Goal: Task Accomplishment & Management: Manage account settings

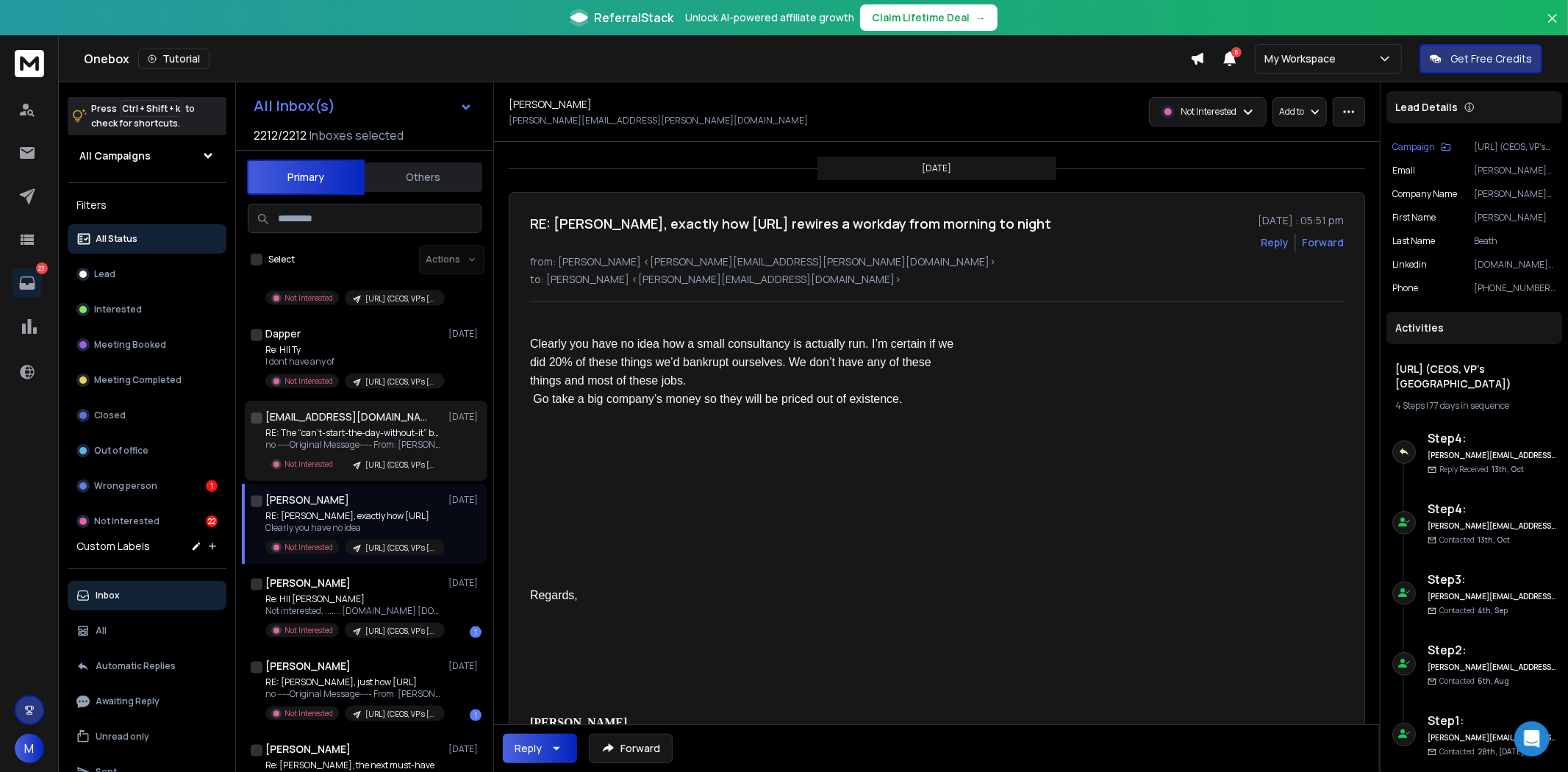
scroll to position [1877, 0]
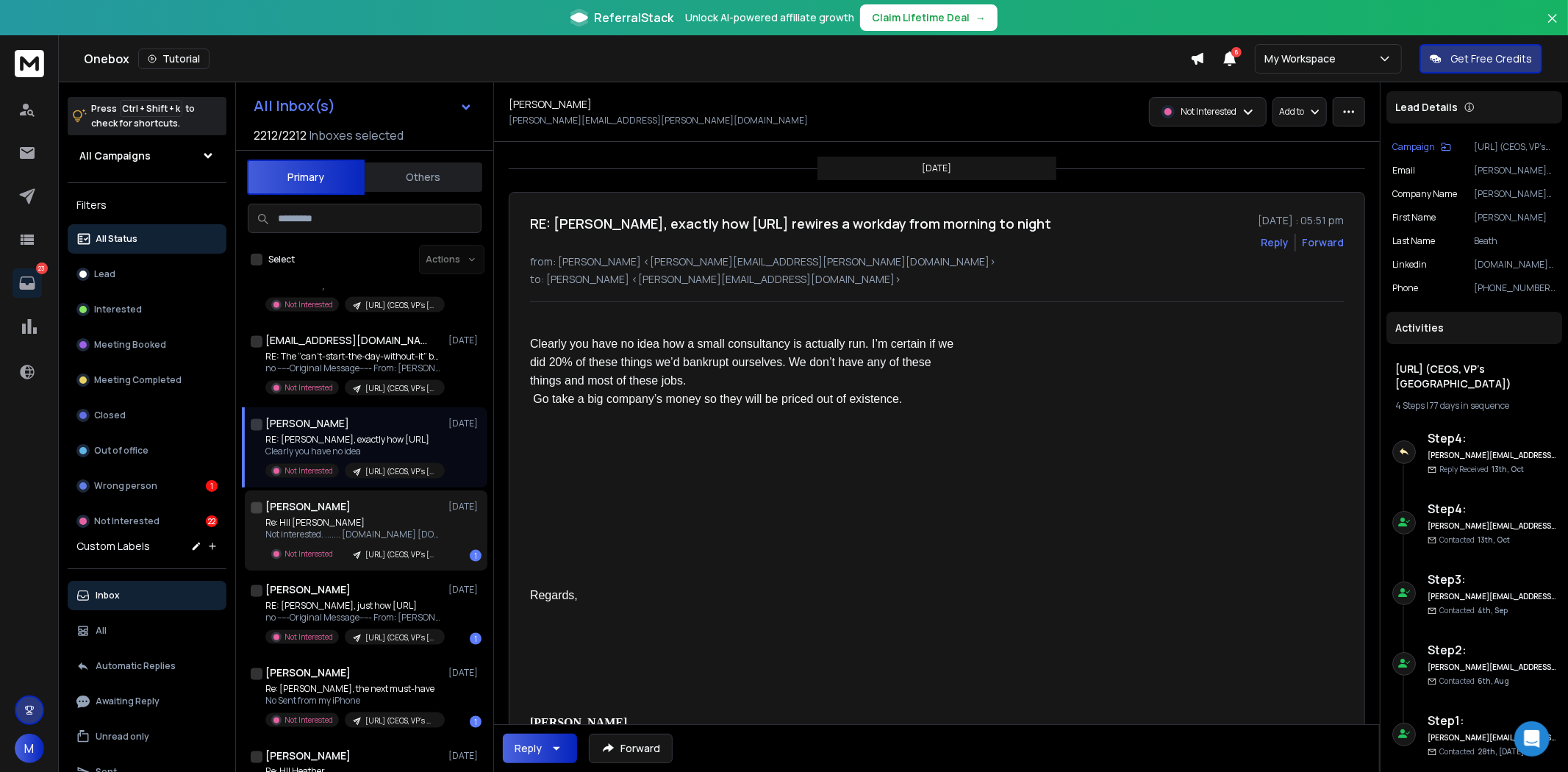
click at [385, 529] on p "Not interested. ....... [DOMAIN_NAME] [DOMAIN_NAME][URL] Retired" at bounding box center [353, 534] width 177 height 12
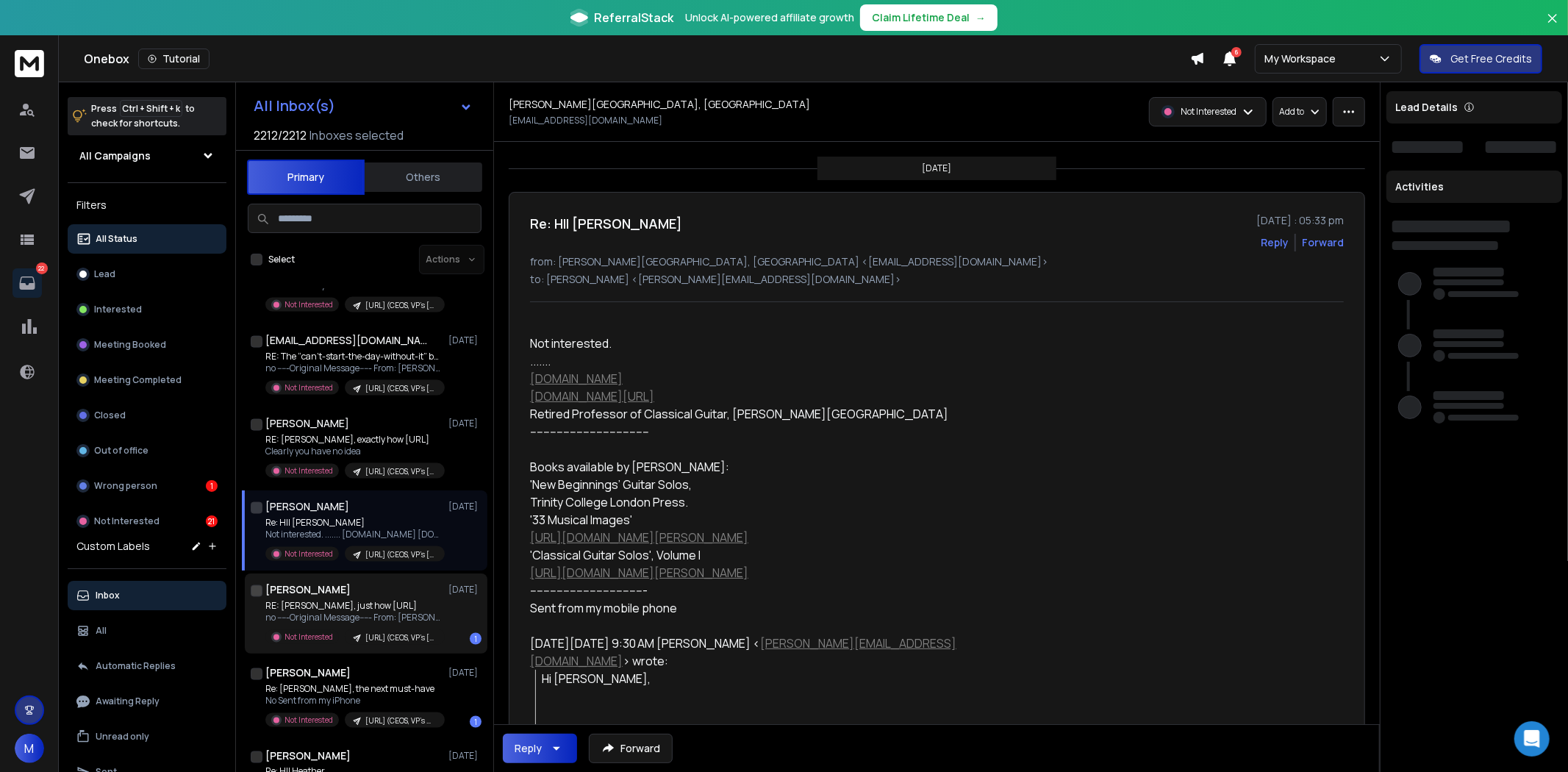
click at [391, 607] on p "RE: [PERSON_NAME], just how [URL]" at bounding box center [353, 606] width 177 height 12
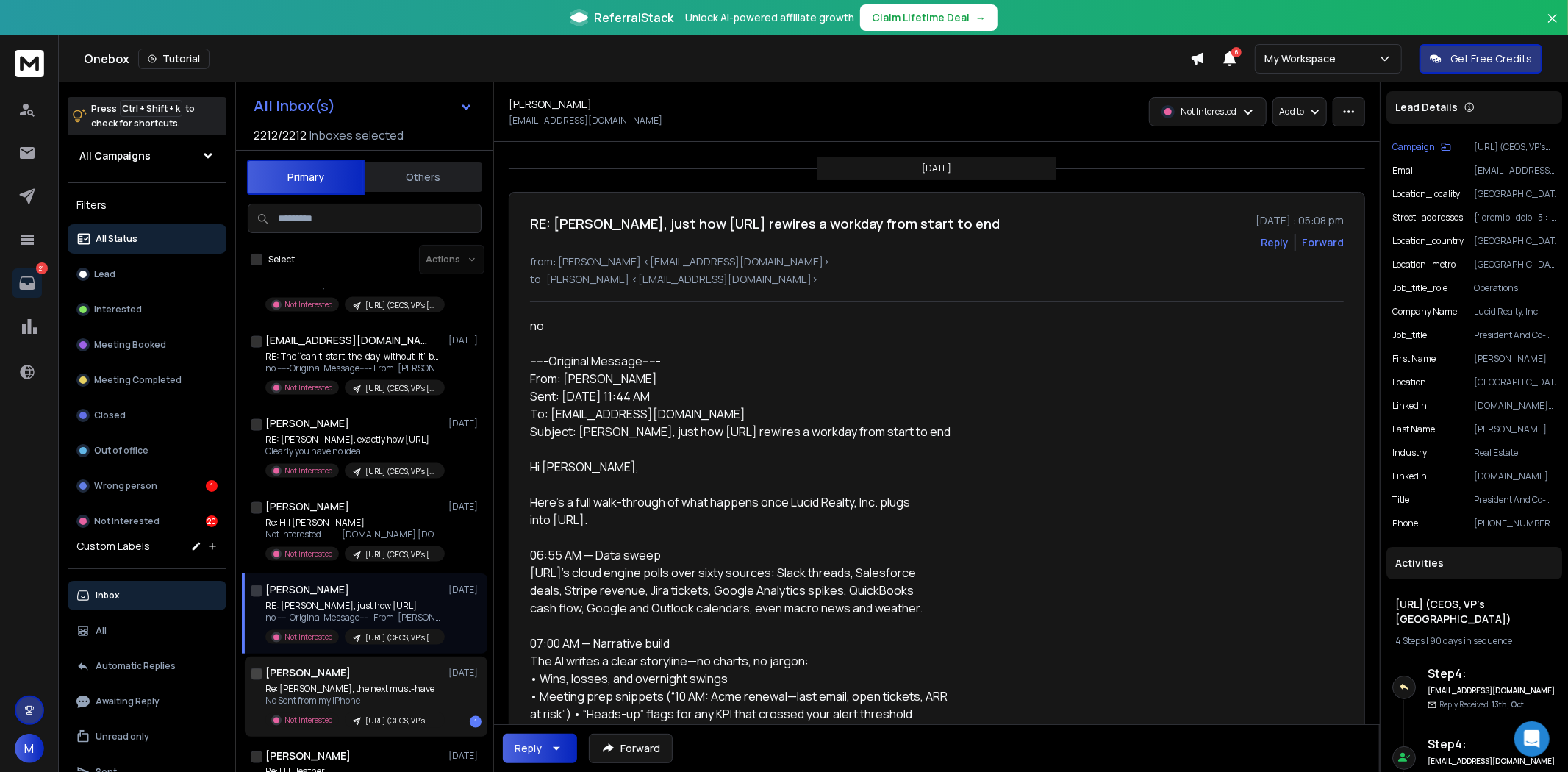
click at [411, 672] on div "Brad Cornwell 13 Oct" at bounding box center [373, 672] width 216 height 15
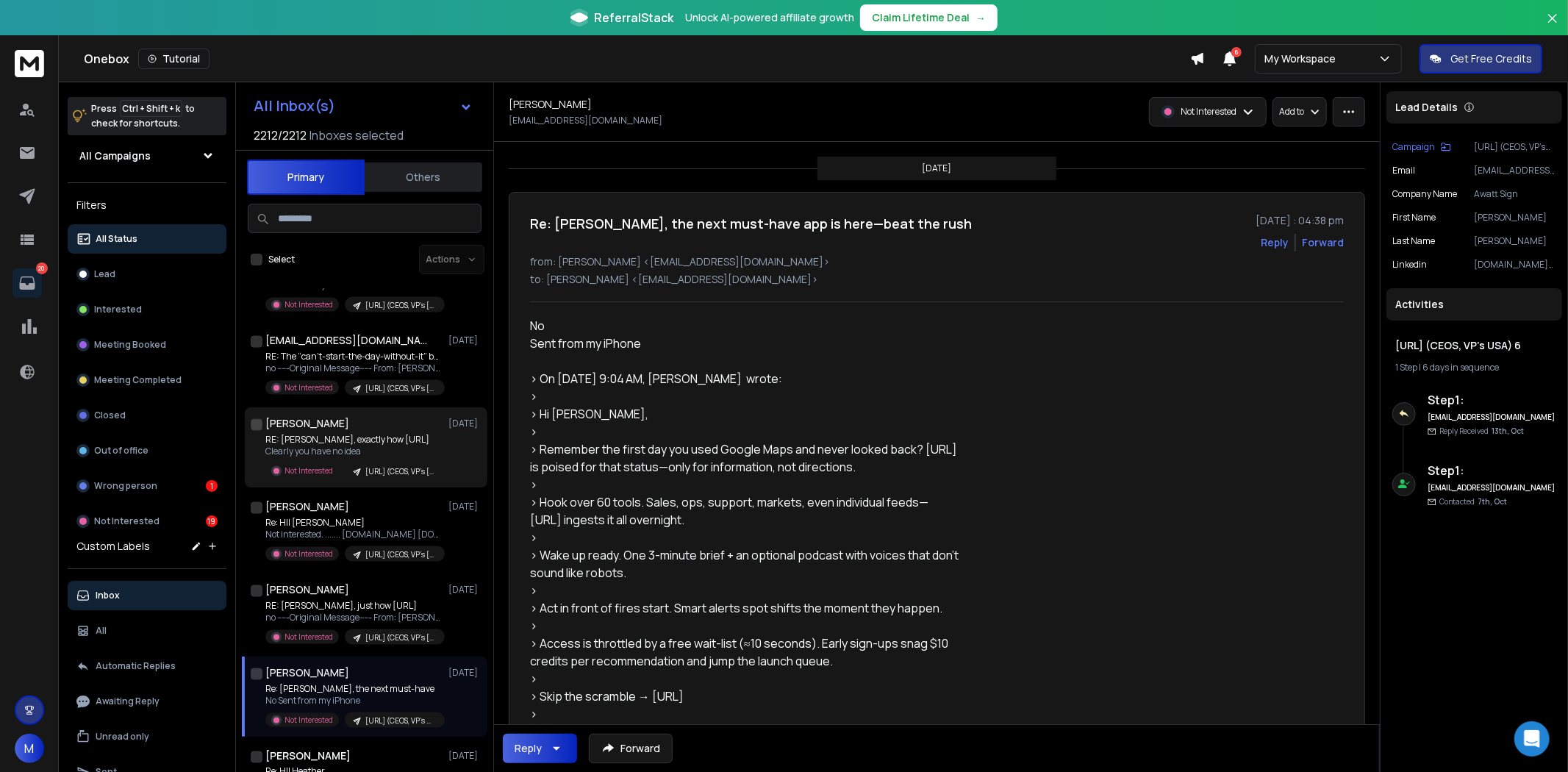
click at [357, 417] on div "John Beath 13 Oct" at bounding box center [373, 424] width 216 height 15
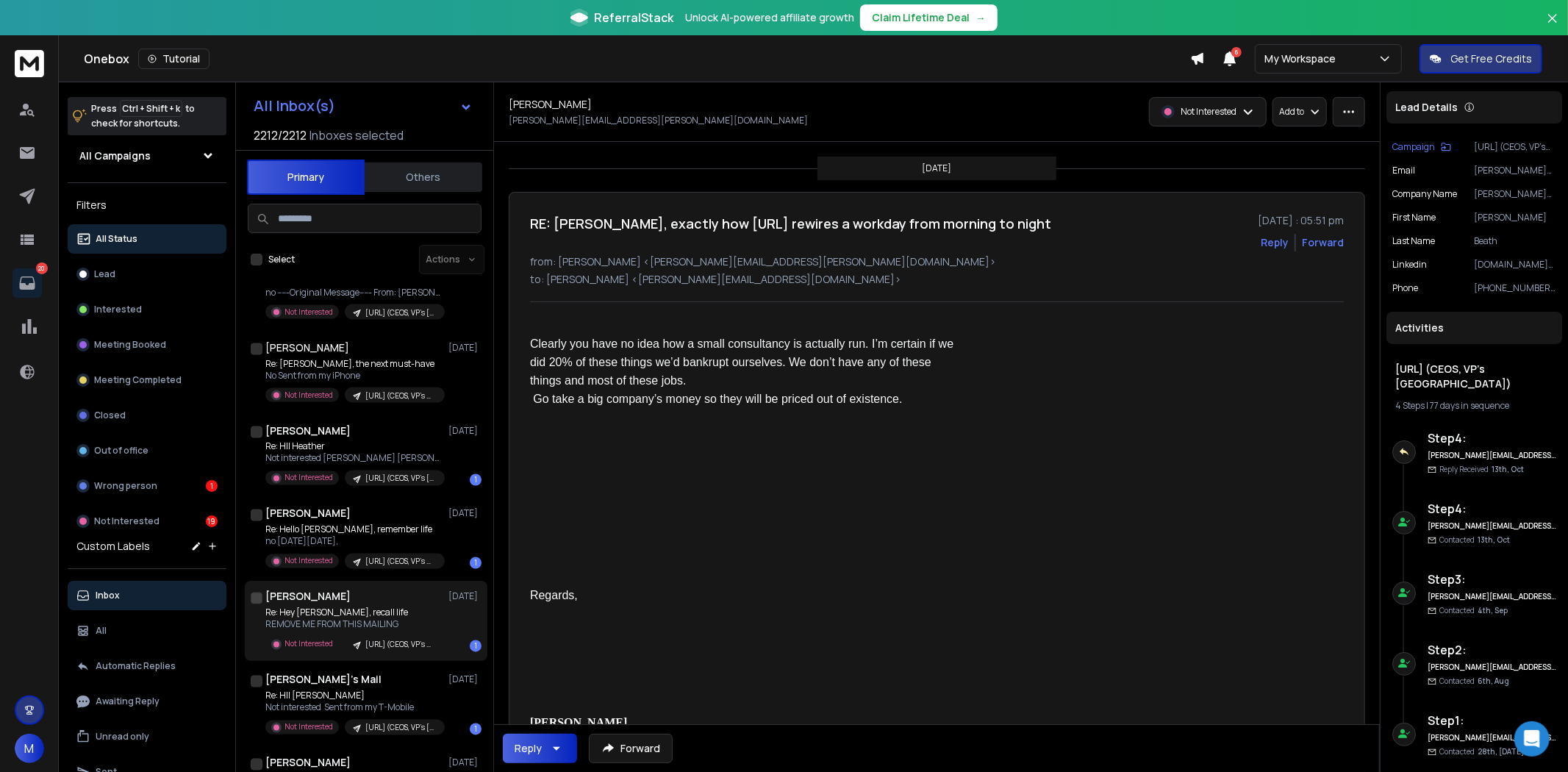
scroll to position [2205, 0]
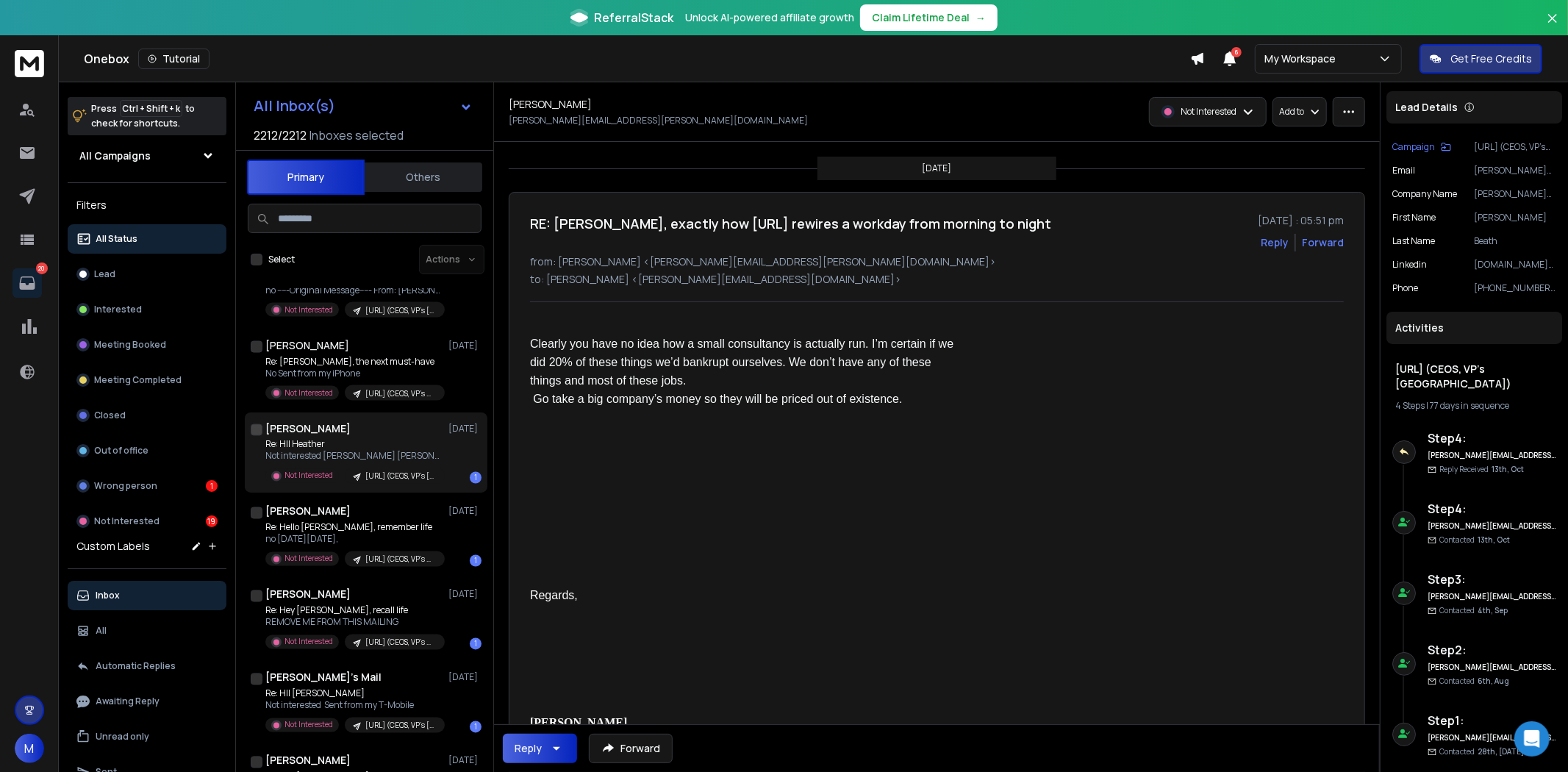
click at [299, 436] on div "Heather Simmons 13 Oct Re: HII Heather Not interested Heather Conrad hzazick@gm…" at bounding box center [373, 452] width 216 height 63
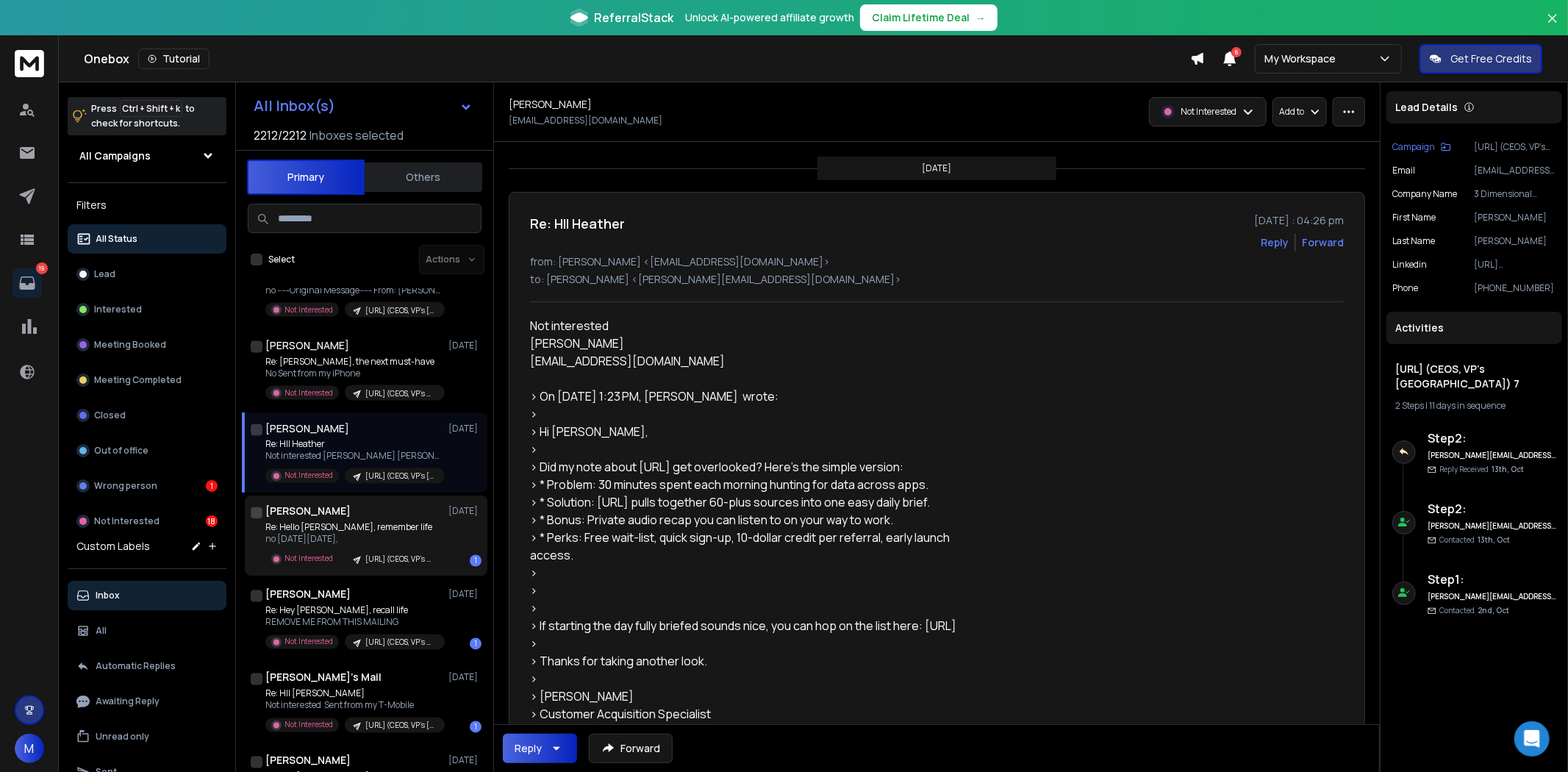
click at [361, 526] on p "Re: Hello [PERSON_NAME], remember life" at bounding box center [353, 528] width 177 height 12
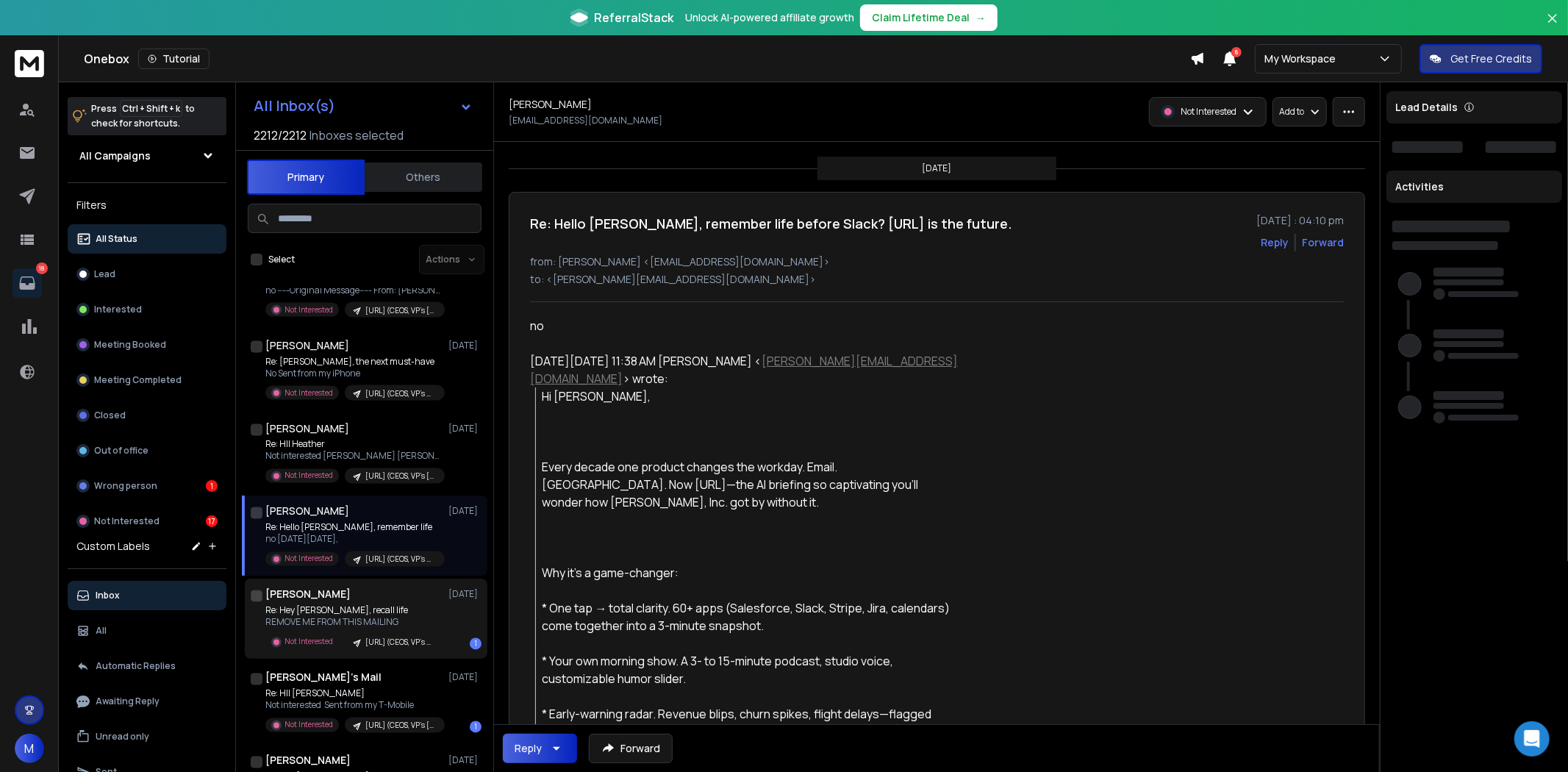
click at [366, 587] on div "Raymond Lombardi 13 Oct" at bounding box center [373, 594] width 216 height 15
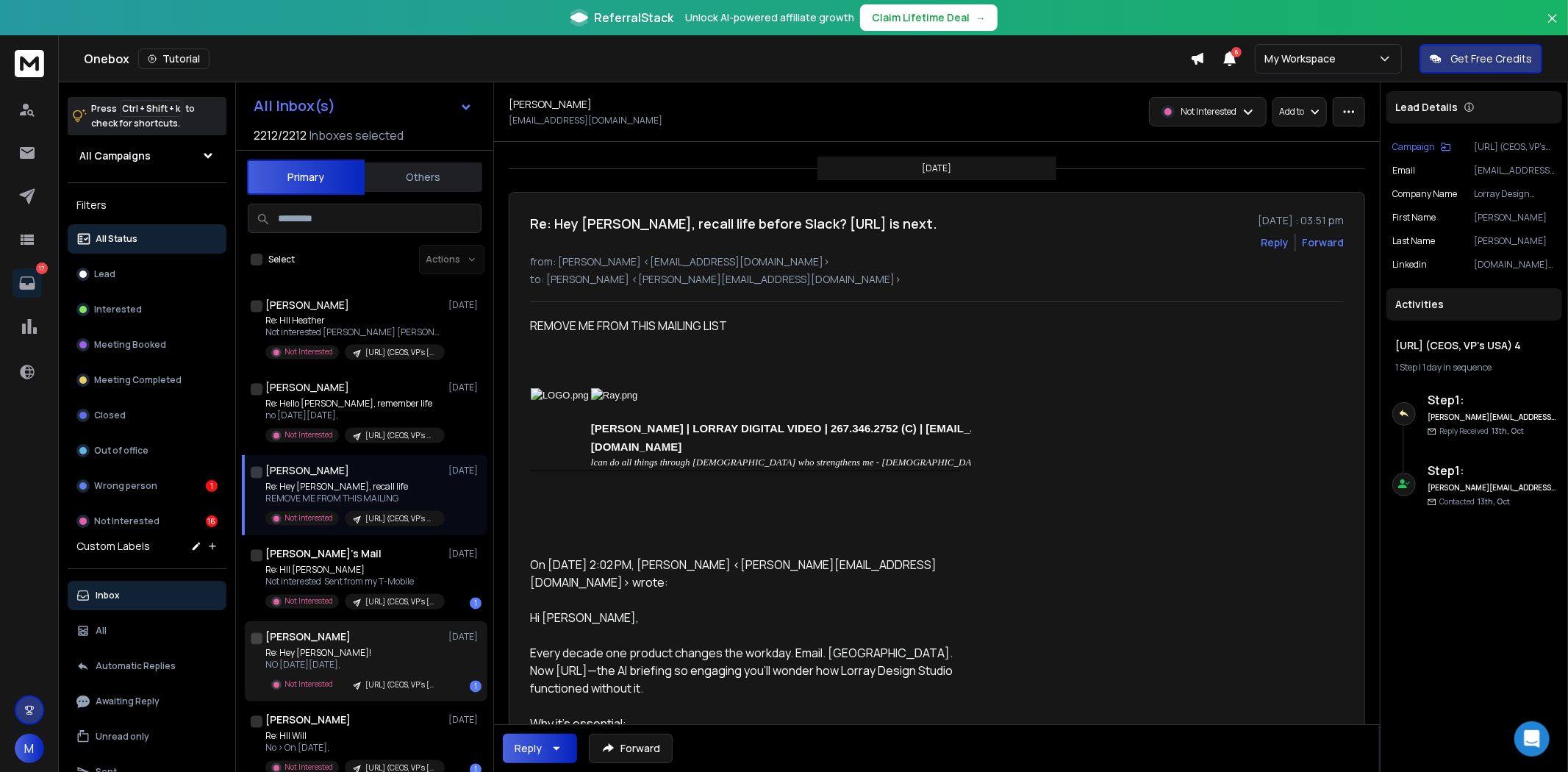
scroll to position [2340, 0]
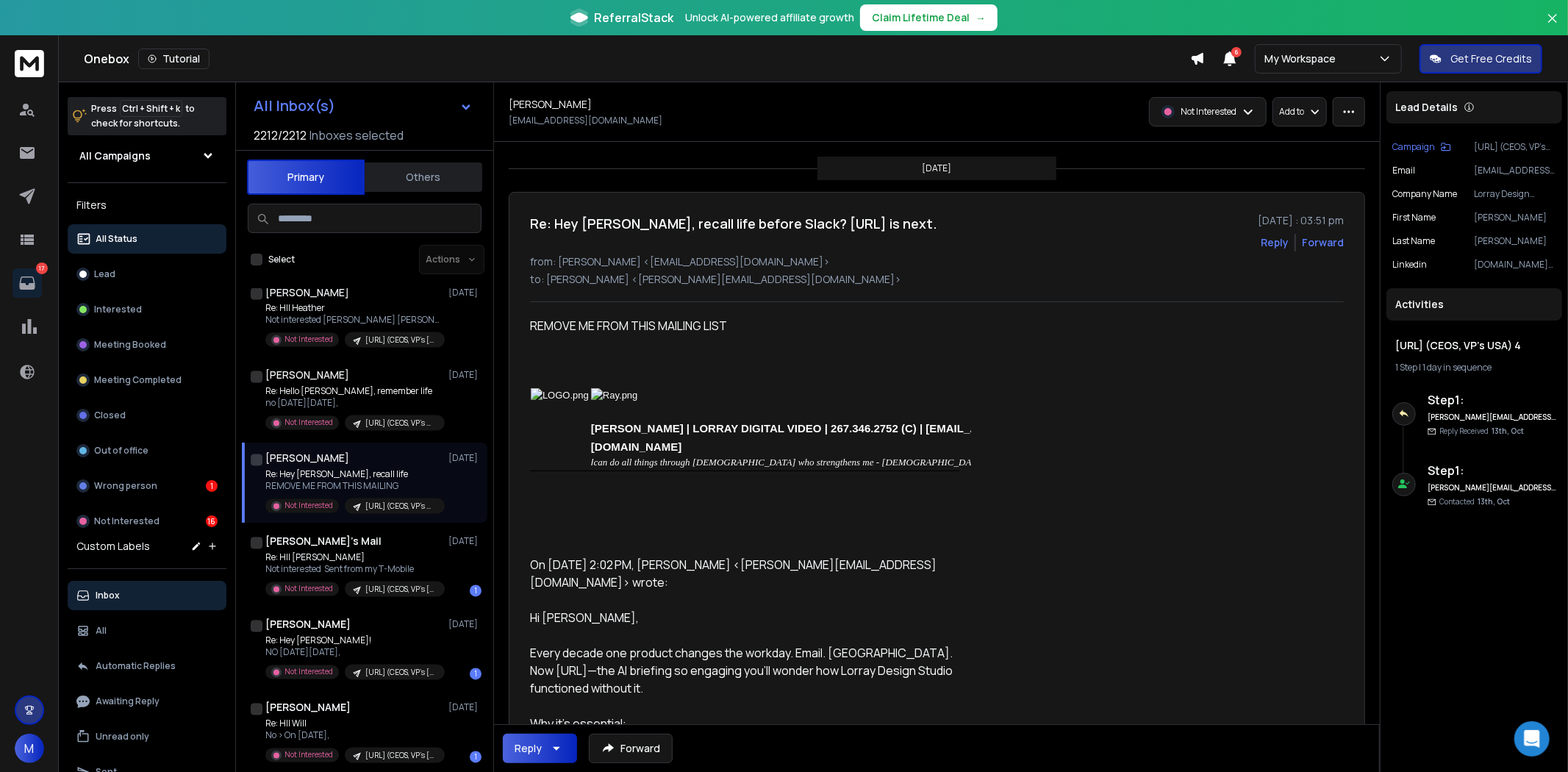
click at [357, 518] on div "Raymond Lombardi 13 Oct Re: Hey Ray, recall life REMOVE ME FROM THIS MAILING No…" at bounding box center [366, 482] width 242 height 80
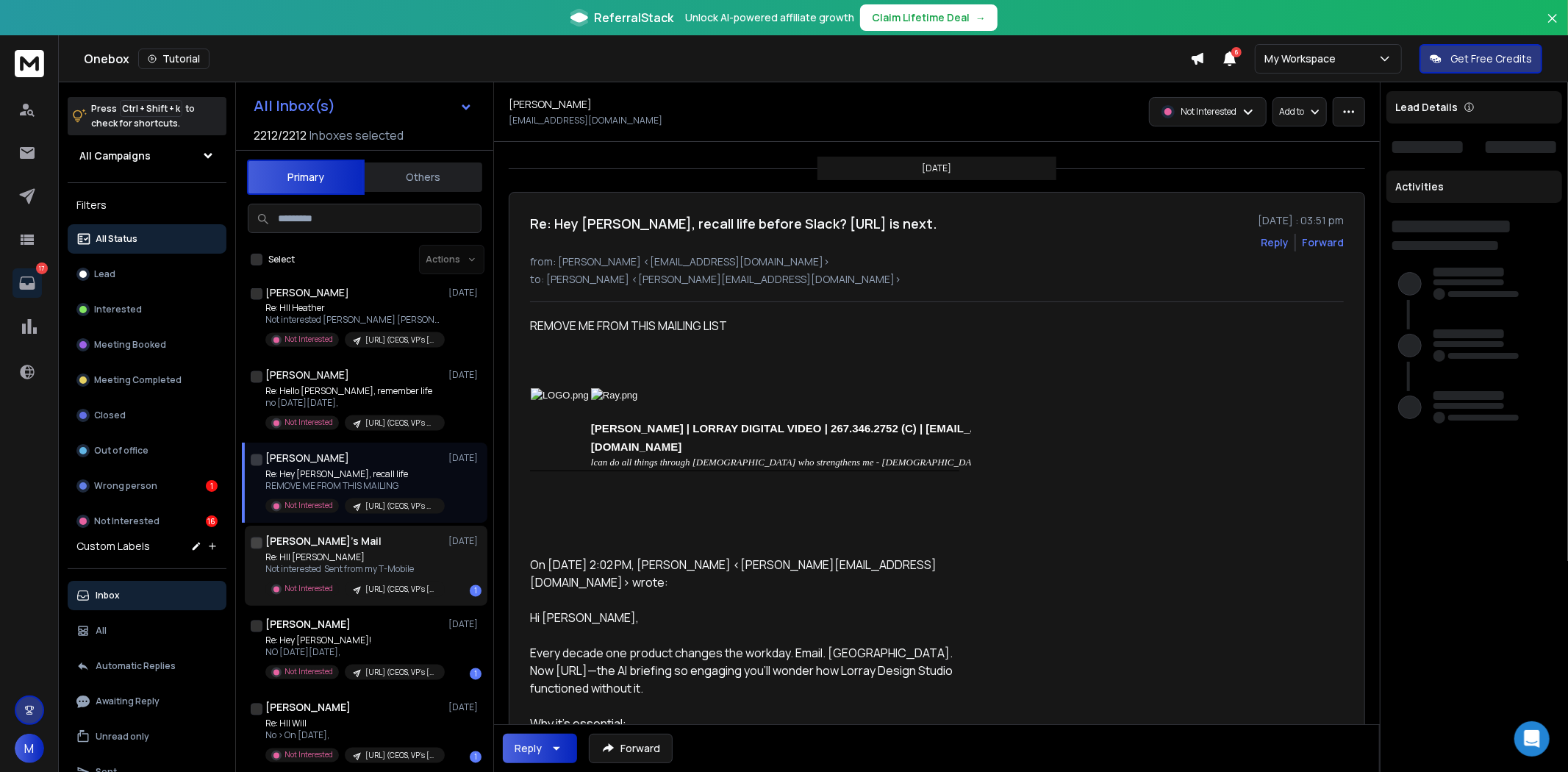
click at [358, 559] on p "Re: HII [PERSON_NAME]" at bounding box center [353, 558] width 177 height 12
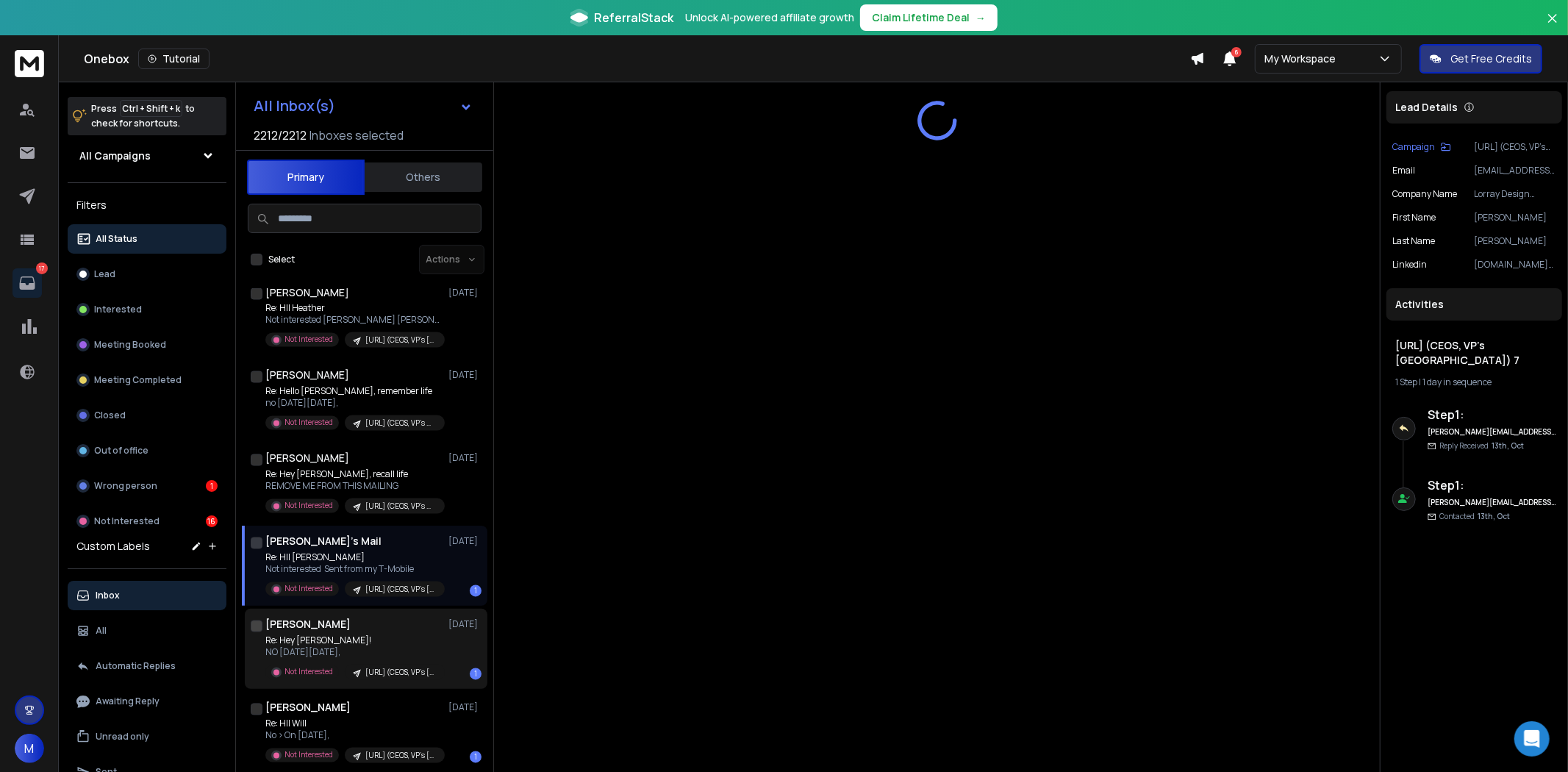
click at [365, 642] on p "Re: Hey [PERSON_NAME]!" at bounding box center [353, 641] width 177 height 12
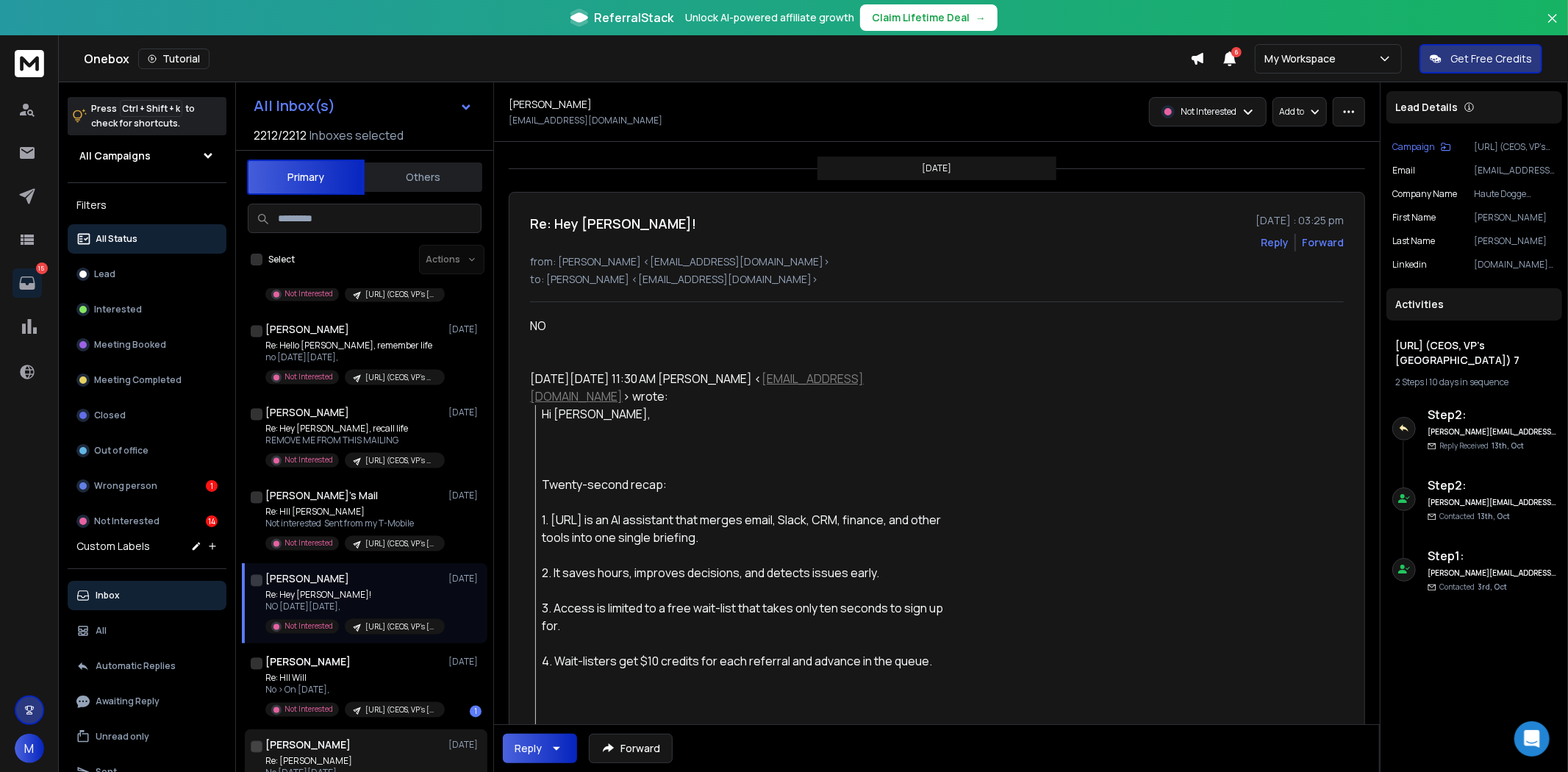
scroll to position [2504, 0]
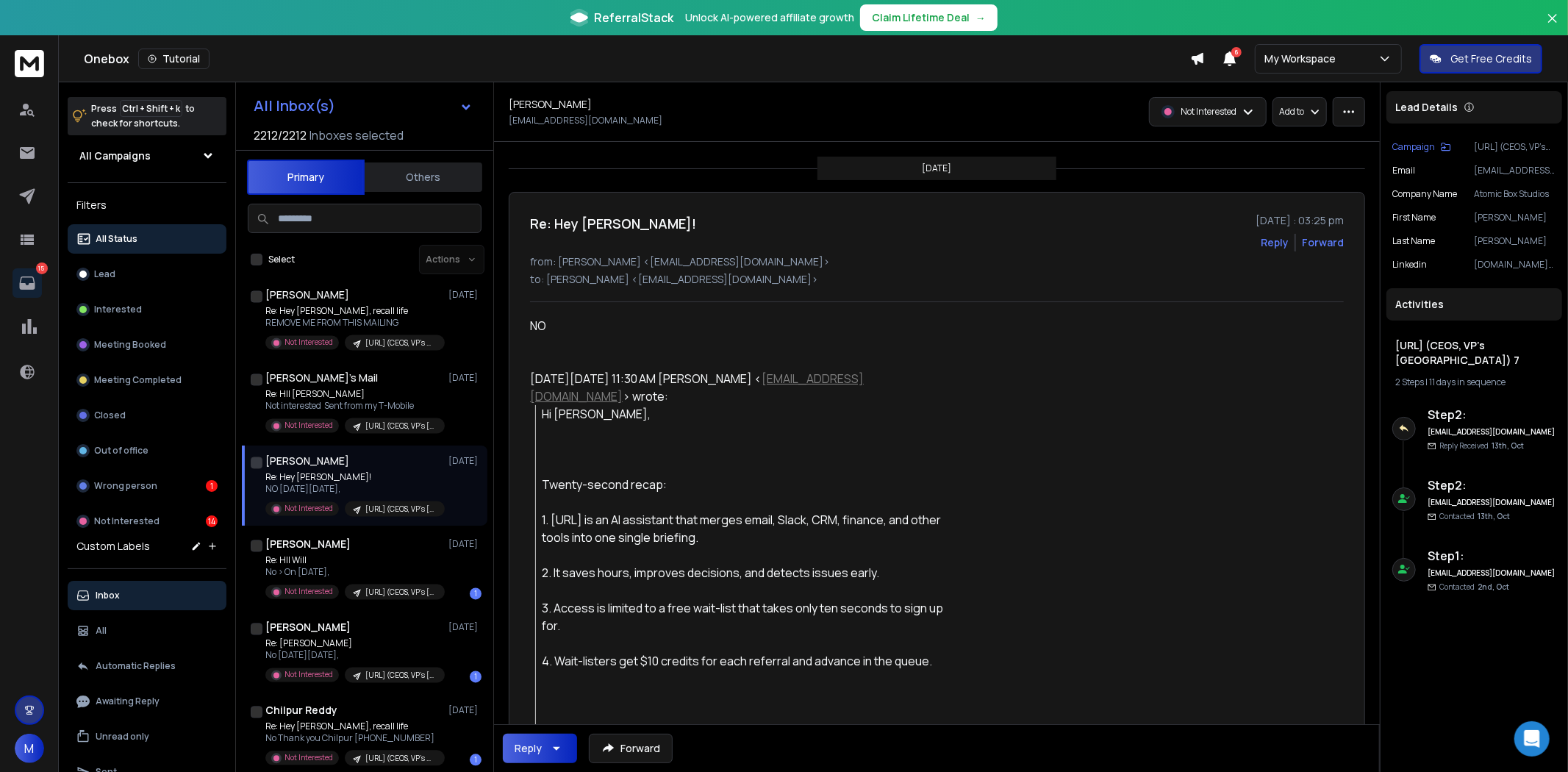
click at [349, 513] on div "[URL] (CEOS, VP's [GEOGRAPHIC_DATA]) 7" at bounding box center [395, 509] width 100 height 15
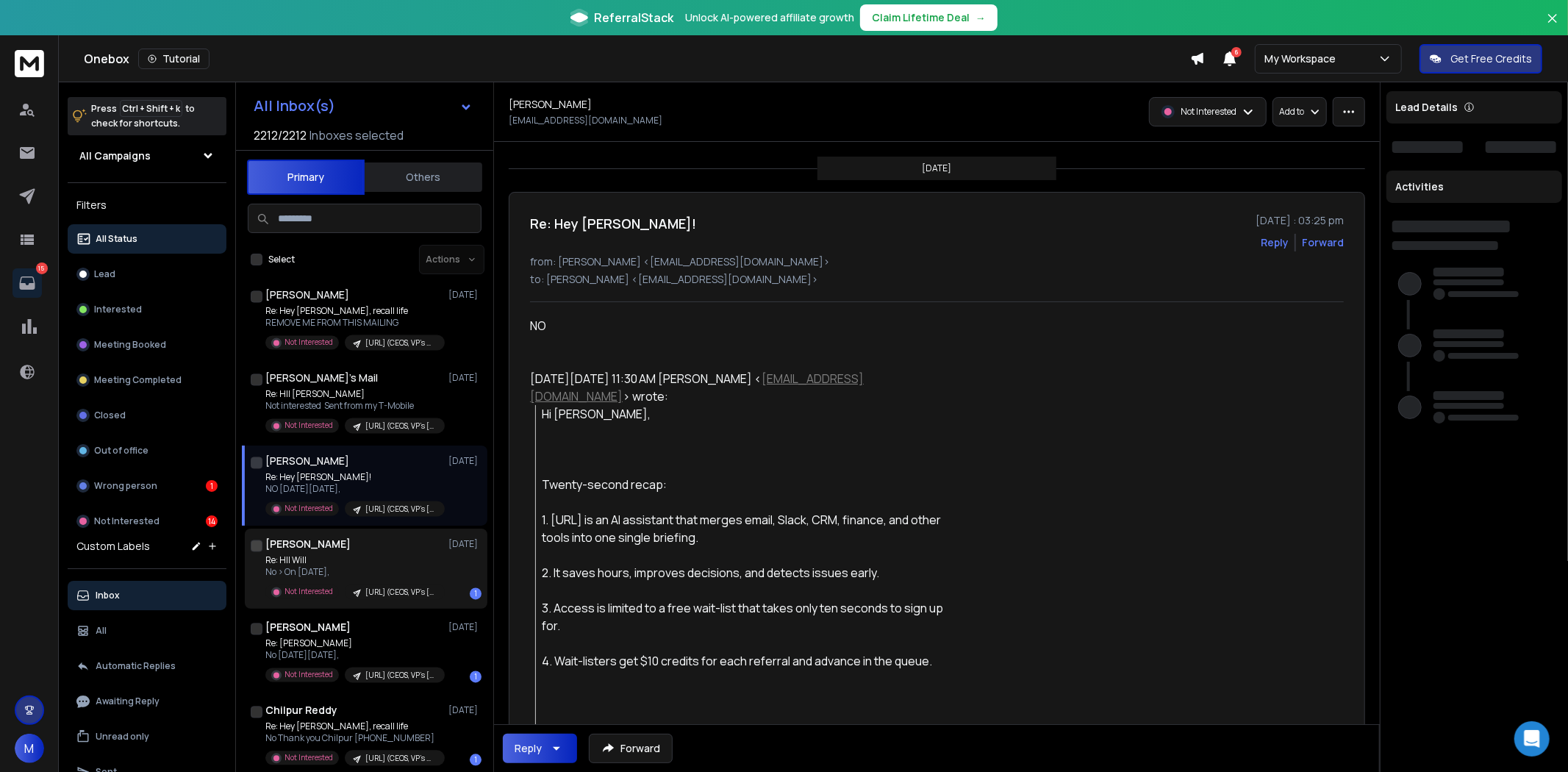
click at [353, 542] on div "Will Barrett 13 Oct" at bounding box center [373, 545] width 216 height 15
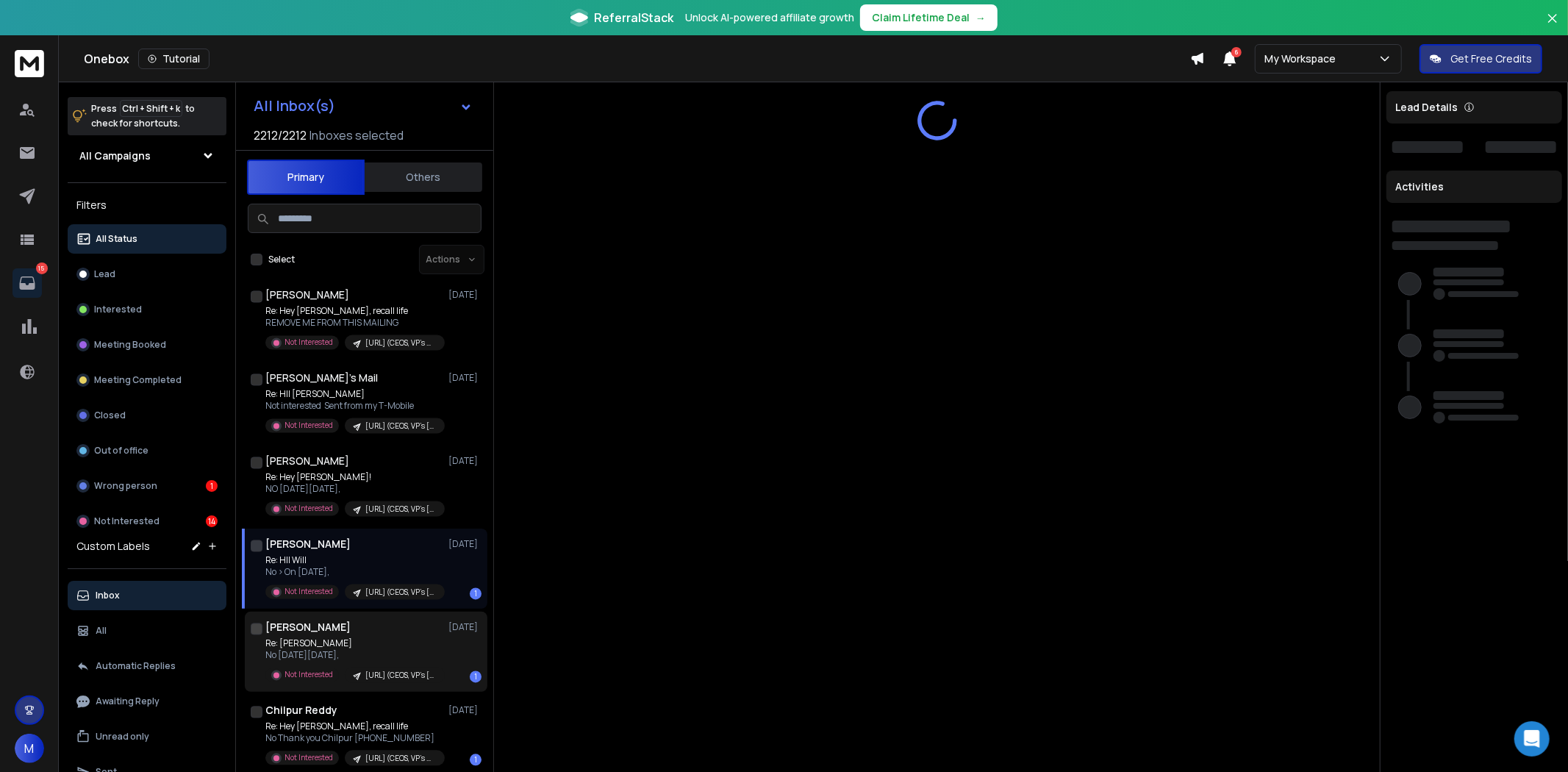
click at [365, 638] on p "Re: [PERSON_NAME]" at bounding box center [353, 643] width 177 height 12
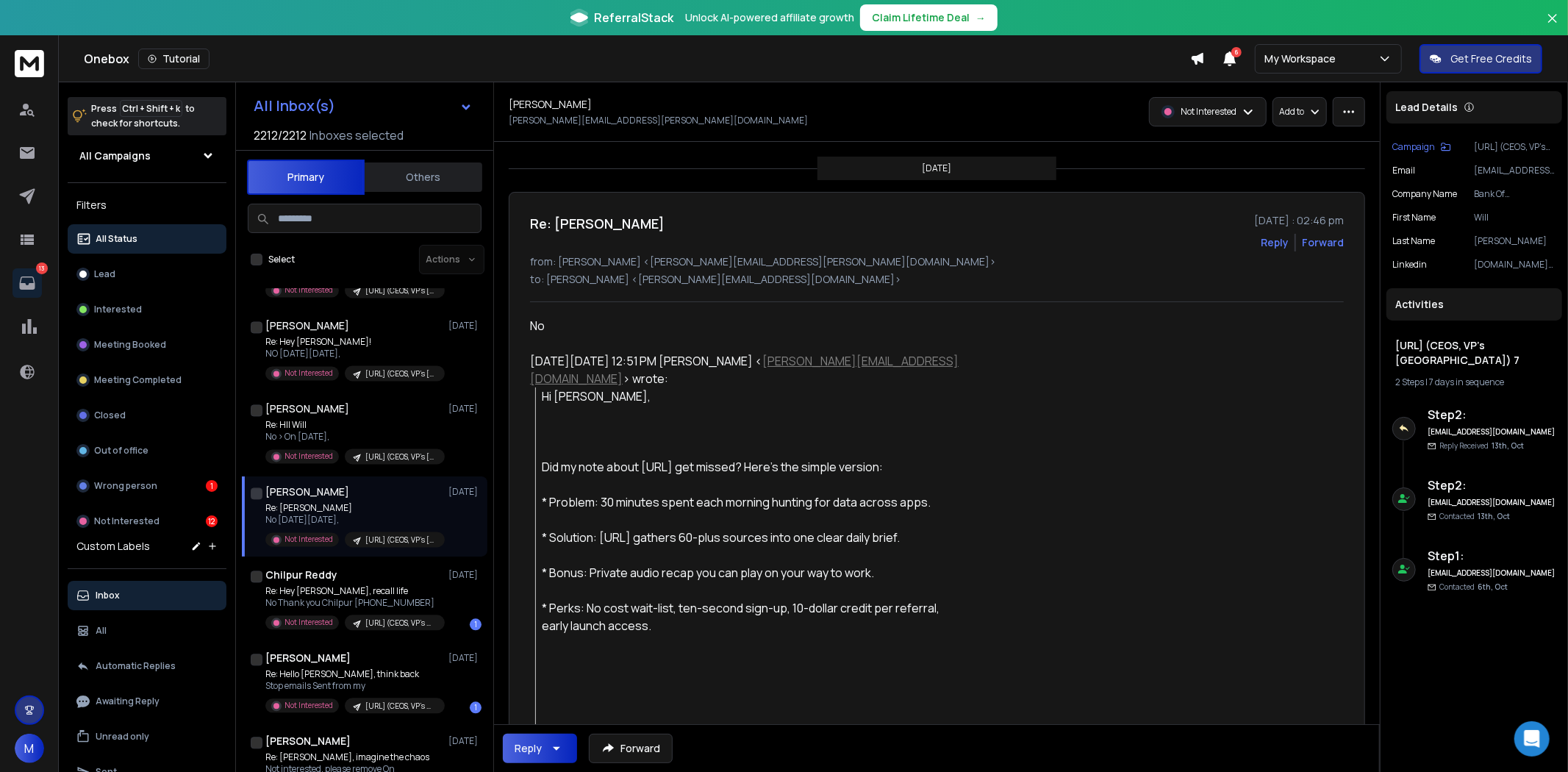
scroll to position [2668, 0]
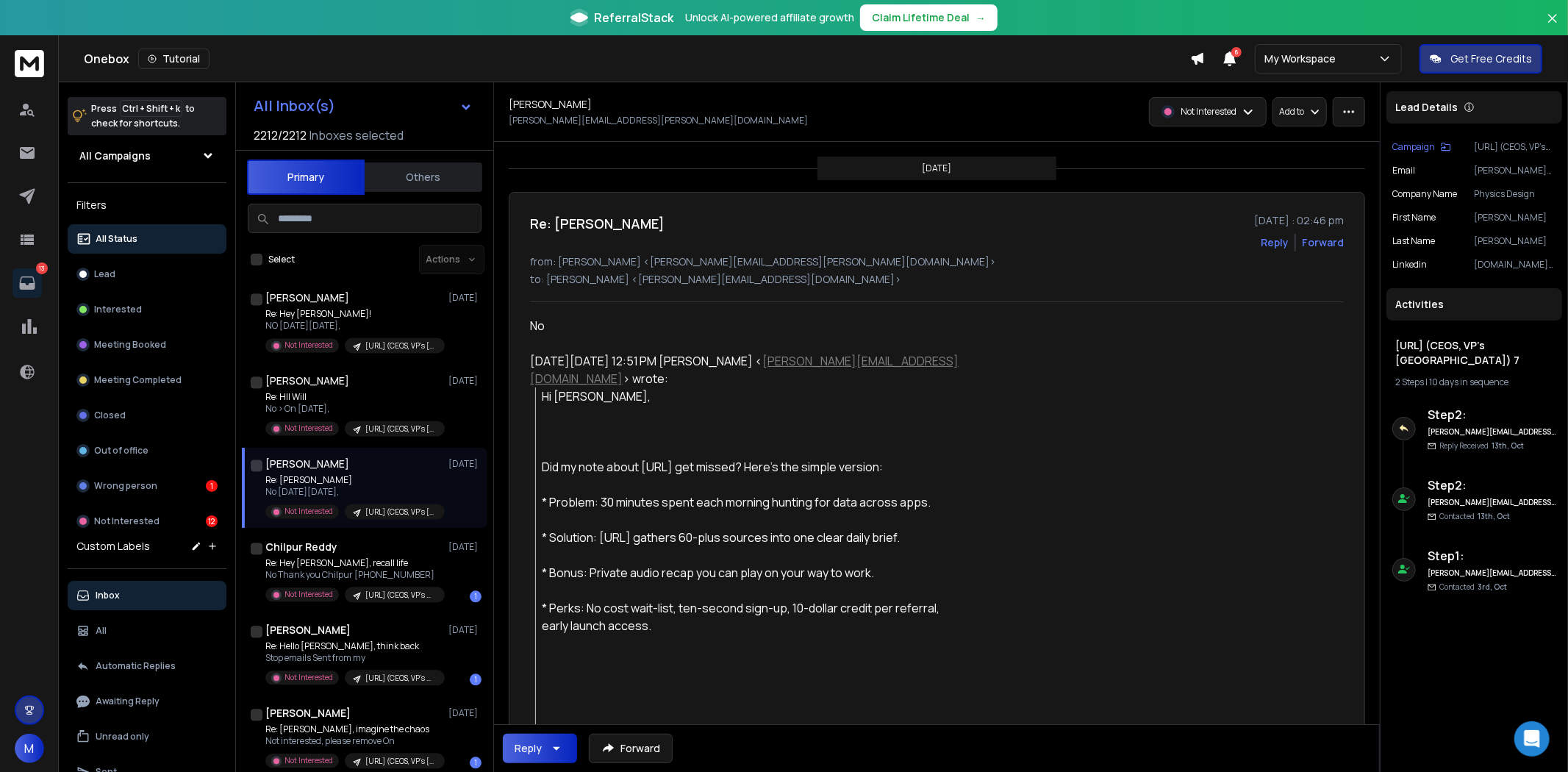
click at [354, 524] on div "Thomas Rhea 13 Oct Re: HII Thomas No On Mon, Oct 13, Not Interested erson.ai (C…" at bounding box center [366, 487] width 242 height 80
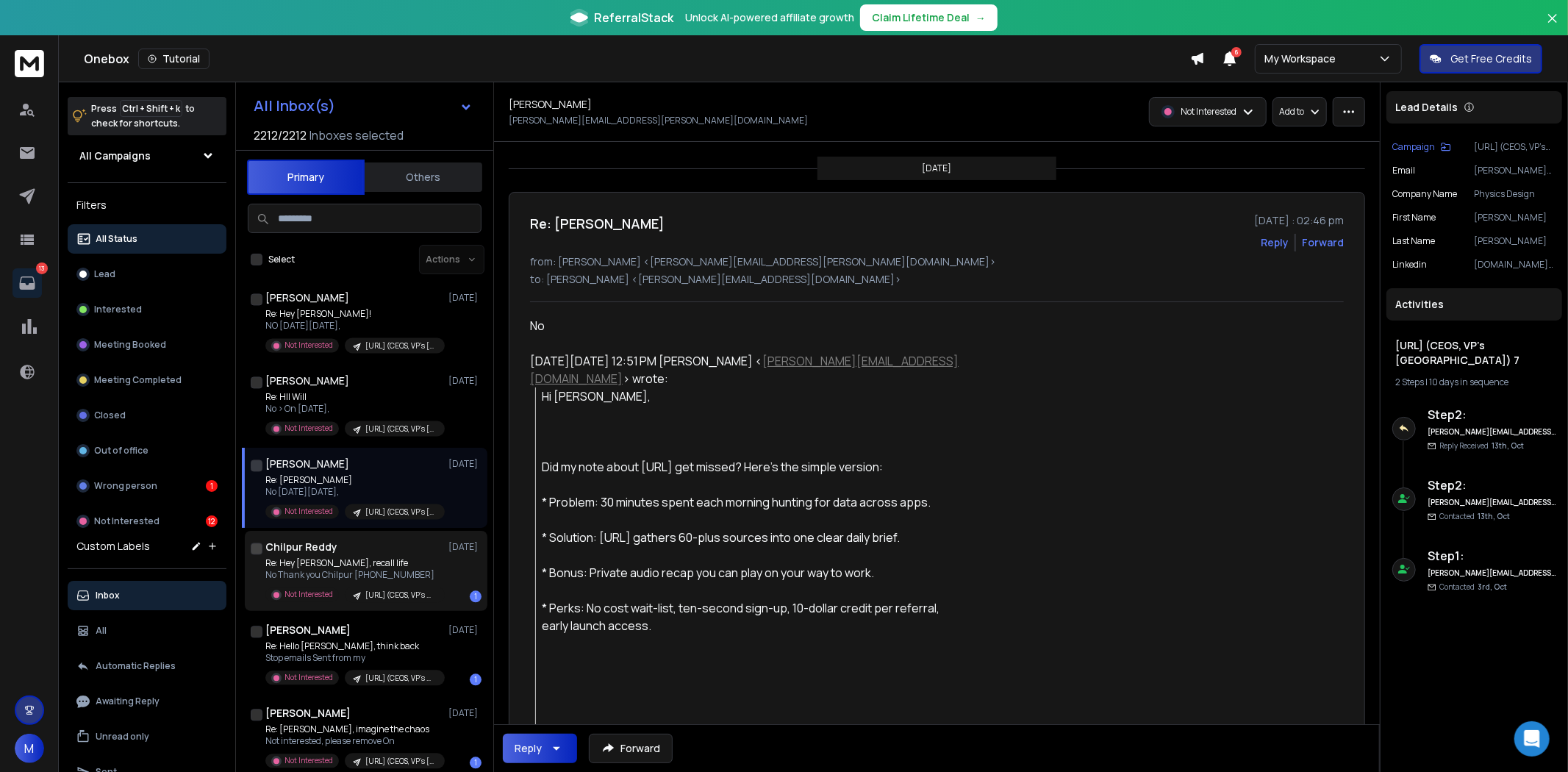
click at [361, 557] on p "Re: Hey [PERSON_NAME], recall life" at bounding box center [353, 563] width 177 height 12
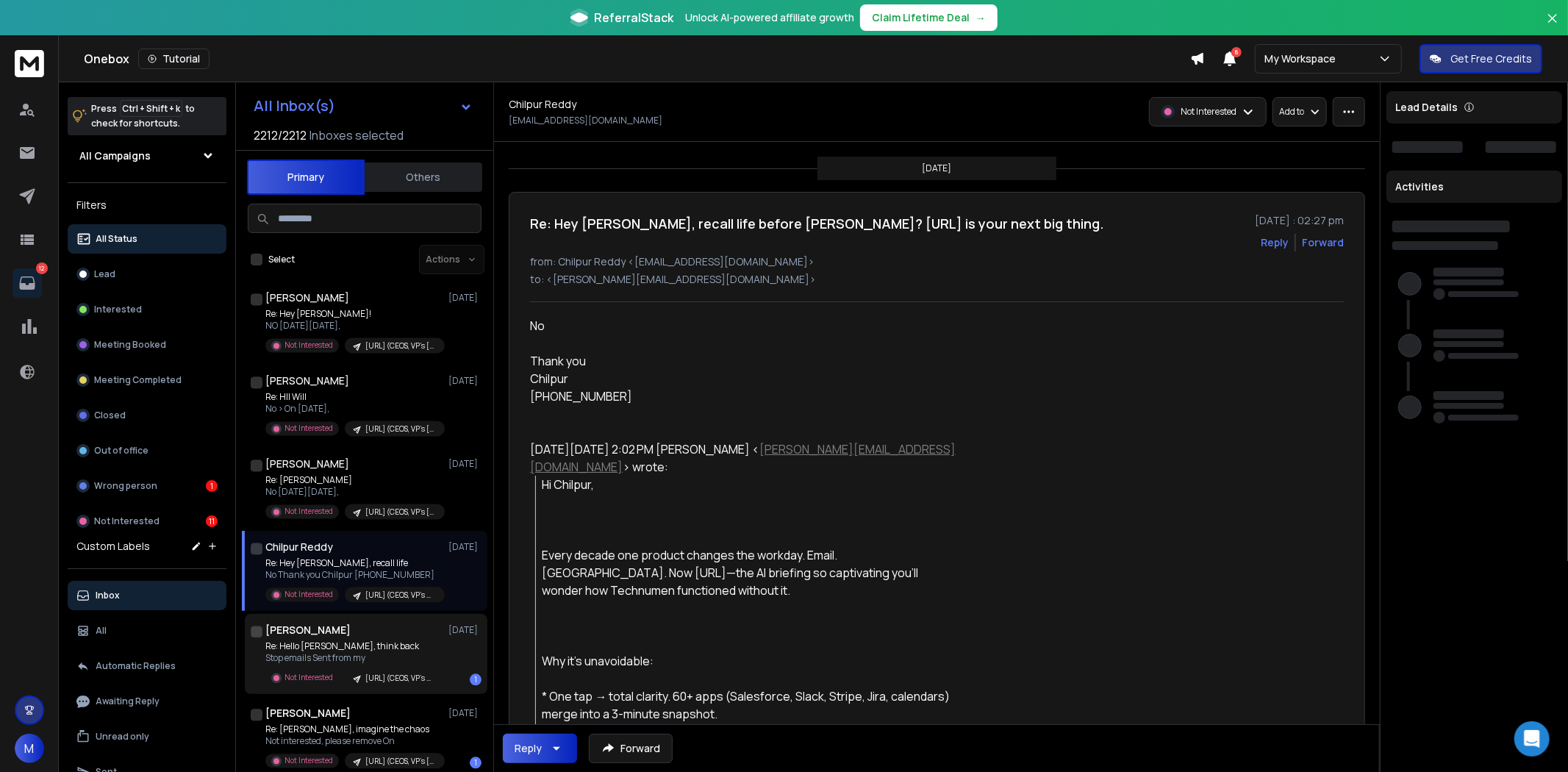
click at [374, 657] on p "Stop emails Sent from my" at bounding box center [353, 657] width 177 height 12
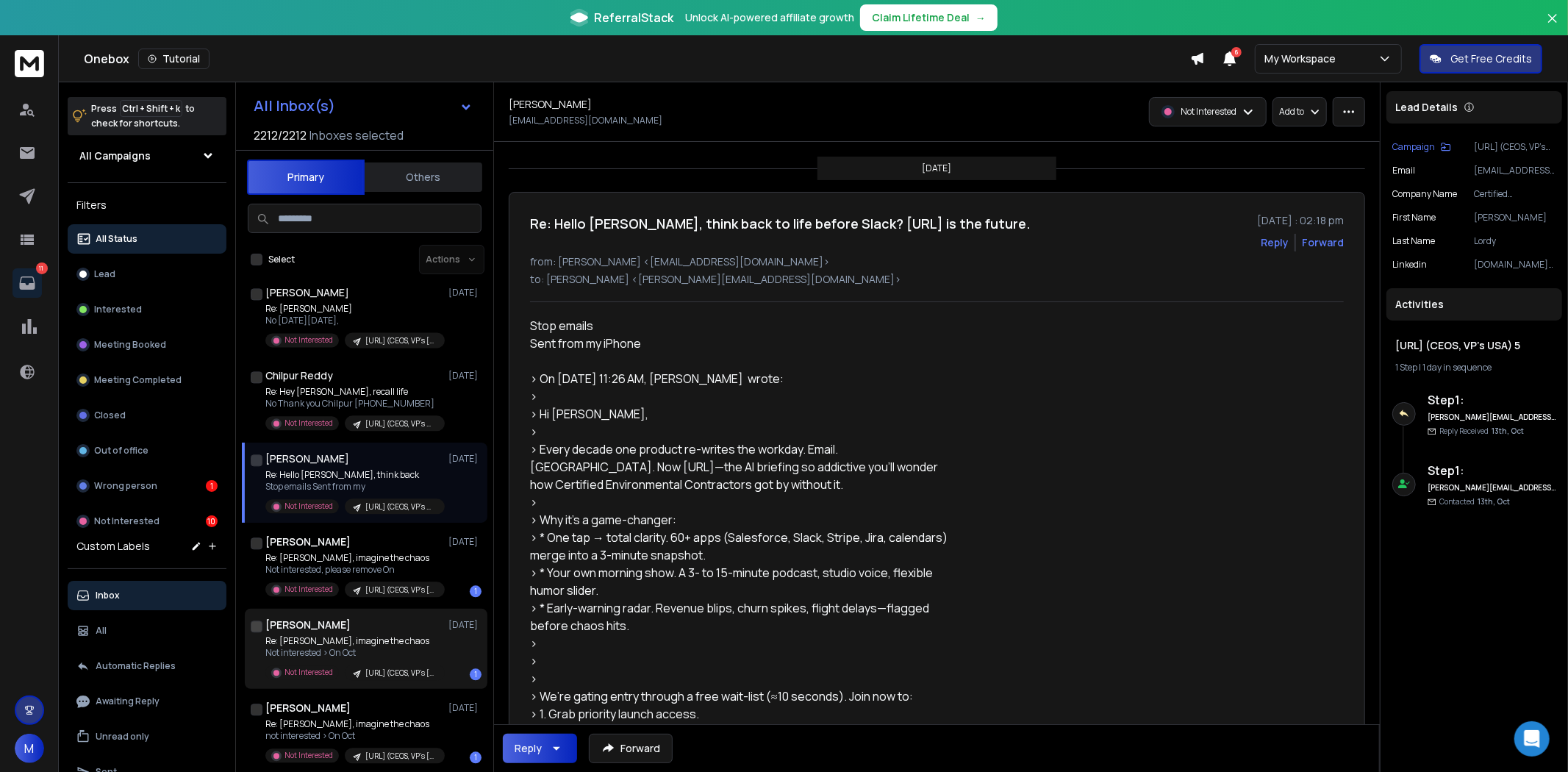
scroll to position [2857, 0]
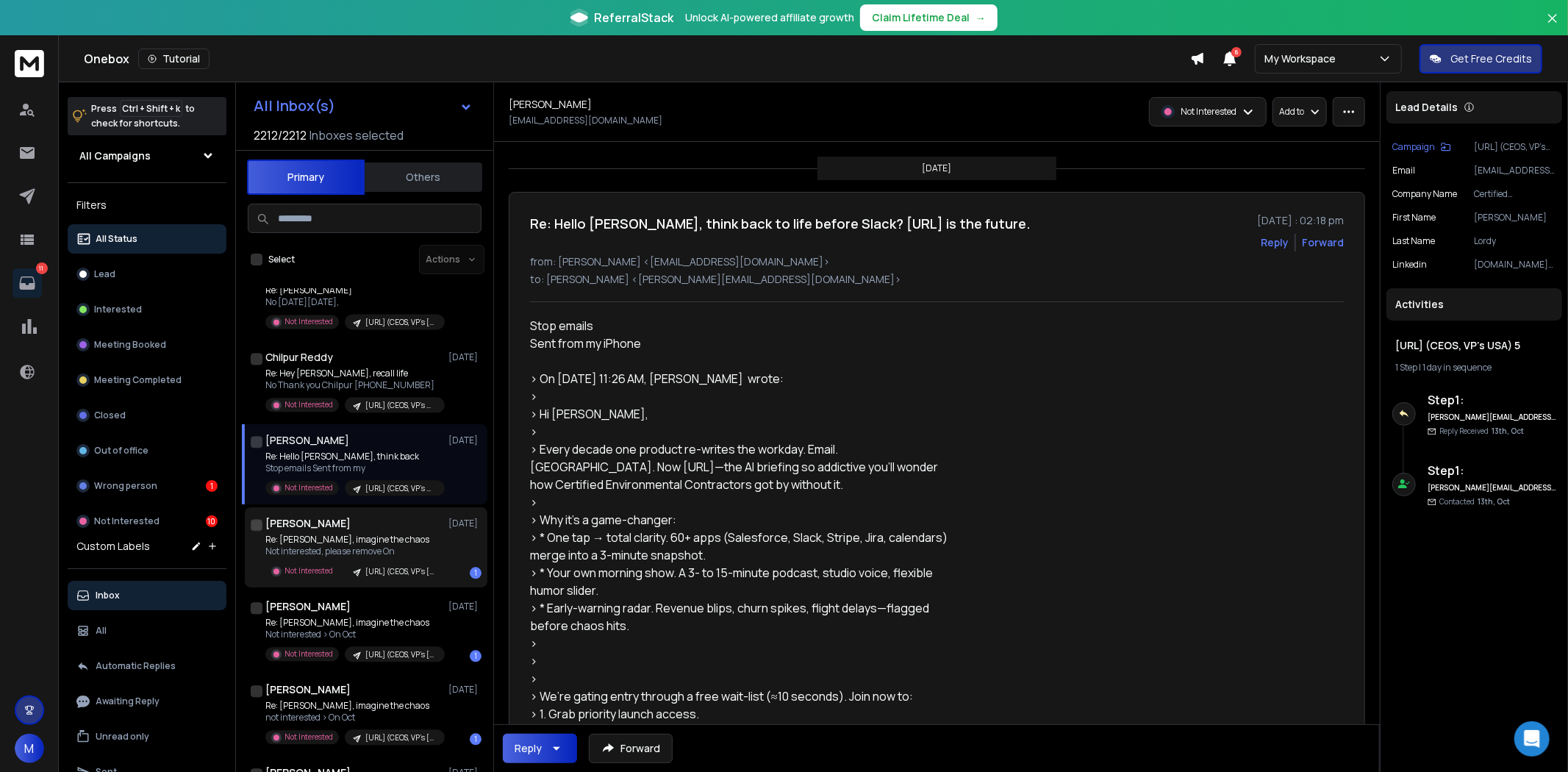
click at [360, 541] on p "Re: [PERSON_NAME], imagine the chaos" at bounding box center [353, 539] width 177 height 12
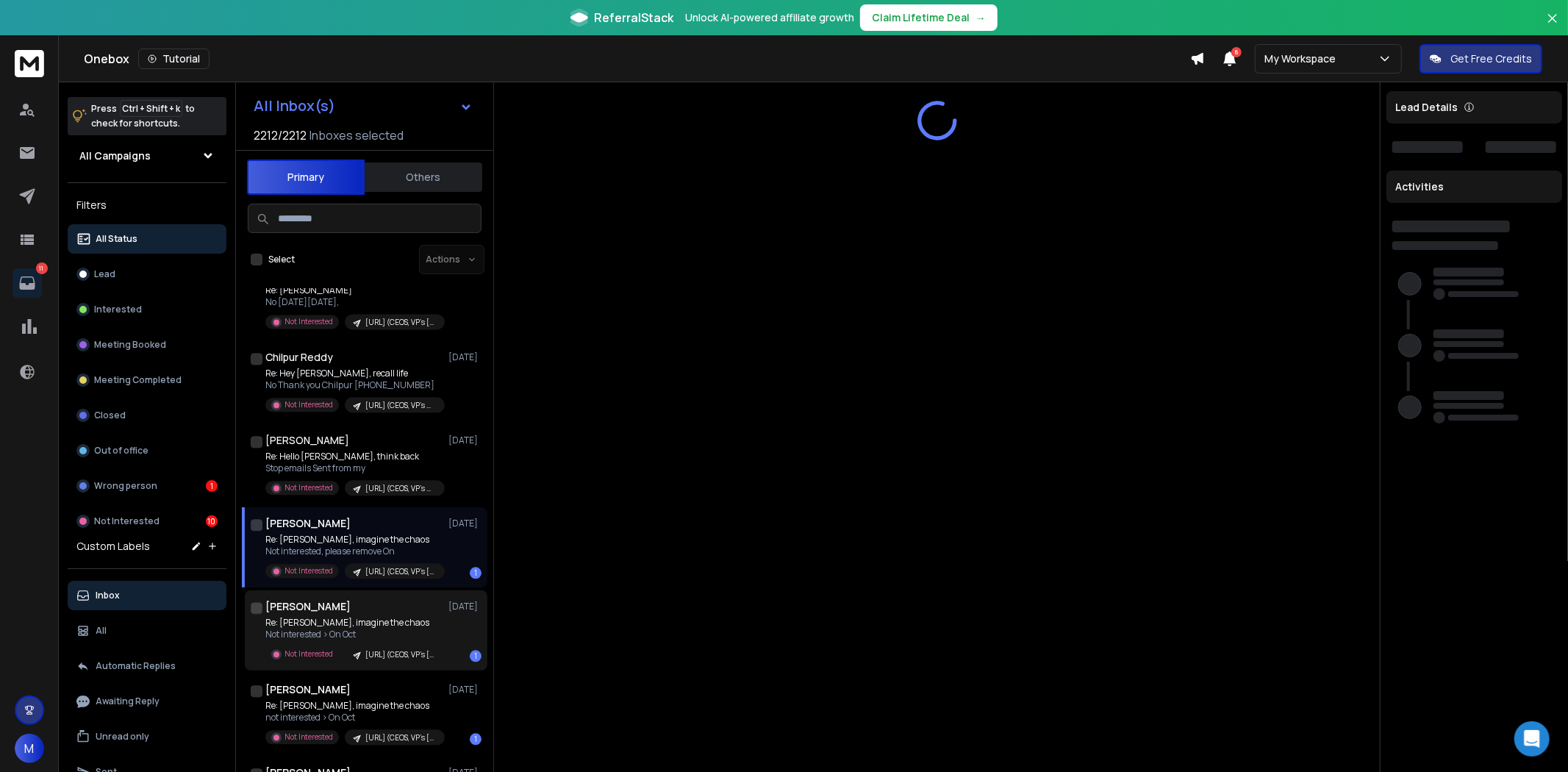
click at [391, 641] on div "Re: Melinda, imagine the chaos Not interested > On Oct Not Interested person.ai…" at bounding box center [354, 640] width 179 height 45
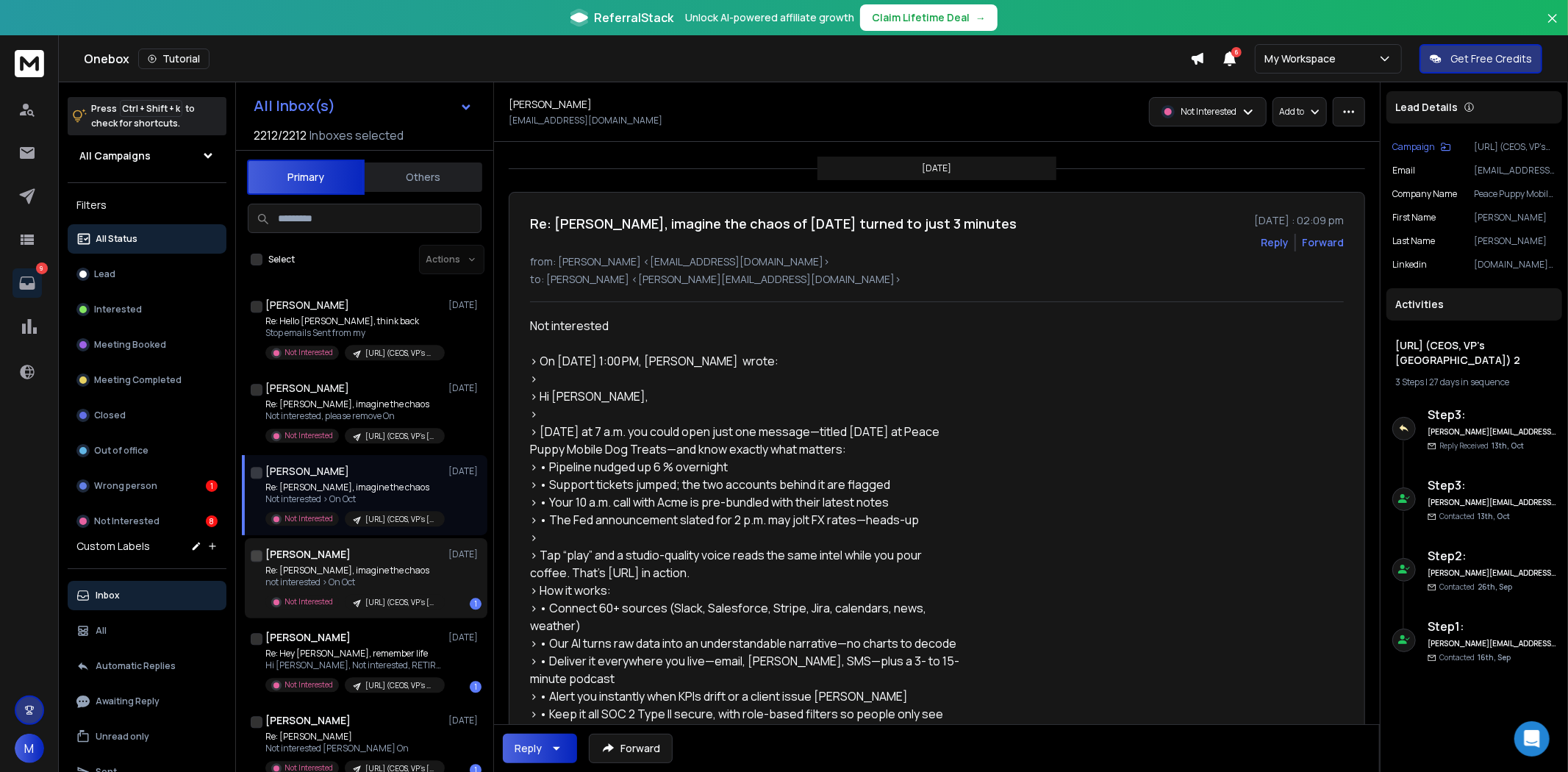
scroll to position [2994, 0]
click at [383, 559] on div "Sharon Hogan 13 Oct" at bounding box center [373, 553] width 216 height 15
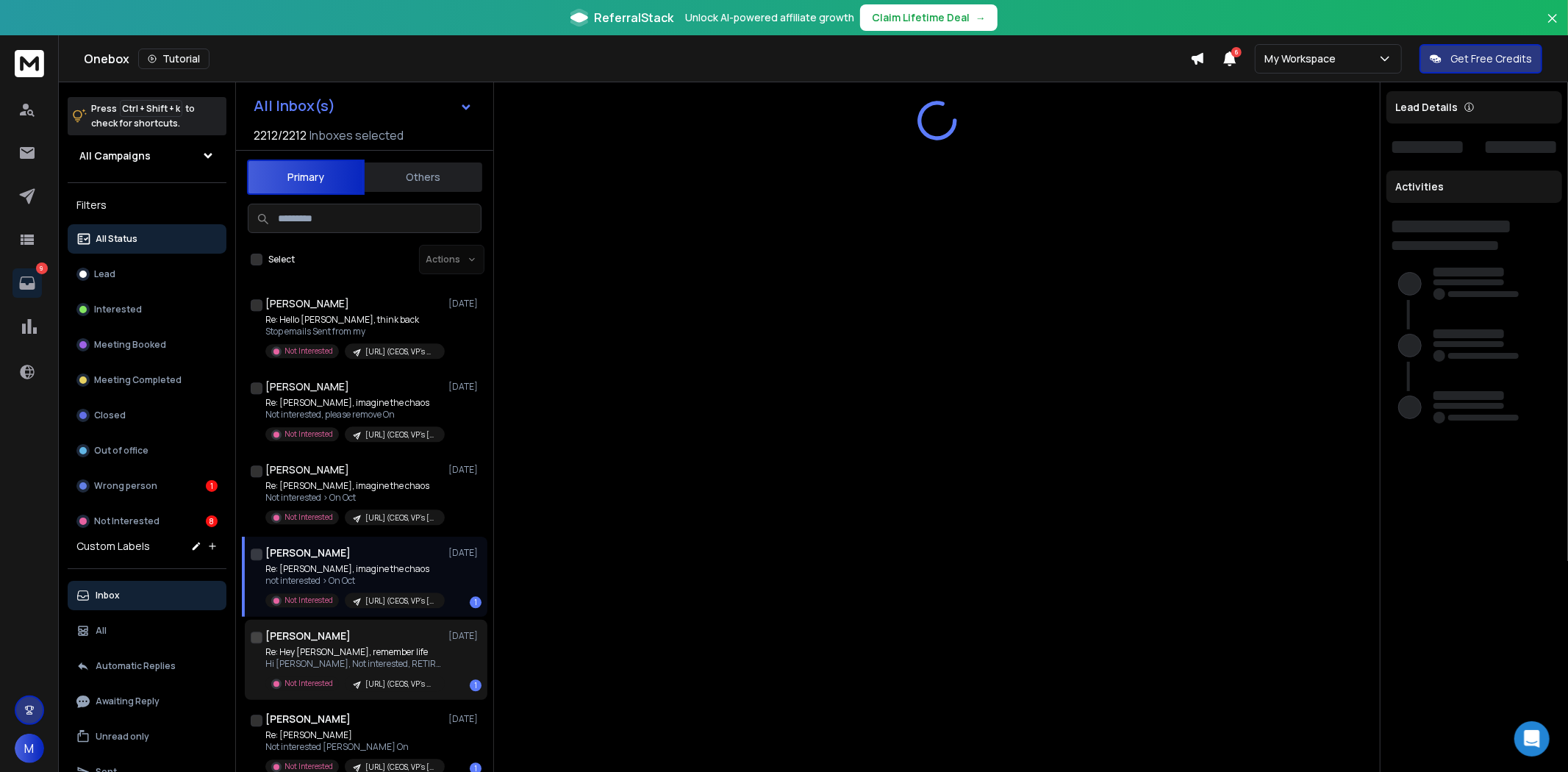
click at [387, 653] on p "Re: Hey [PERSON_NAME], remember life" at bounding box center [353, 652] width 177 height 12
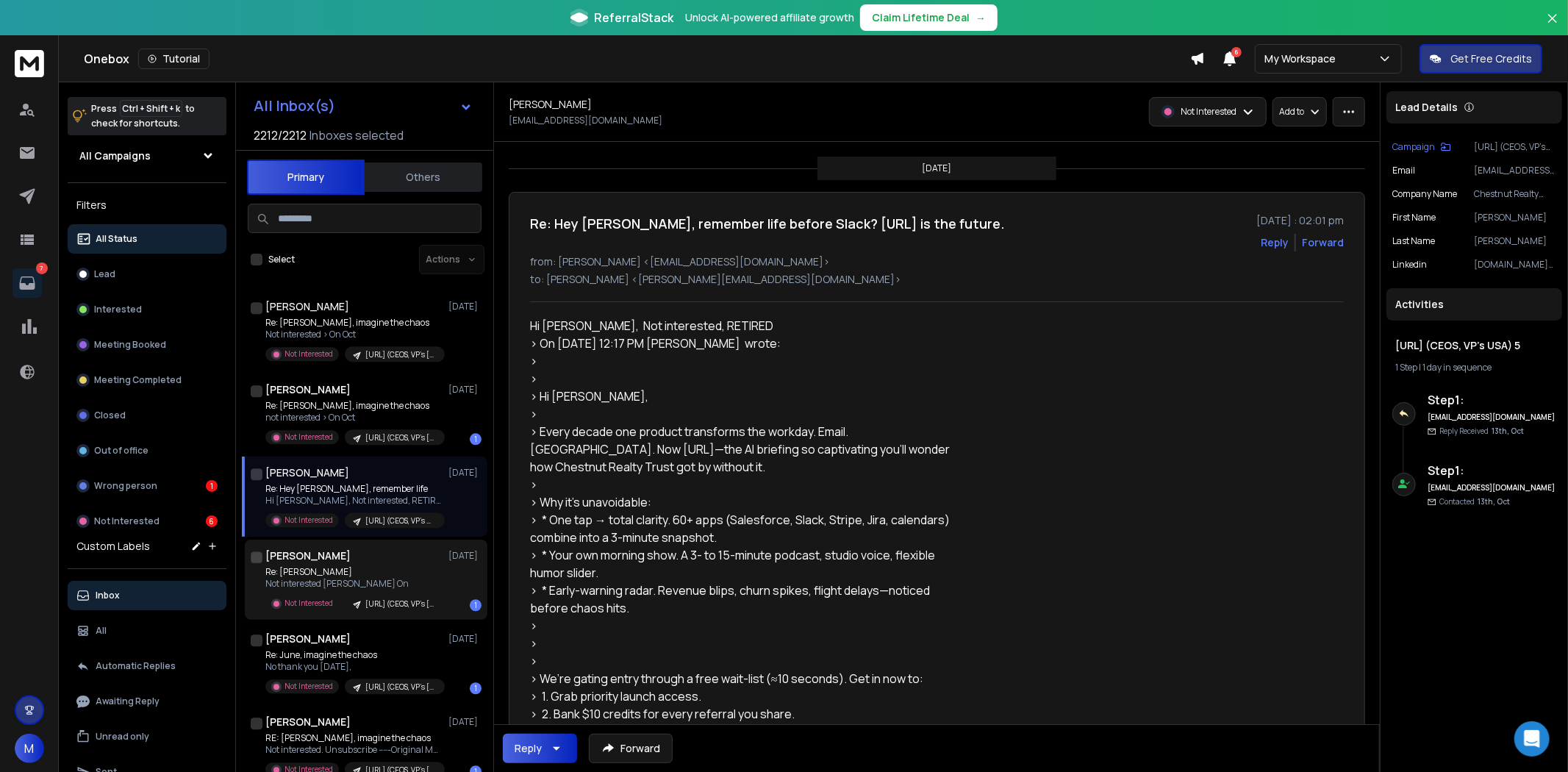
click at [379, 568] on p "Re: [PERSON_NAME]" at bounding box center [353, 572] width 177 height 12
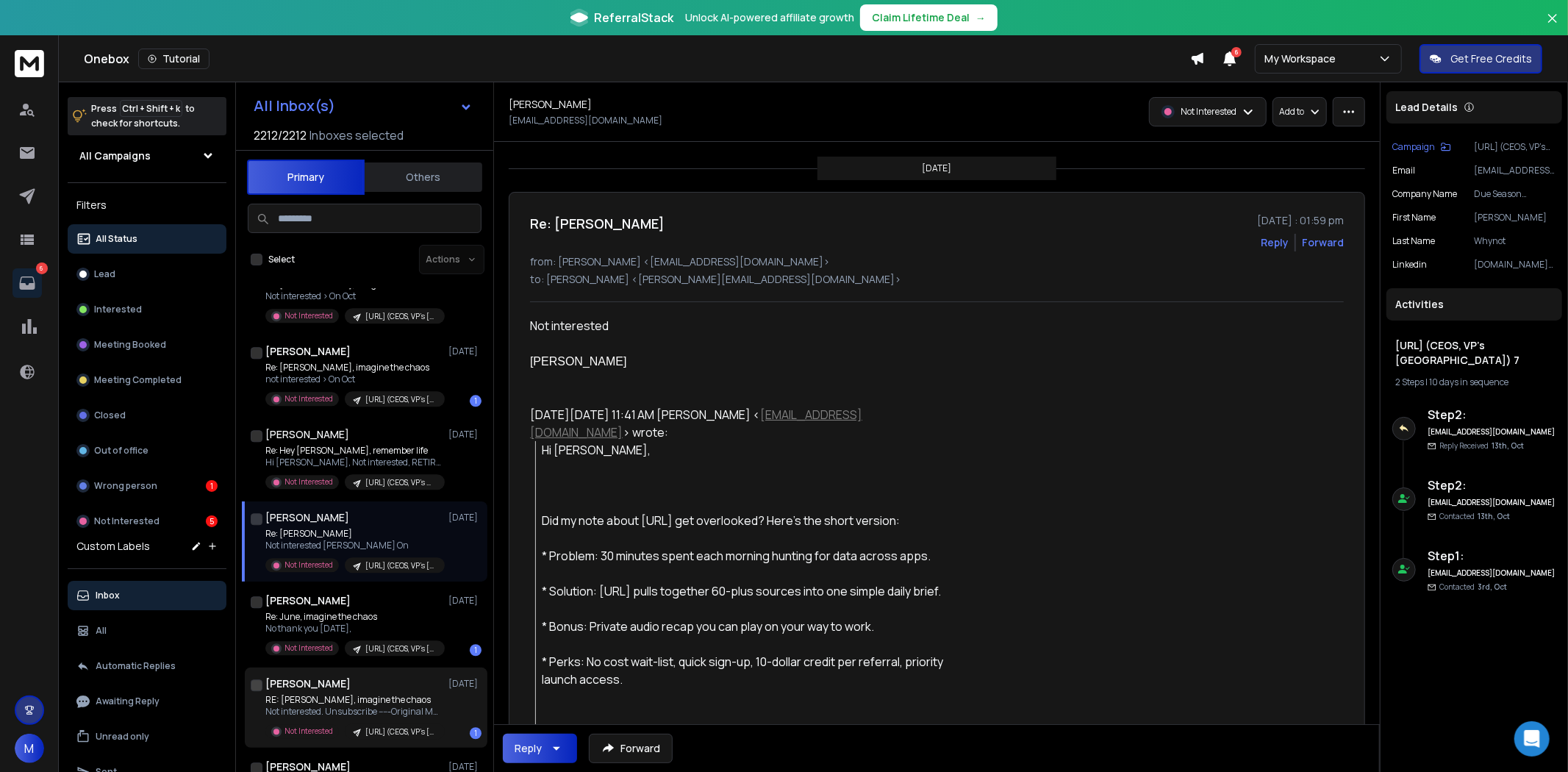
scroll to position [3320, 0]
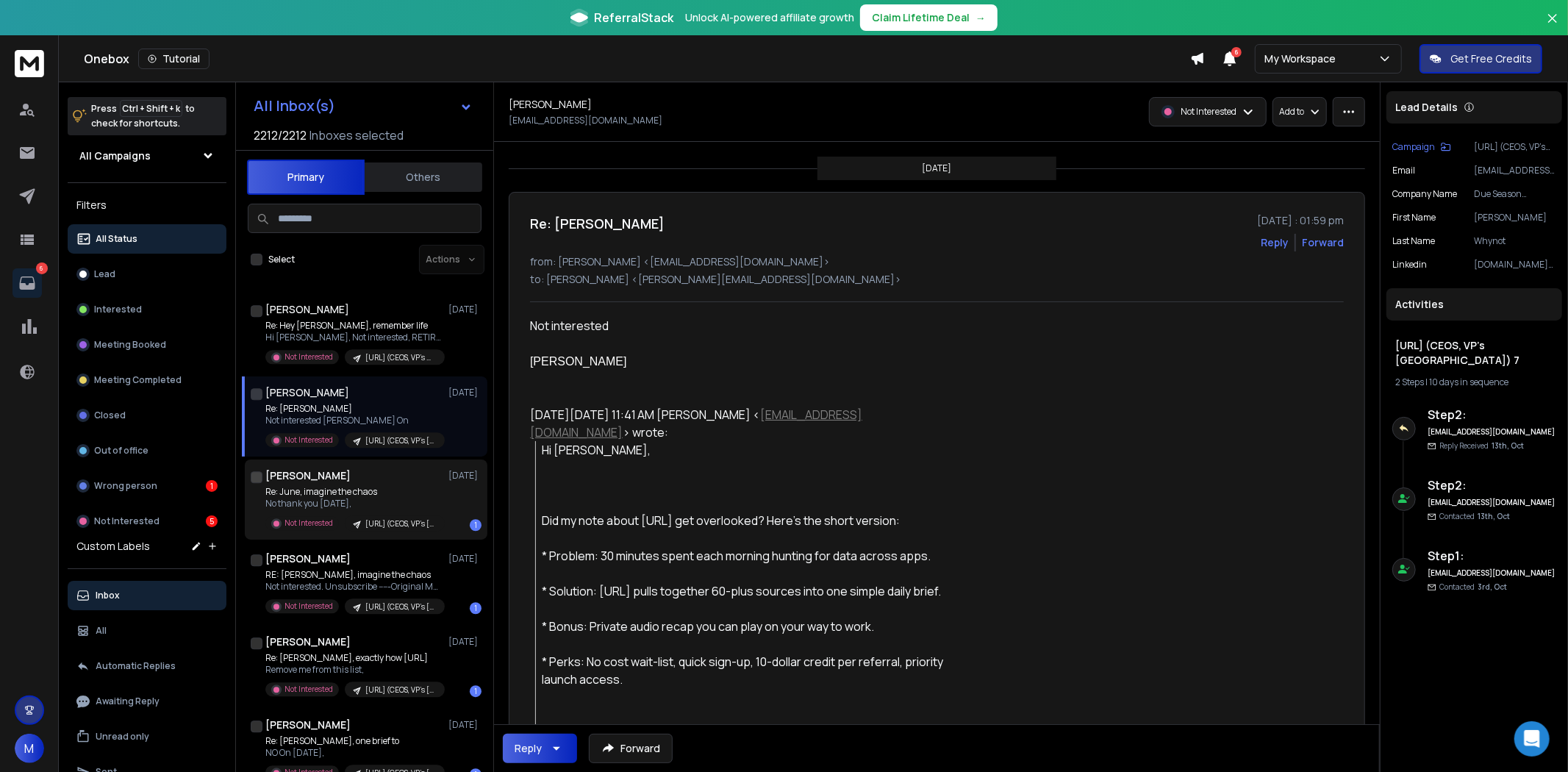
click at [368, 495] on p "Re: June, imagine the chaos" at bounding box center [353, 491] width 177 height 12
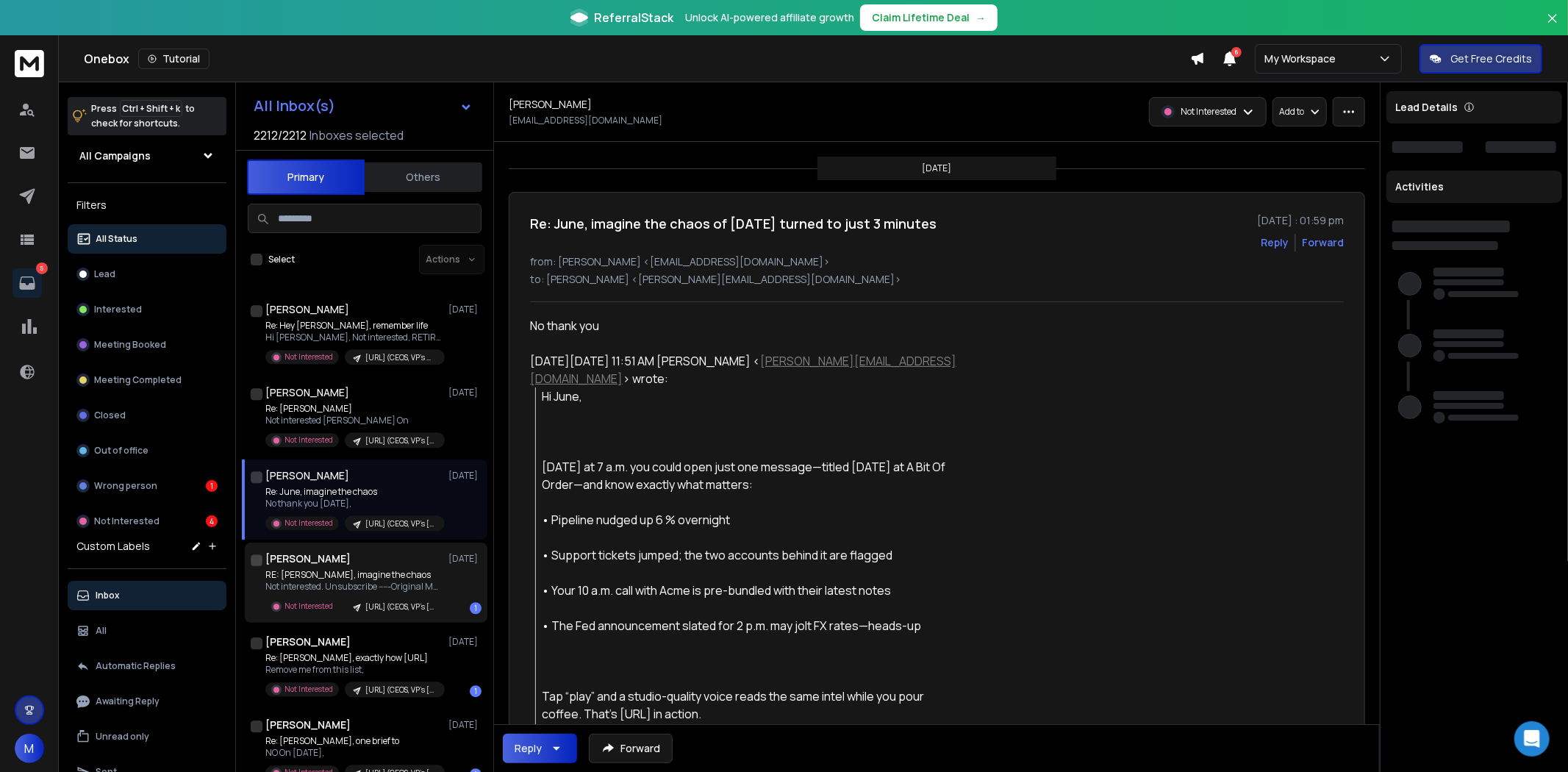
click at [383, 583] on p "Not interested. Unsubscribe -----Original Message-----" at bounding box center [353, 586] width 177 height 12
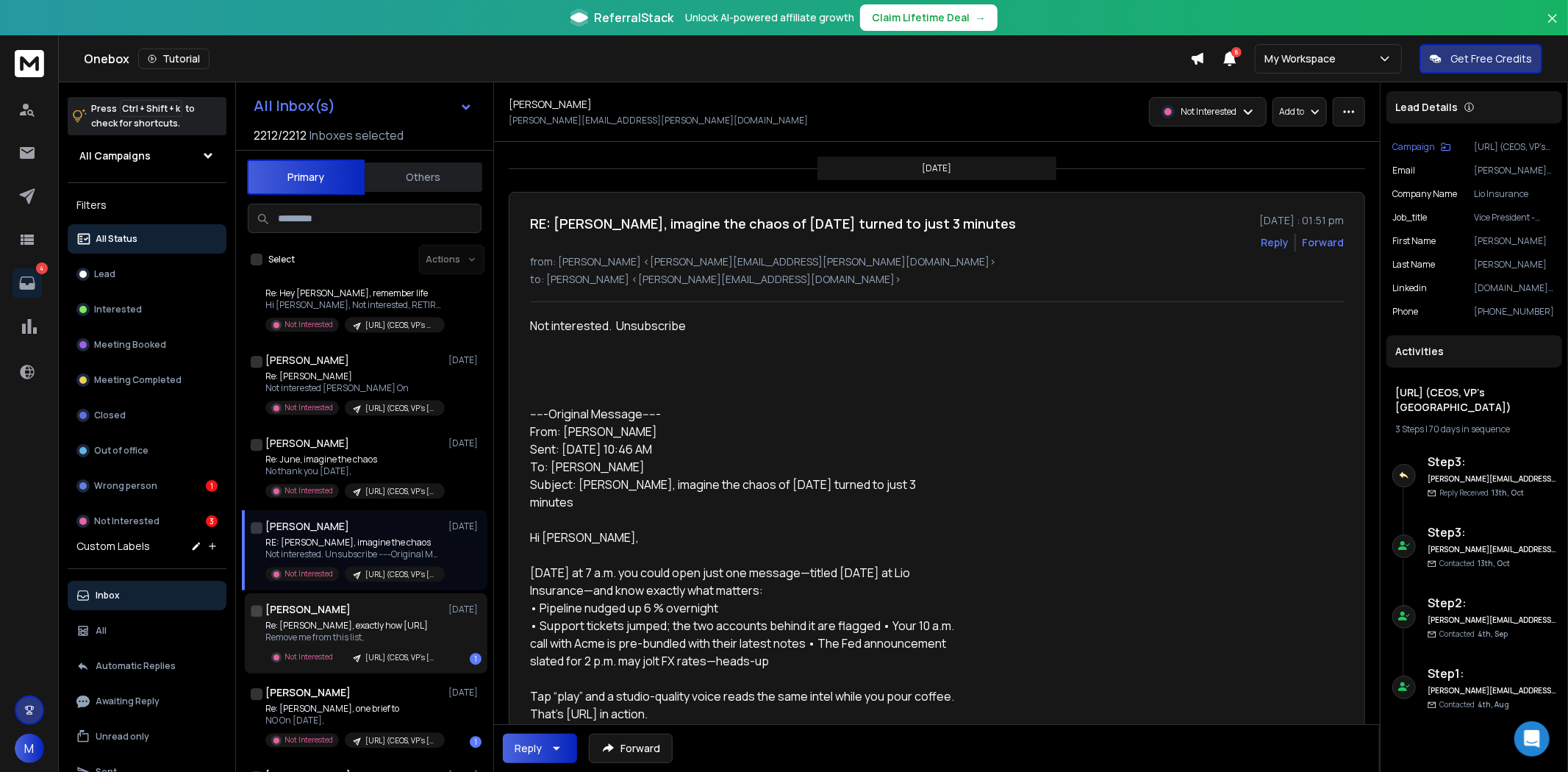
scroll to position [3484, 0]
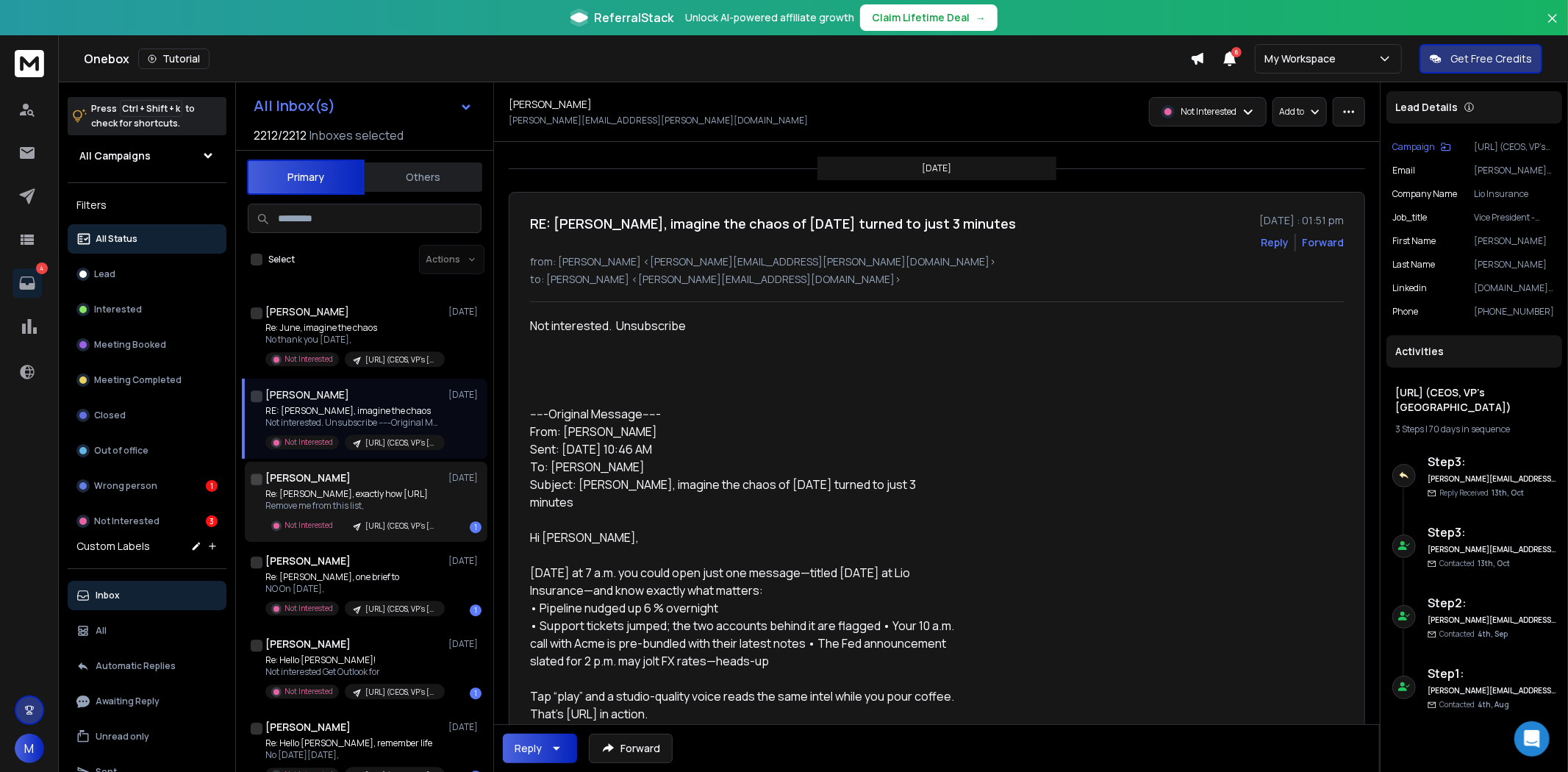
click at [388, 500] on p "Remove me from this list," at bounding box center [353, 505] width 177 height 12
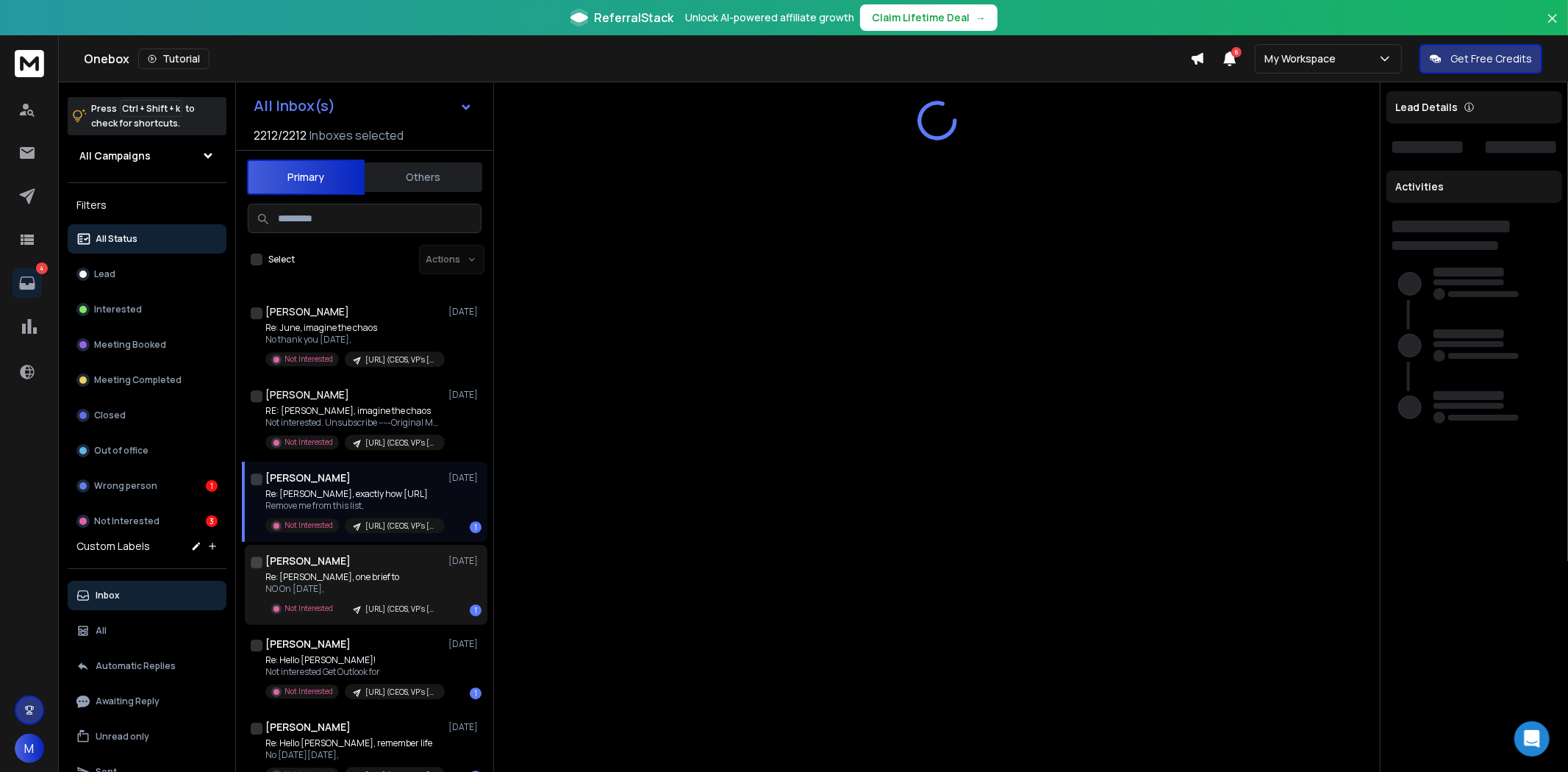
click at [385, 586] on p "NO On Oct 13 2025," at bounding box center [353, 589] width 177 height 12
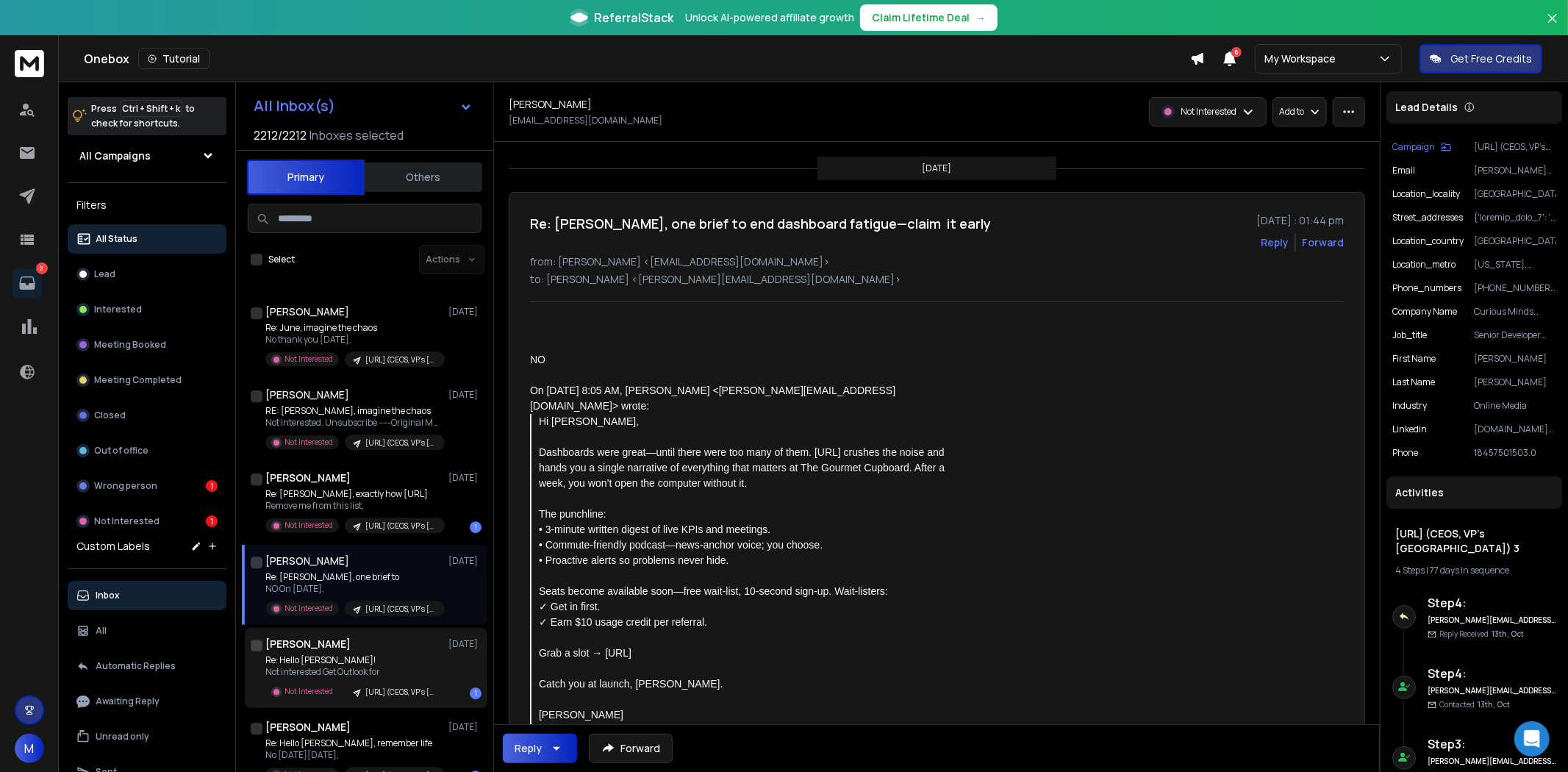
click at [385, 654] on p "Re: Hello Ronald!" at bounding box center [353, 659] width 177 height 12
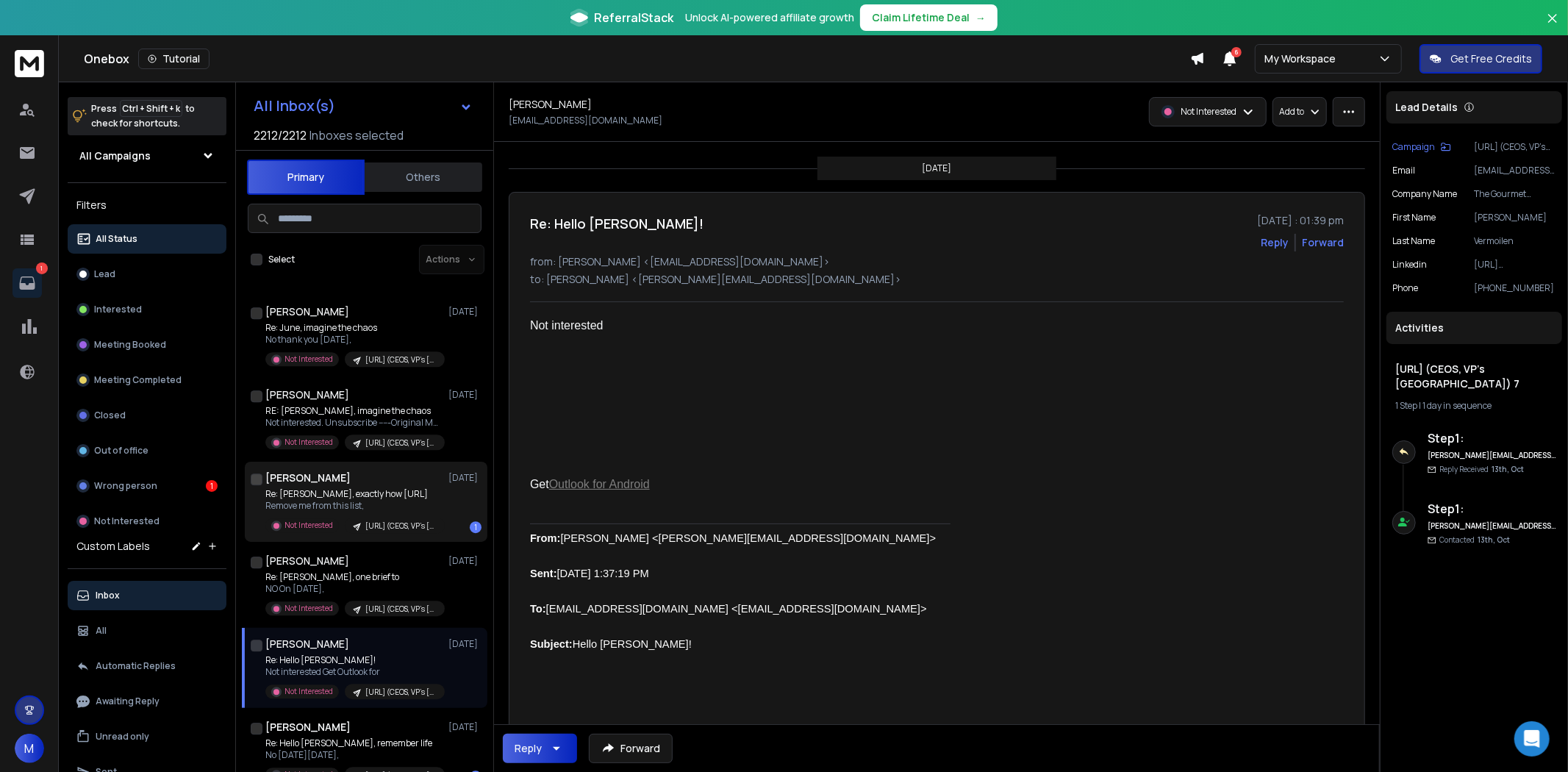
click at [383, 513] on div "Re: Andrew, exactly how Person.ai Remove me from this list, Not Interested pers…" at bounding box center [354, 511] width 179 height 45
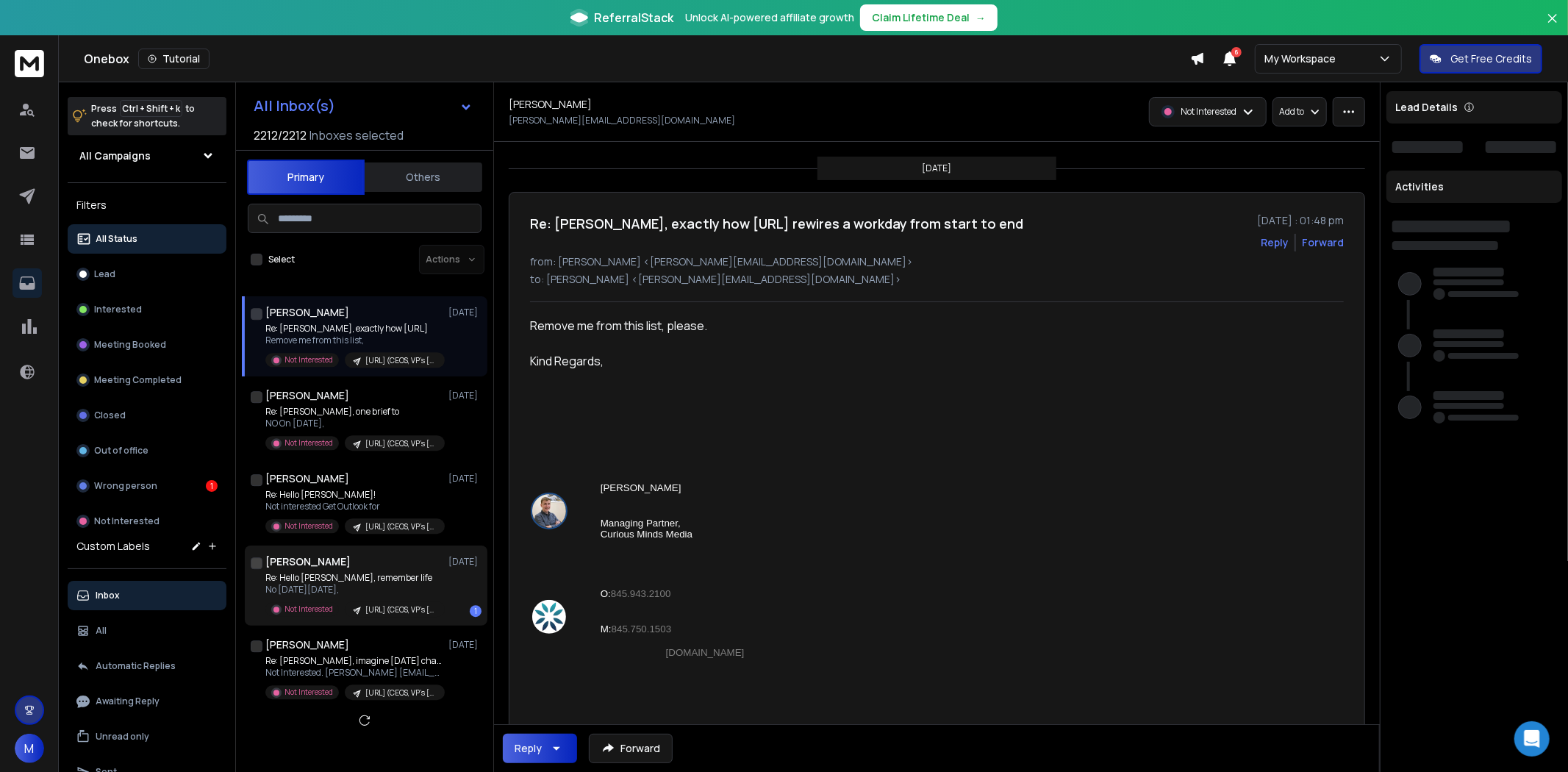
scroll to position [3667, 0]
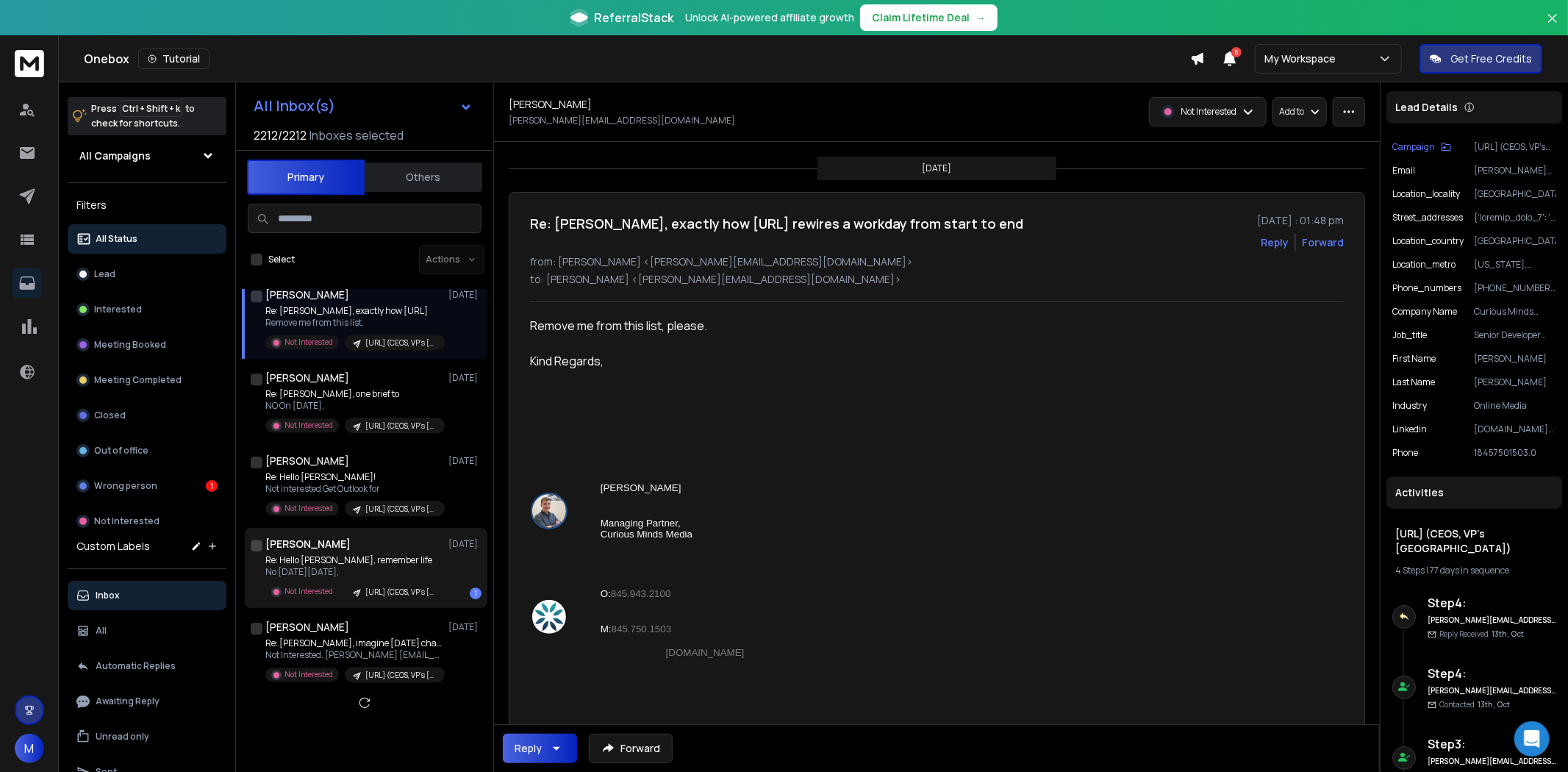
click at [390, 566] on p "No [DATE][DATE]," at bounding box center [353, 572] width 177 height 12
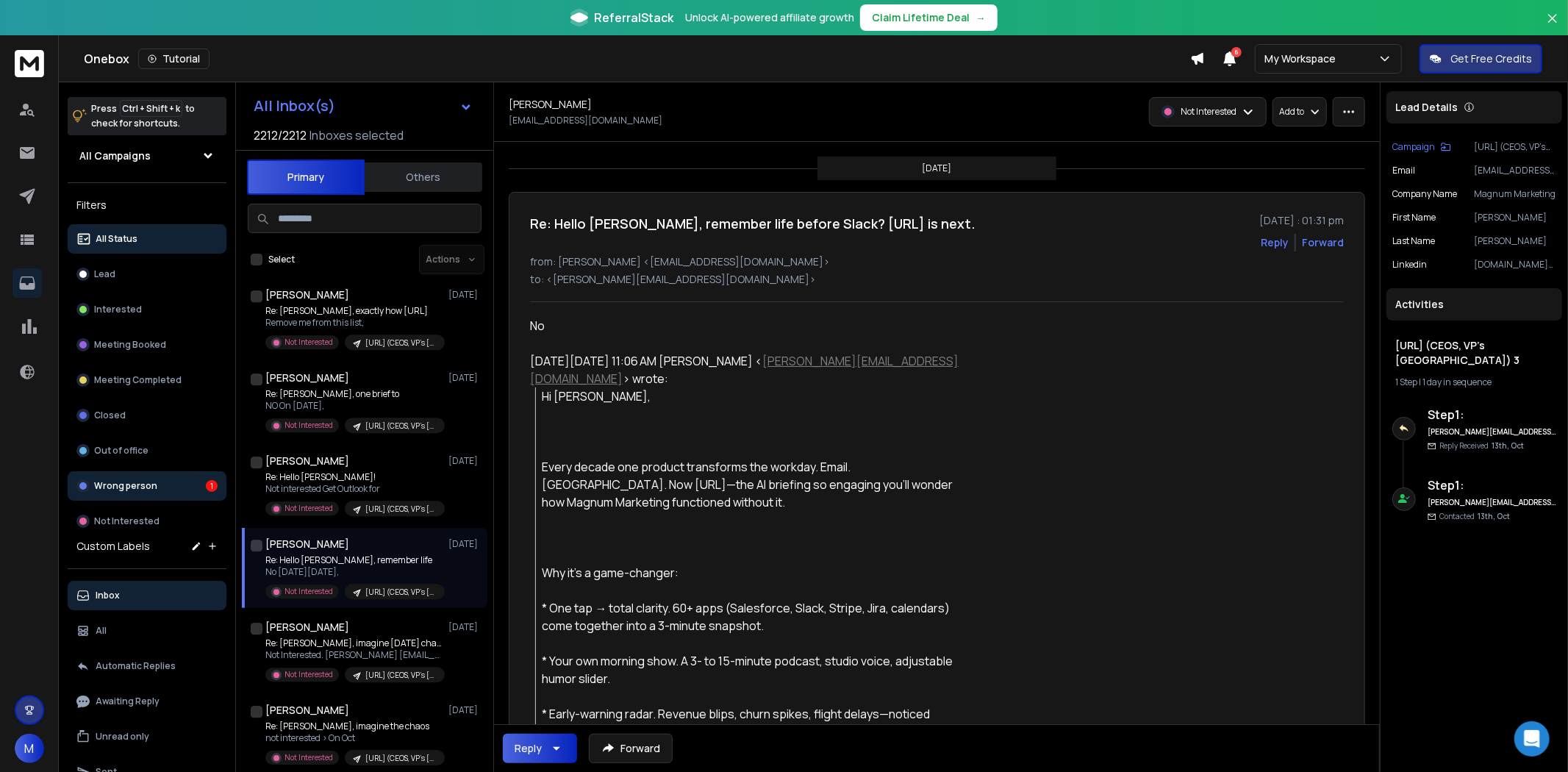
click at [180, 478] on button "Wrong person 1" at bounding box center [147, 486] width 159 height 29
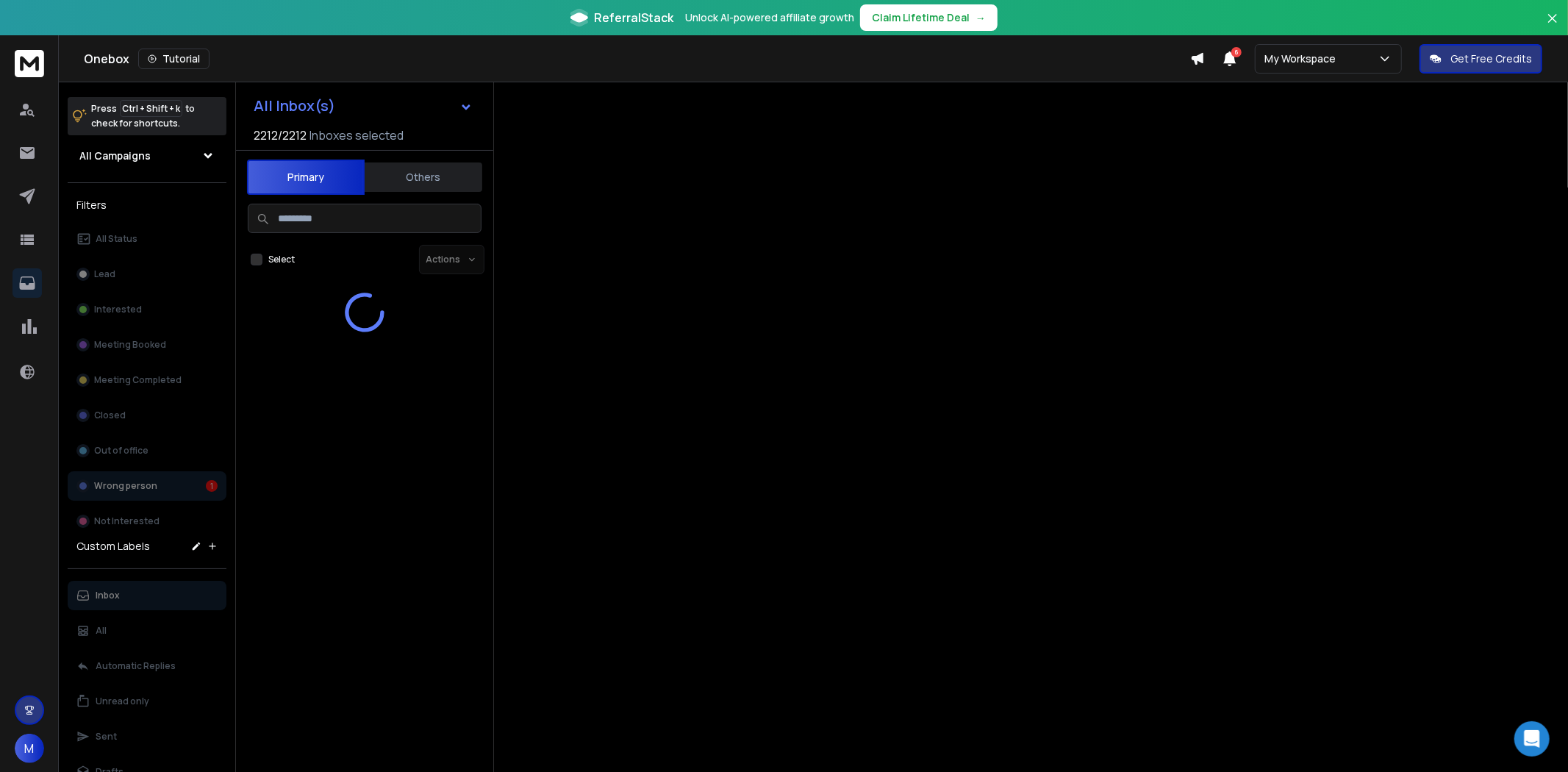
scroll to position [0, 0]
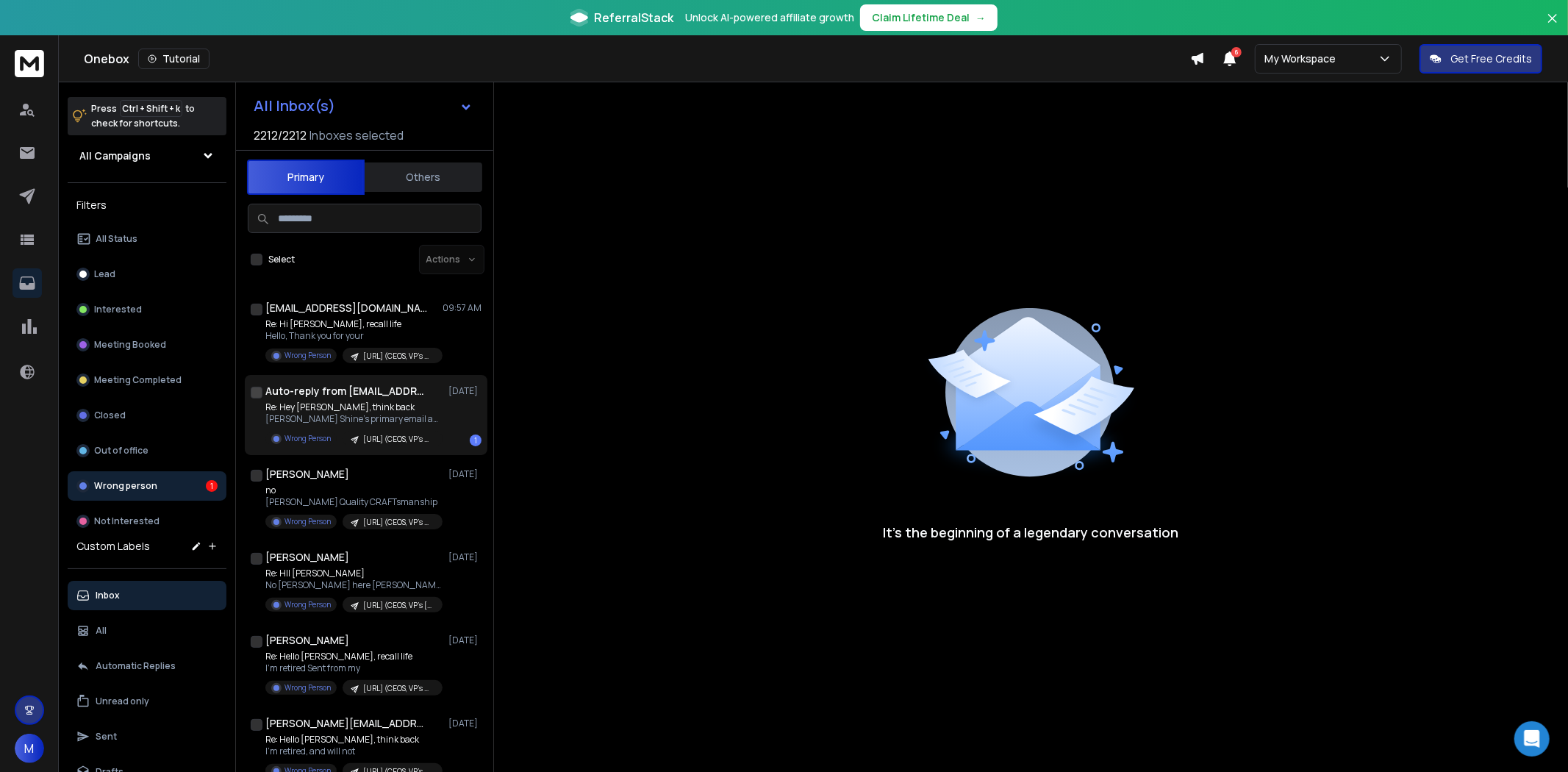
click at [423, 428] on div "Re: Hey David, think back Hammar Shine's primary email address Wrong Person ers…" at bounding box center [353, 424] width 178 height 45
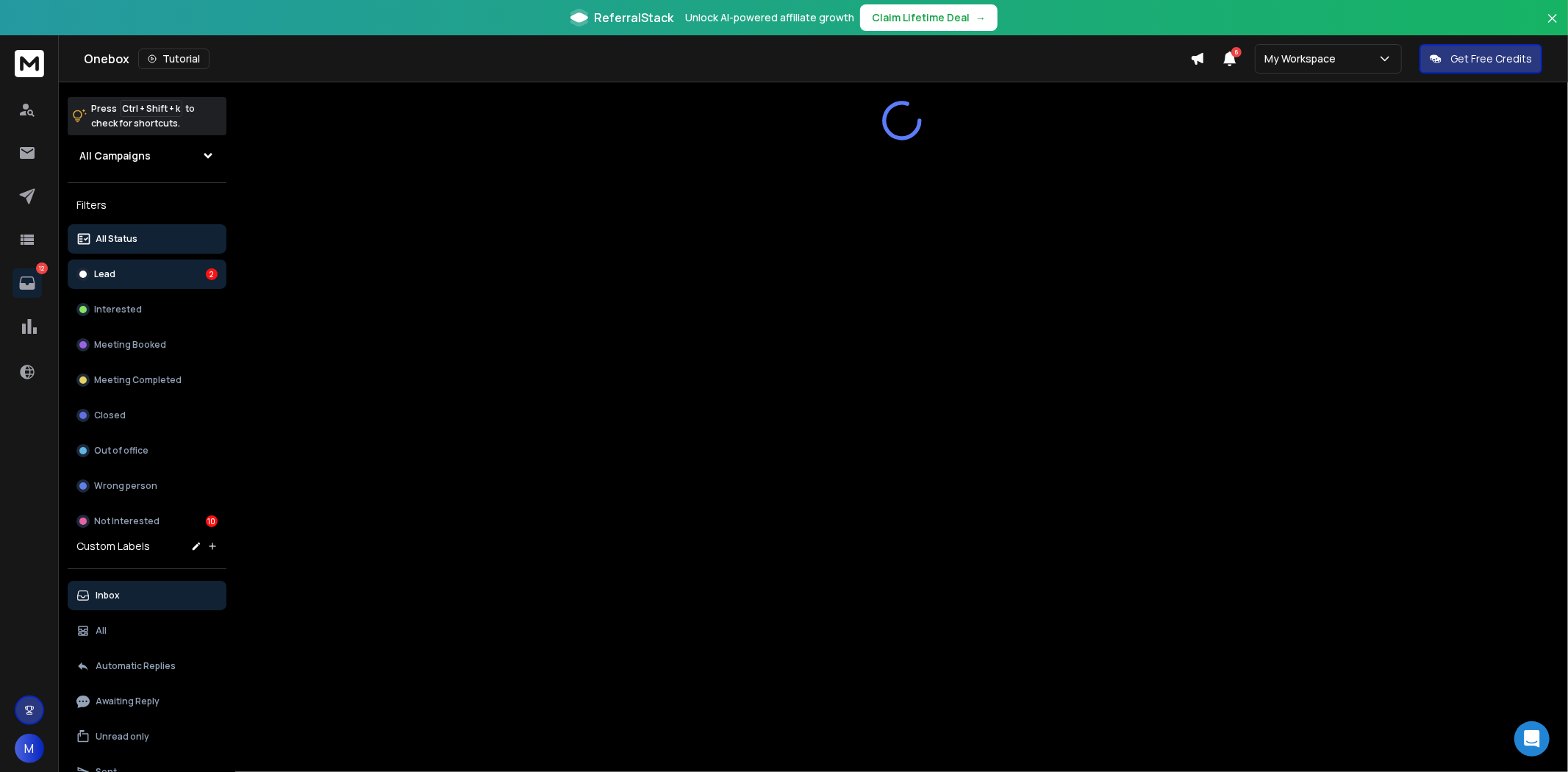
click at [185, 269] on button "Lead 2" at bounding box center [147, 273] width 159 height 29
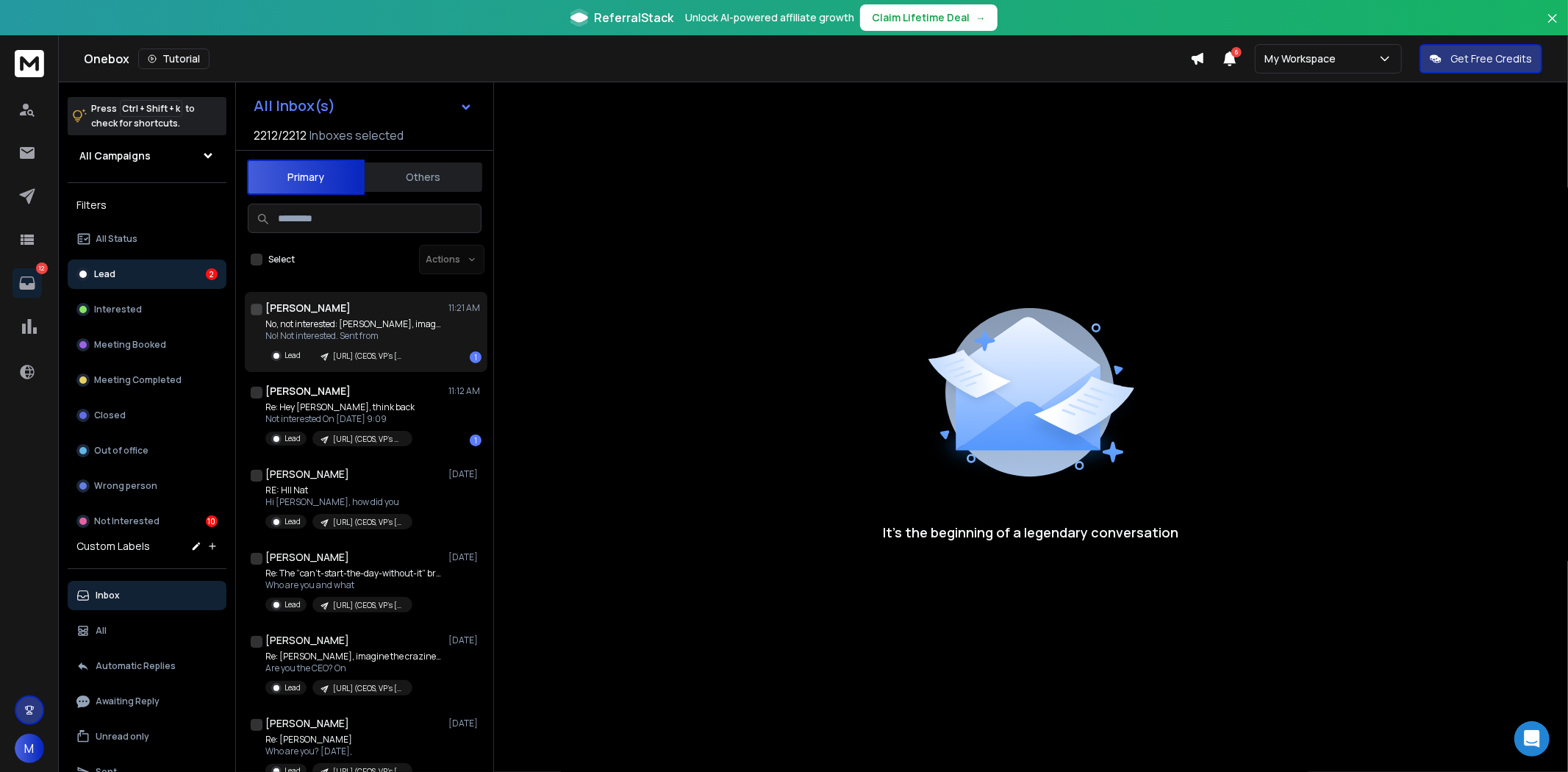
click at [370, 344] on div "No, not interested: [PERSON_NAME], imagine No! Not interested. Sent from Lead […" at bounding box center [353, 341] width 177 height 45
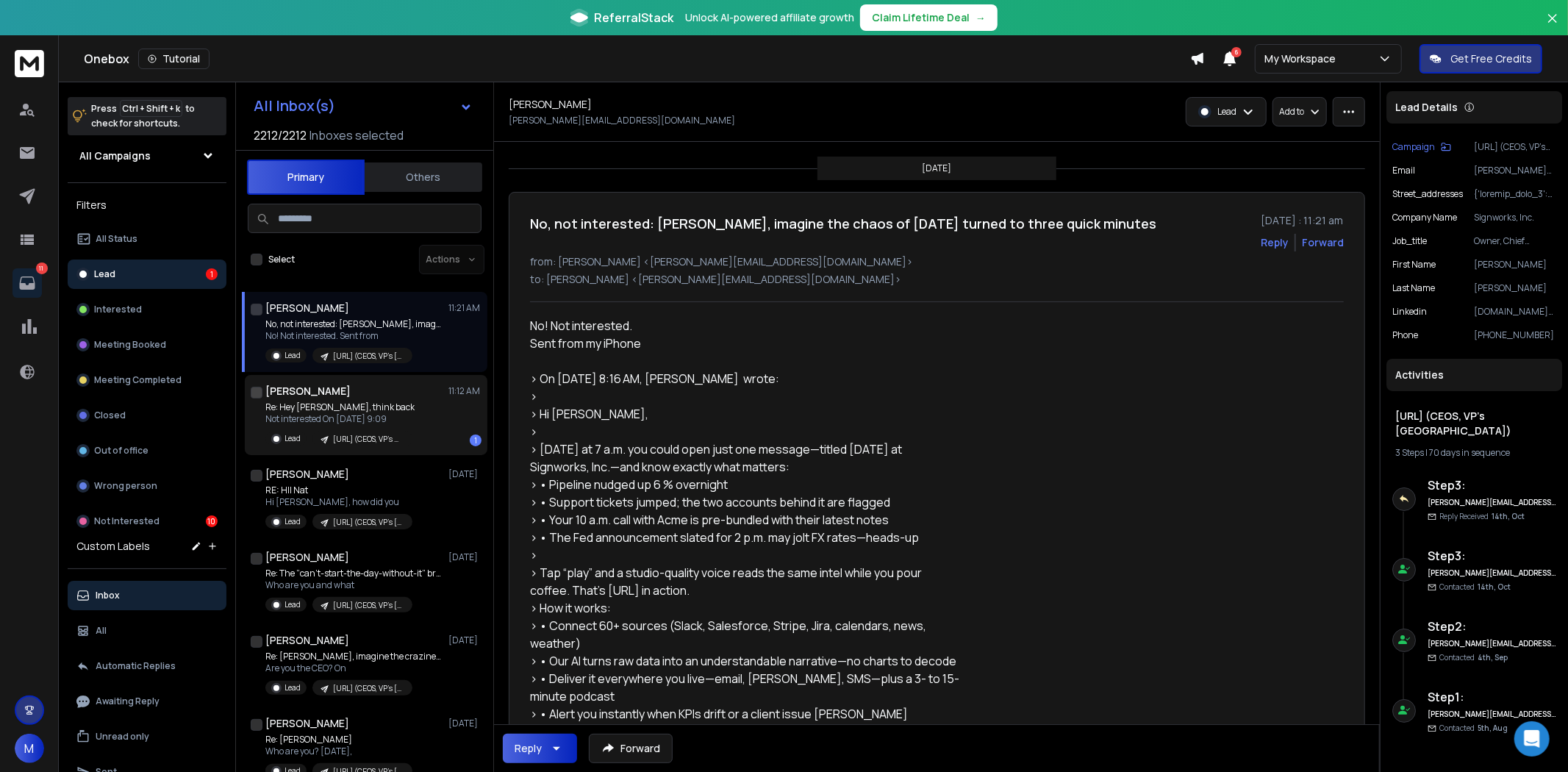
click at [385, 393] on div "[PERSON_NAME] 11:12 AM" at bounding box center [373, 391] width 216 height 15
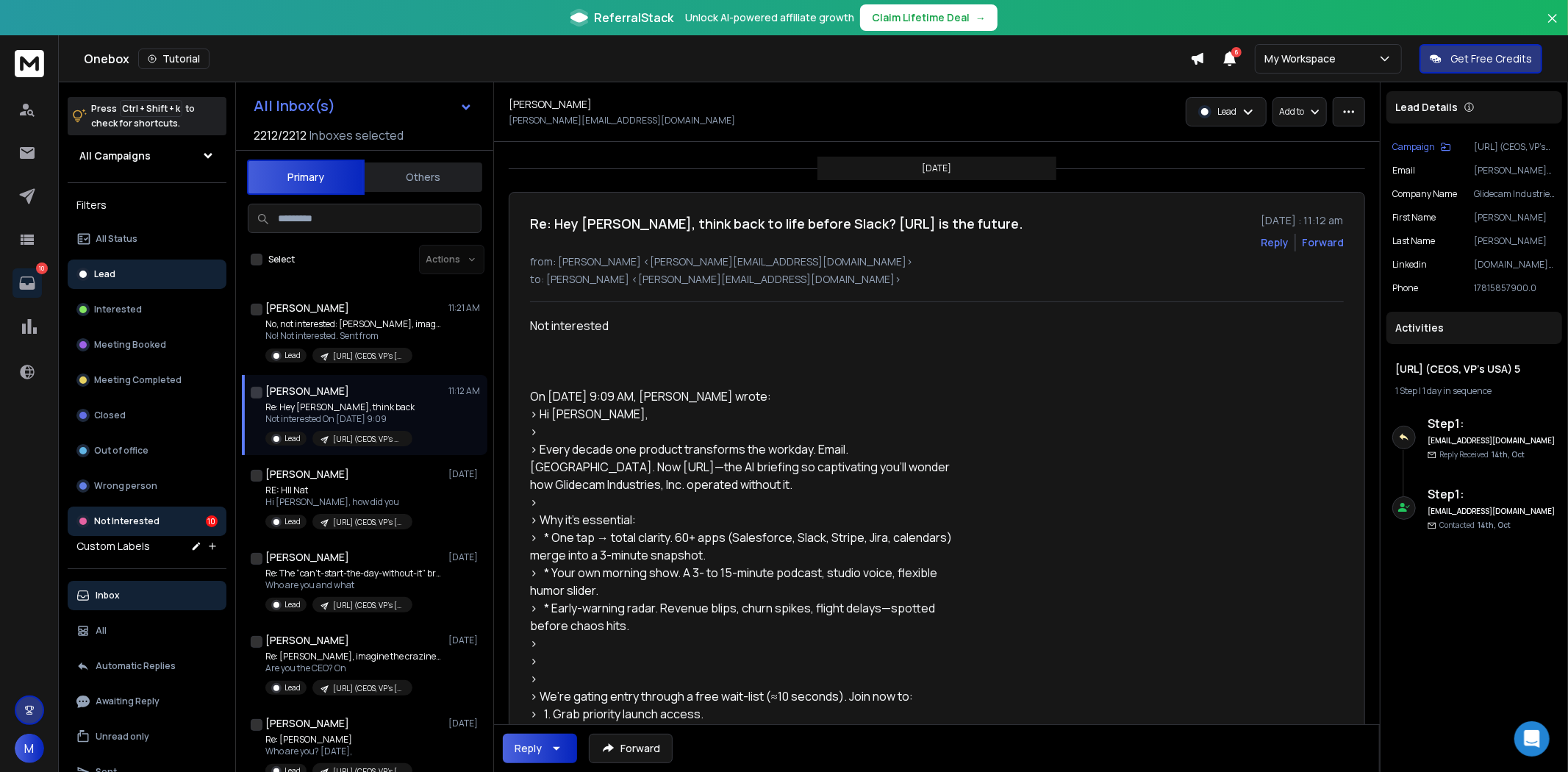
click at [179, 516] on button "Not Interested 10" at bounding box center [147, 520] width 159 height 29
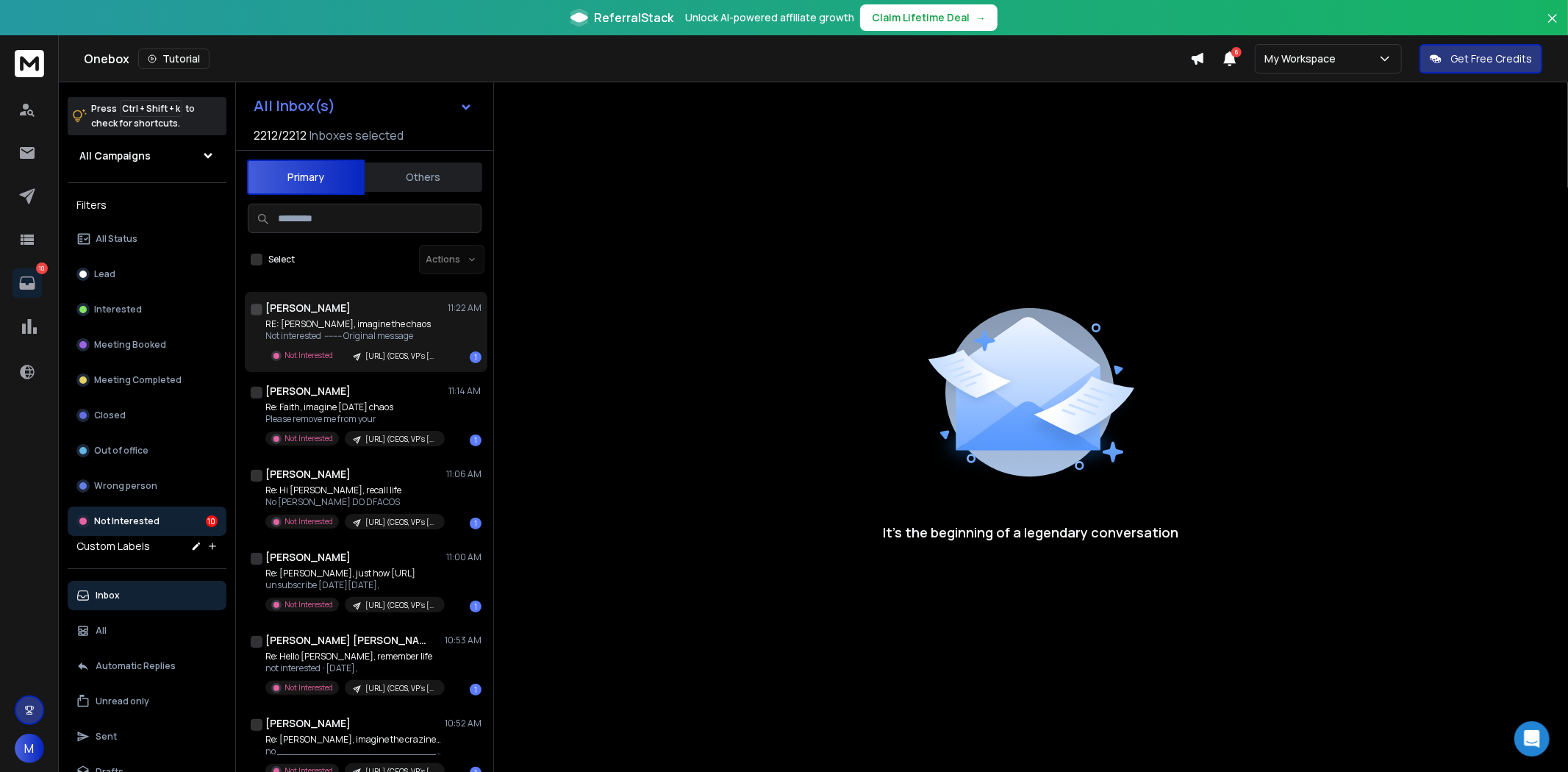
click at [342, 326] on p "RE: [PERSON_NAME], imagine the chaos" at bounding box center [353, 324] width 177 height 12
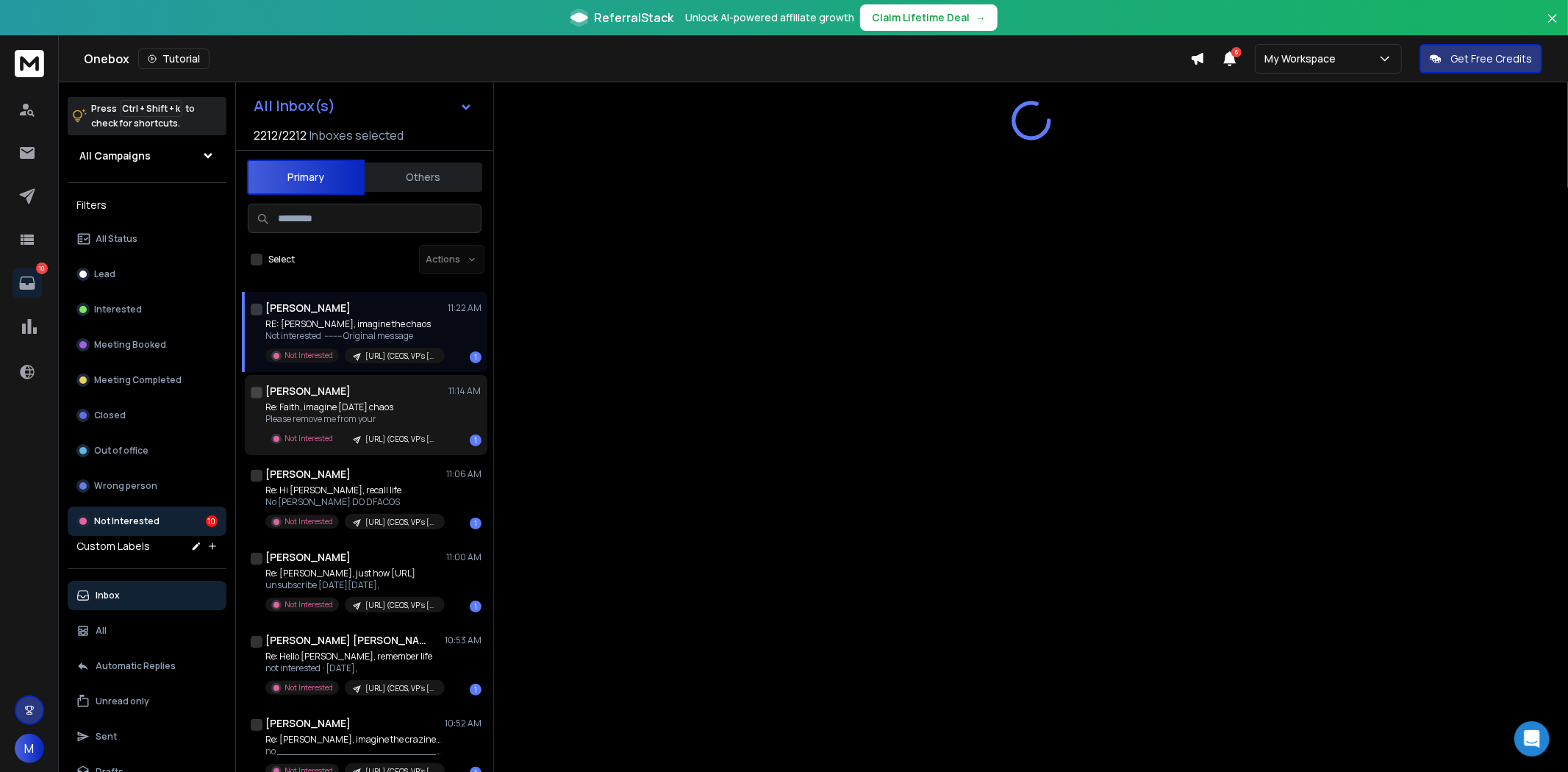
click at [361, 413] on p "Please remove me from your" at bounding box center [353, 419] width 177 height 12
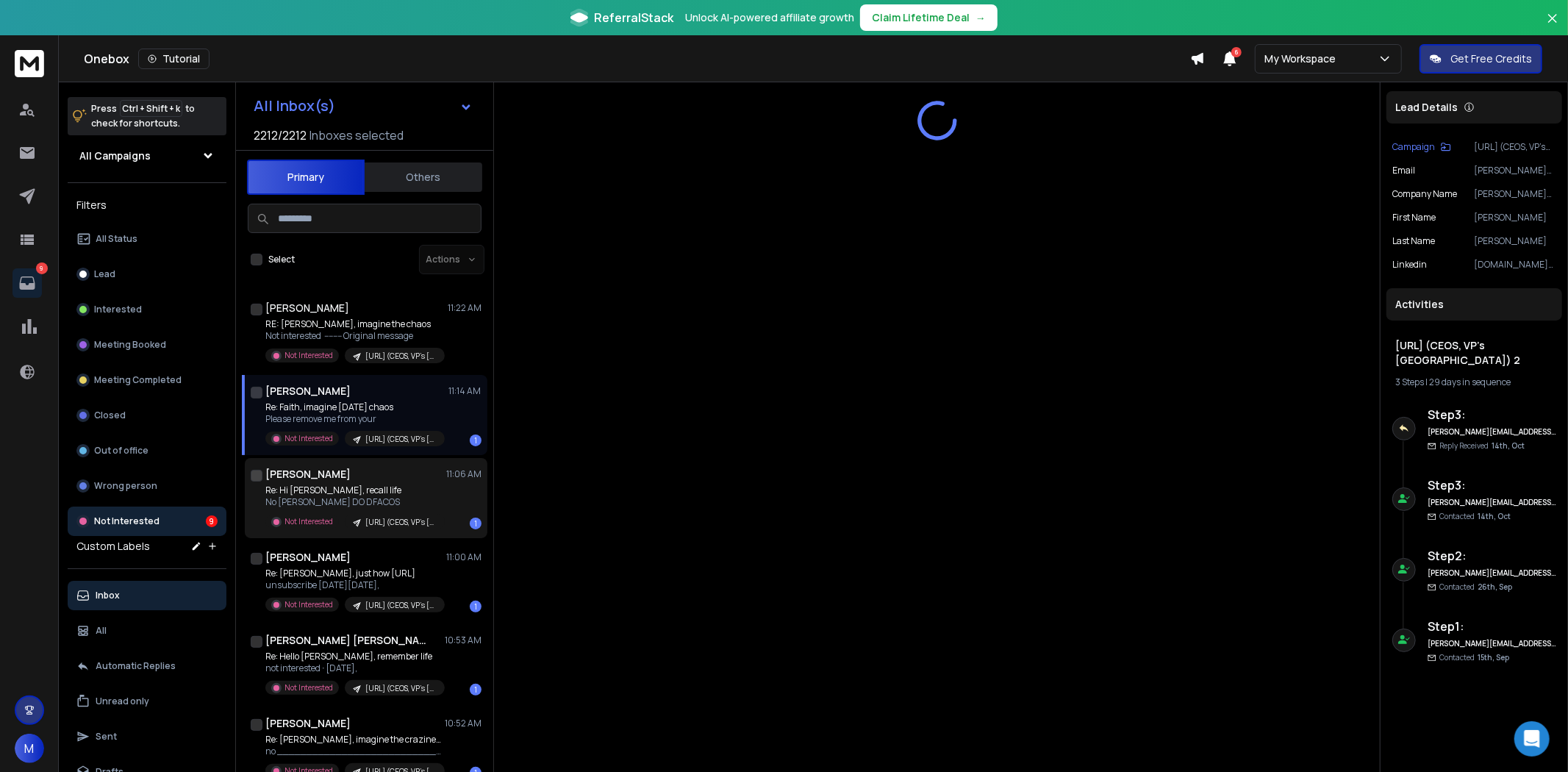
click at [369, 497] on p "No [PERSON_NAME] DO DFACOS" at bounding box center [353, 502] width 177 height 12
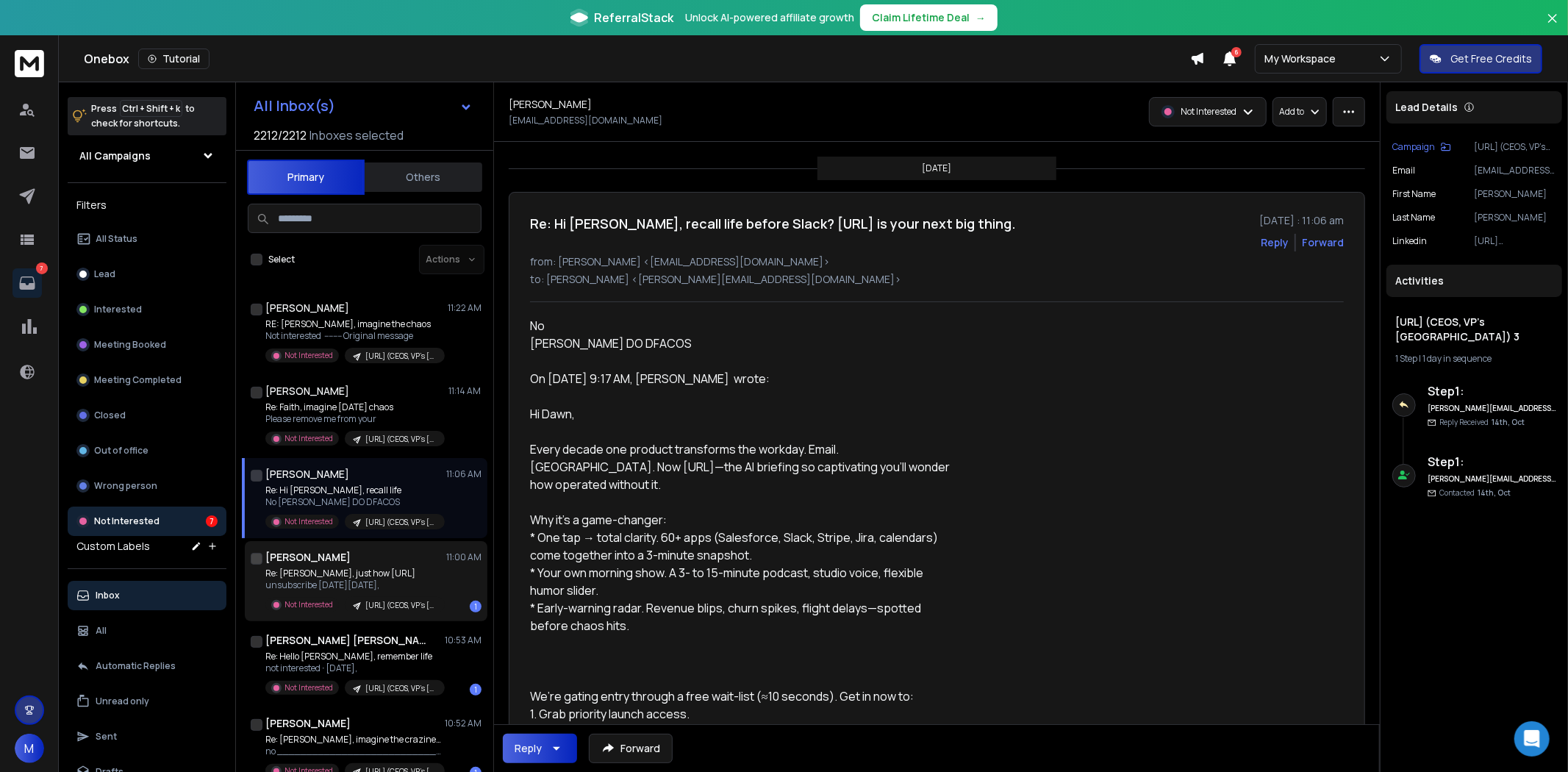
click at [373, 561] on div "[PERSON_NAME] 11:00 AM" at bounding box center [373, 557] width 216 height 15
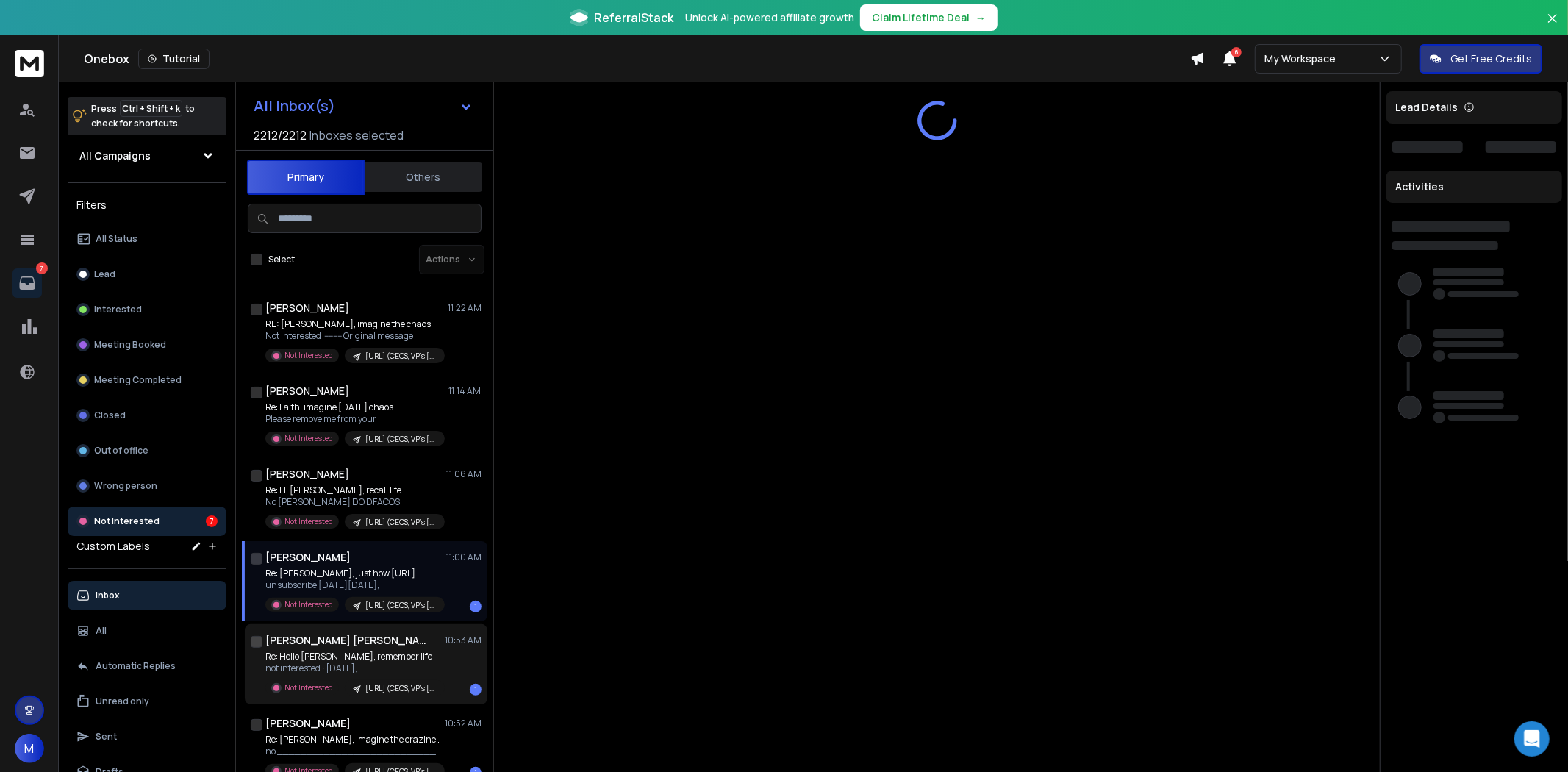
click at [384, 633] on div "[PERSON_NAME] [PERSON_NAME] 10:53 AM" at bounding box center [373, 641] width 216 height 15
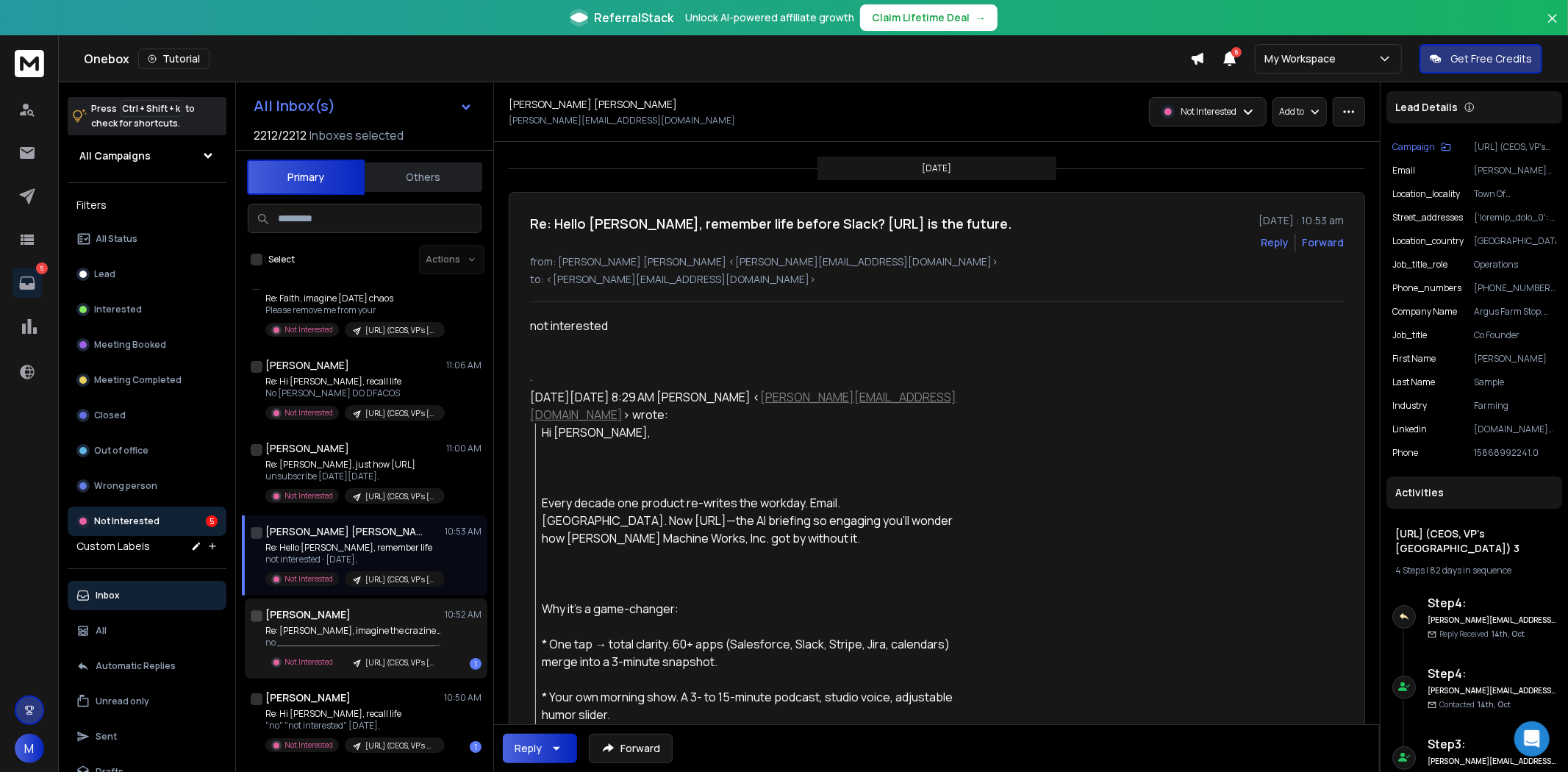
scroll to position [163, 0]
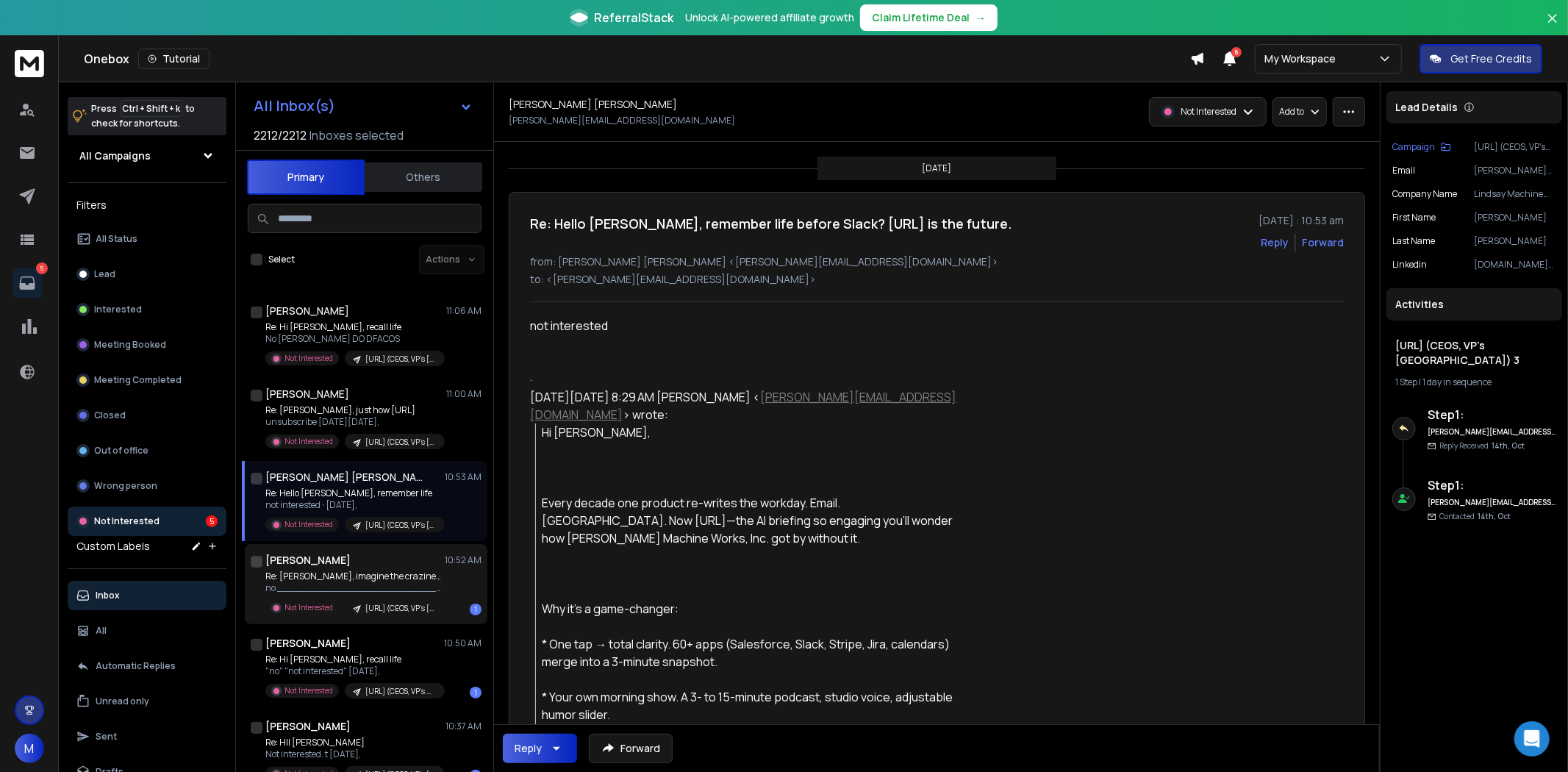
click at [384, 620] on div "[PERSON_NAME] 10:52 AM Re: [PERSON_NAME], imagine the craziness no ____________…" at bounding box center [366, 583] width 242 height 80
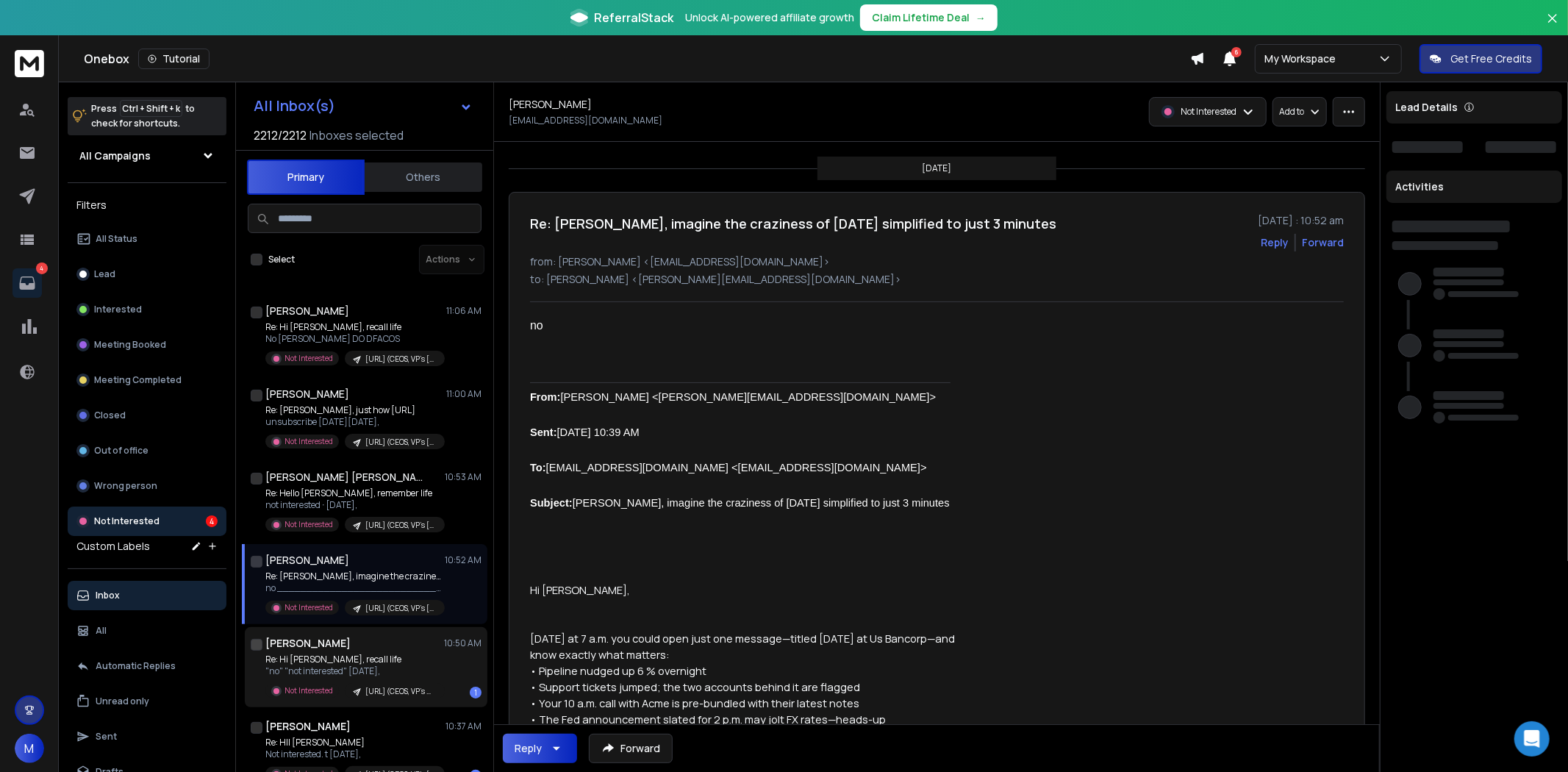
click at [380, 665] on p ""no" "not interested" [DATE]," at bounding box center [353, 671] width 177 height 12
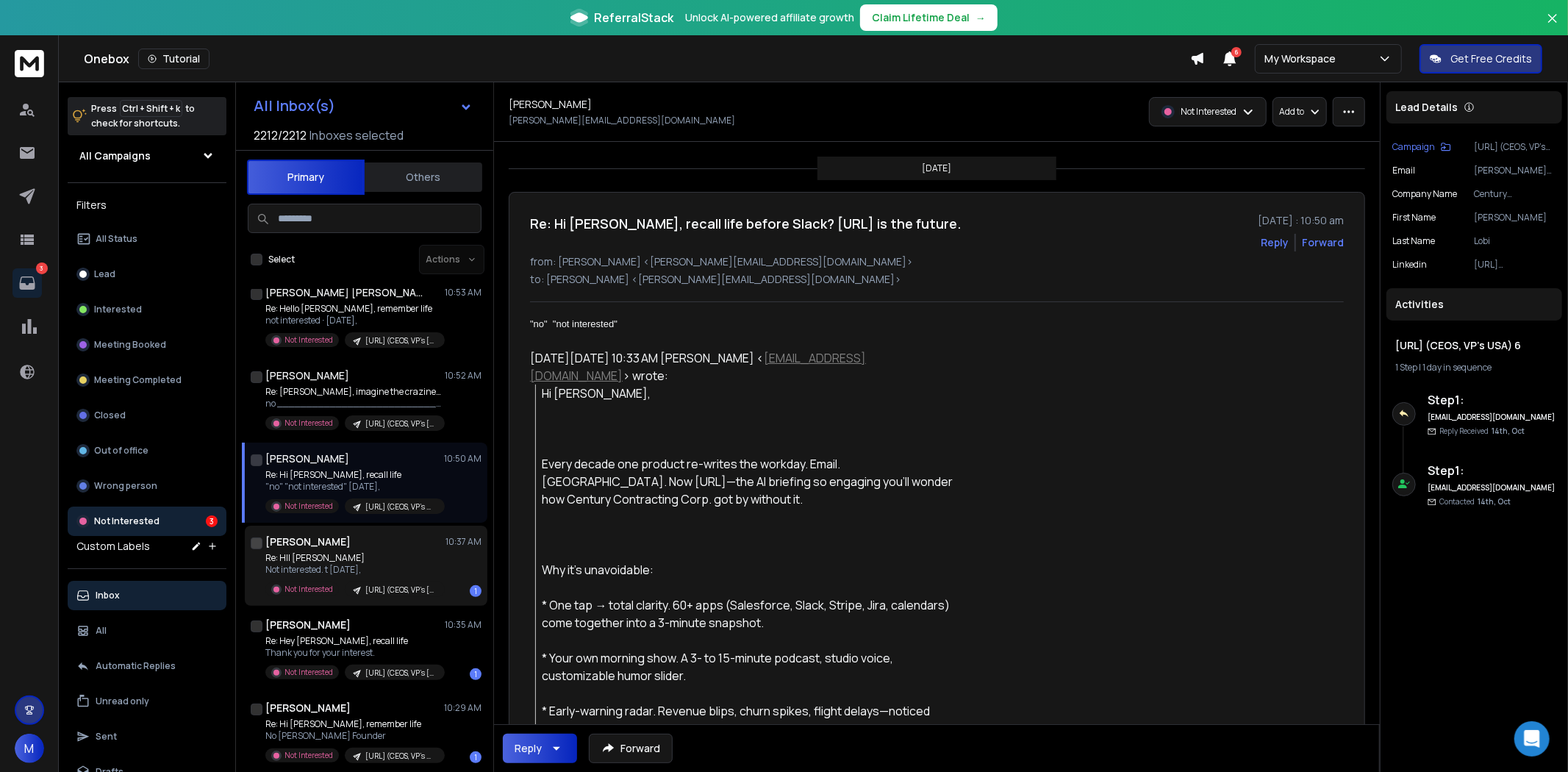
scroll to position [353, 0]
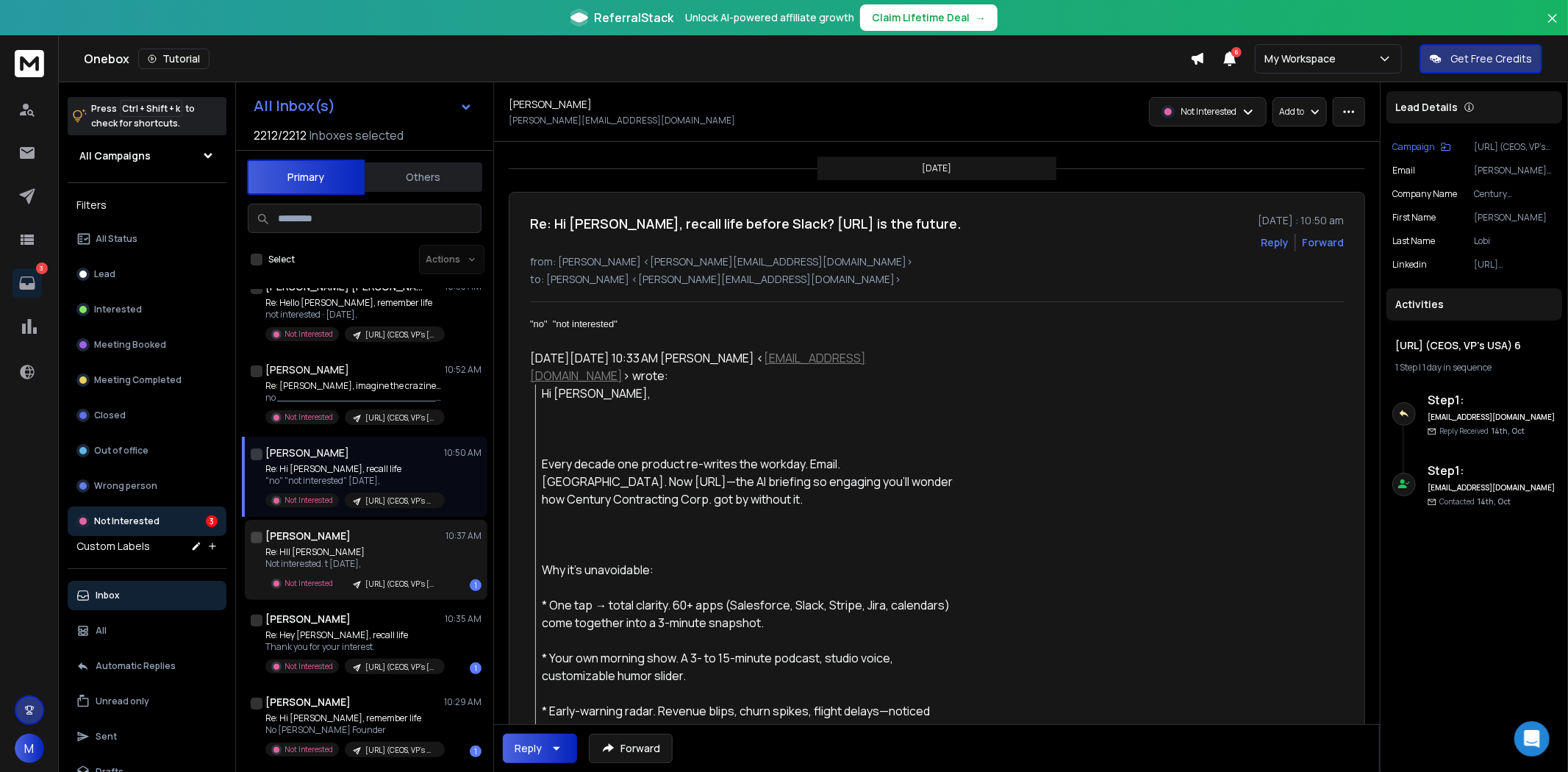
click at [380, 583] on p "[URL] (CEOS, VP's [GEOGRAPHIC_DATA]) 7" at bounding box center [400, 584] width 70 height 11
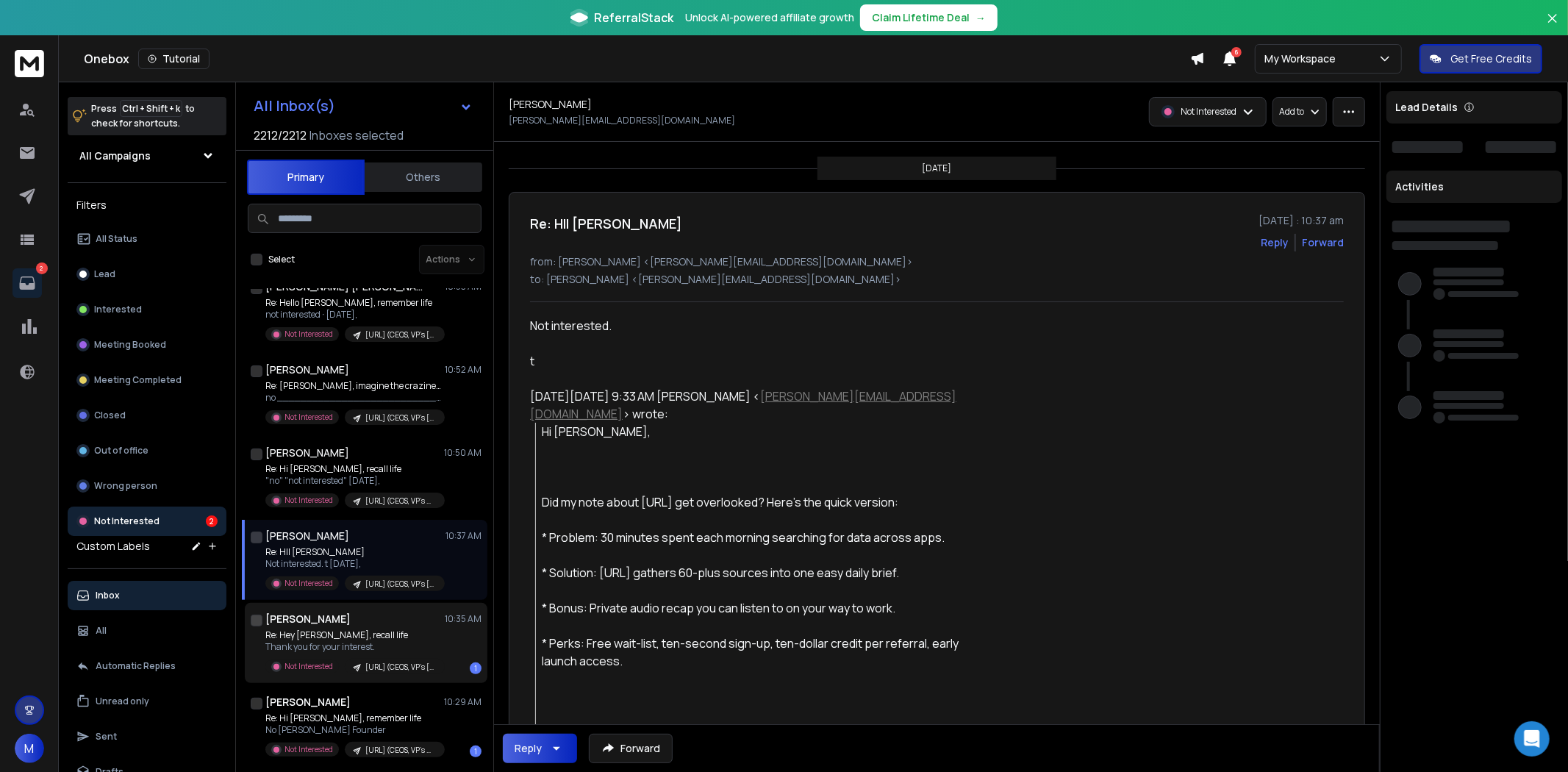
click at [380, 610] on div "[PERSON_NAME] 10:35 AM Re: Hey [PERSON_NAME], recall life Thank you for your in…" at bounding box center [366, 642] width 242 height 80
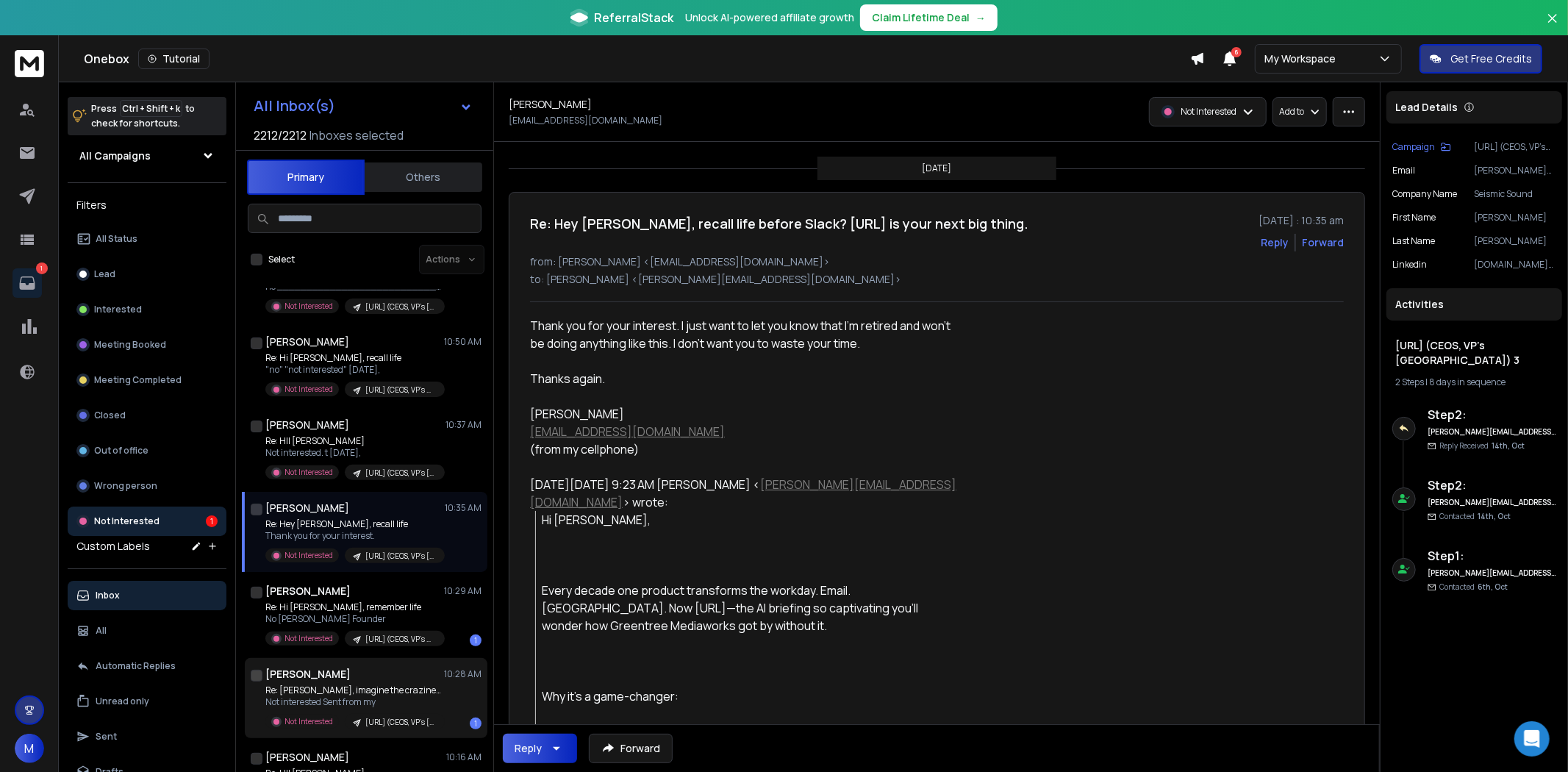
scroll to position [545, 0]
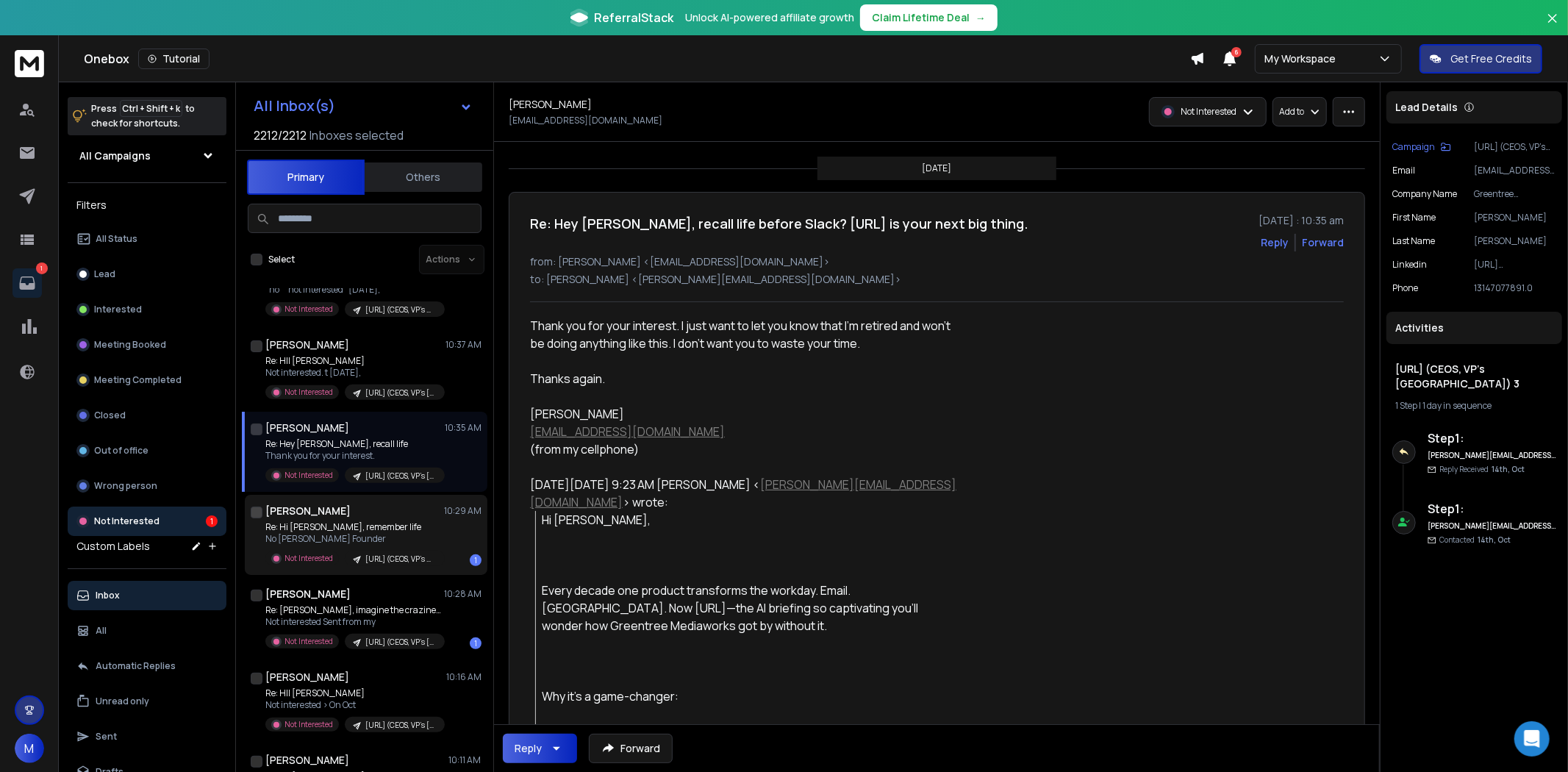
click at [392, 539] on p "No [PERSON_NAME] Founder" at bounding box center [353, 538] width 177 height 12
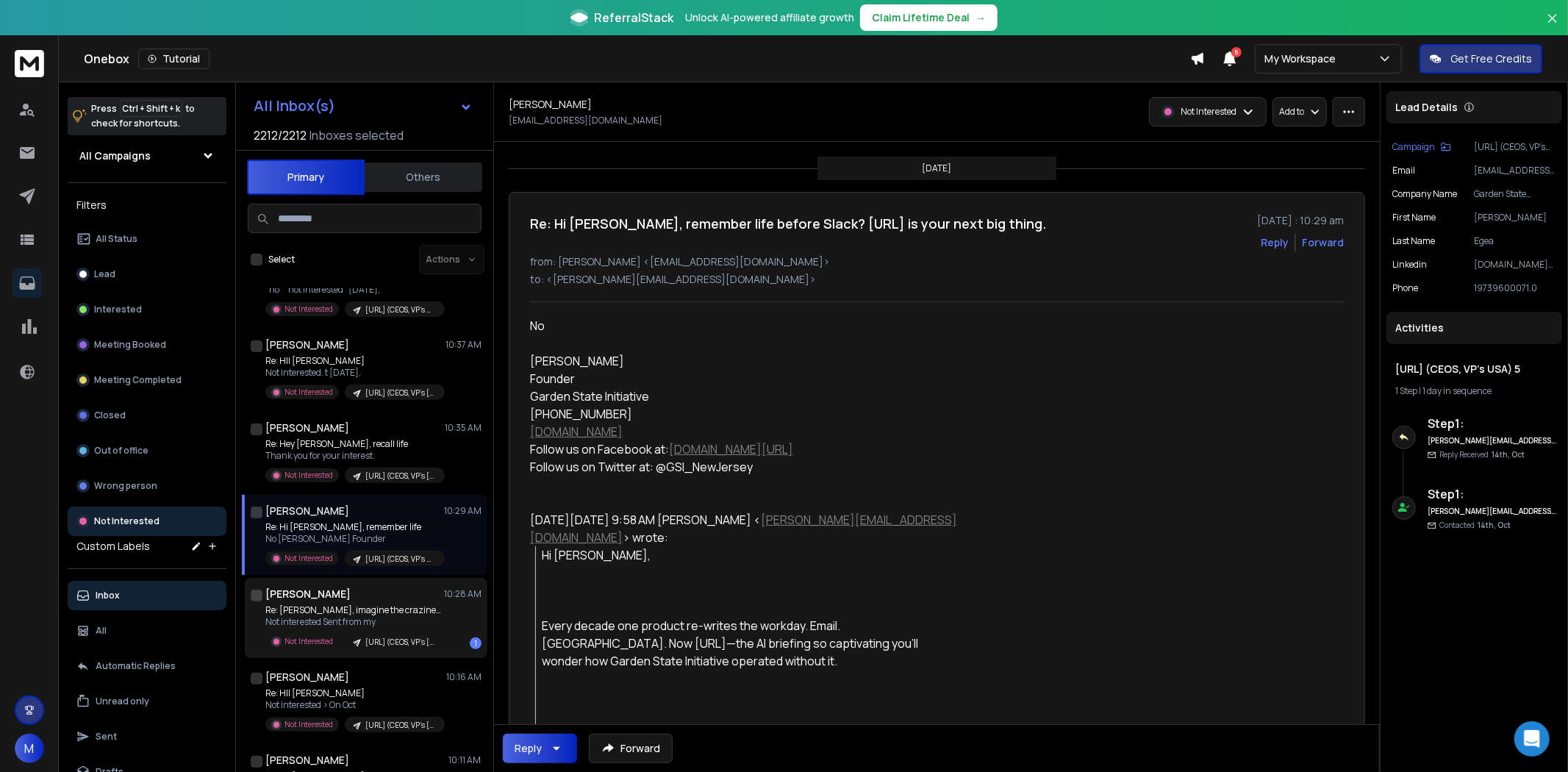
click at [392, 626] on p "Not interested Sent from my" at bounding box center [353, 622] width 177 height 12
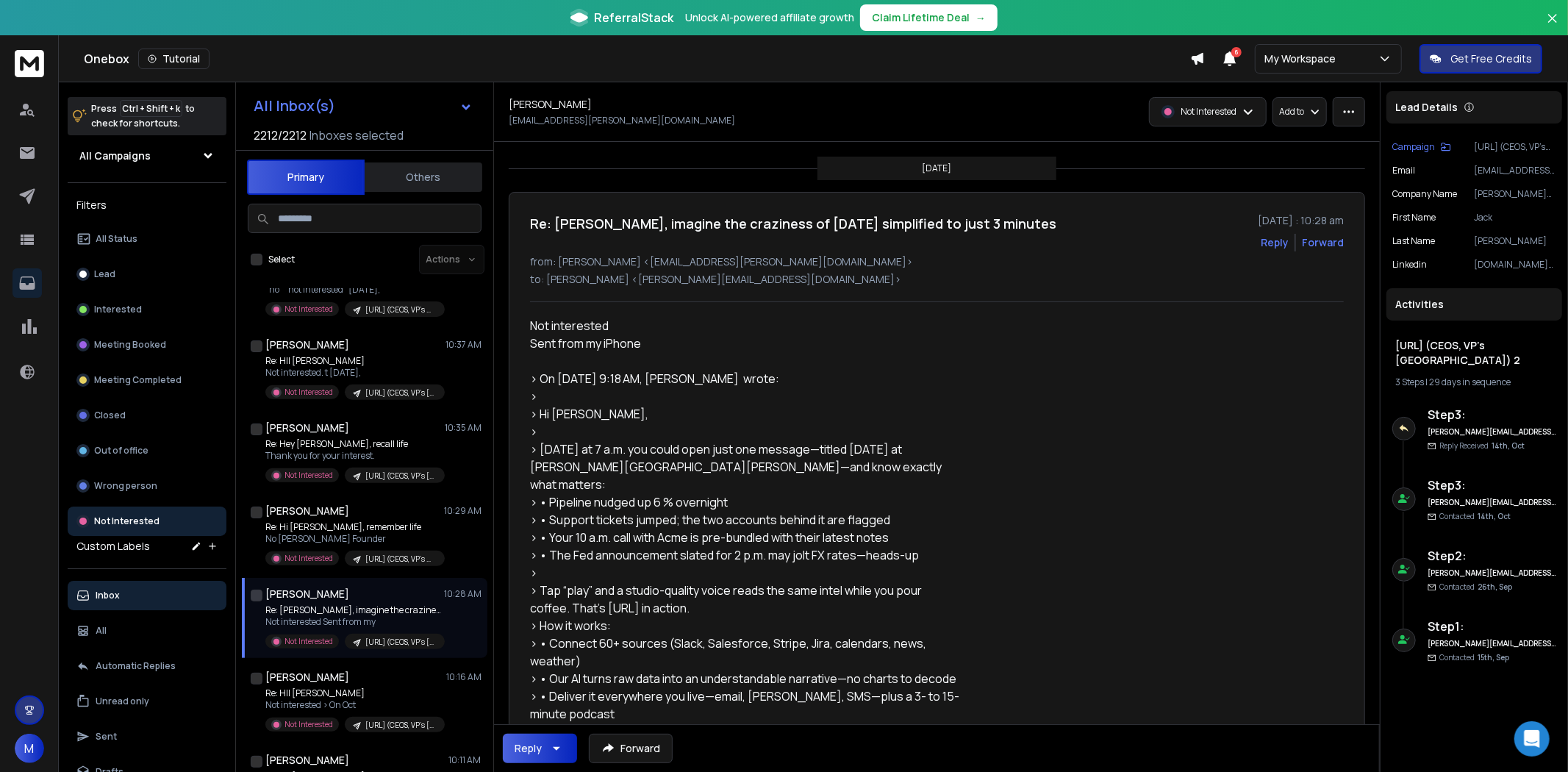
click at [392, 169] on button "Others" at bounding box center [423, 177] width 117 height 32
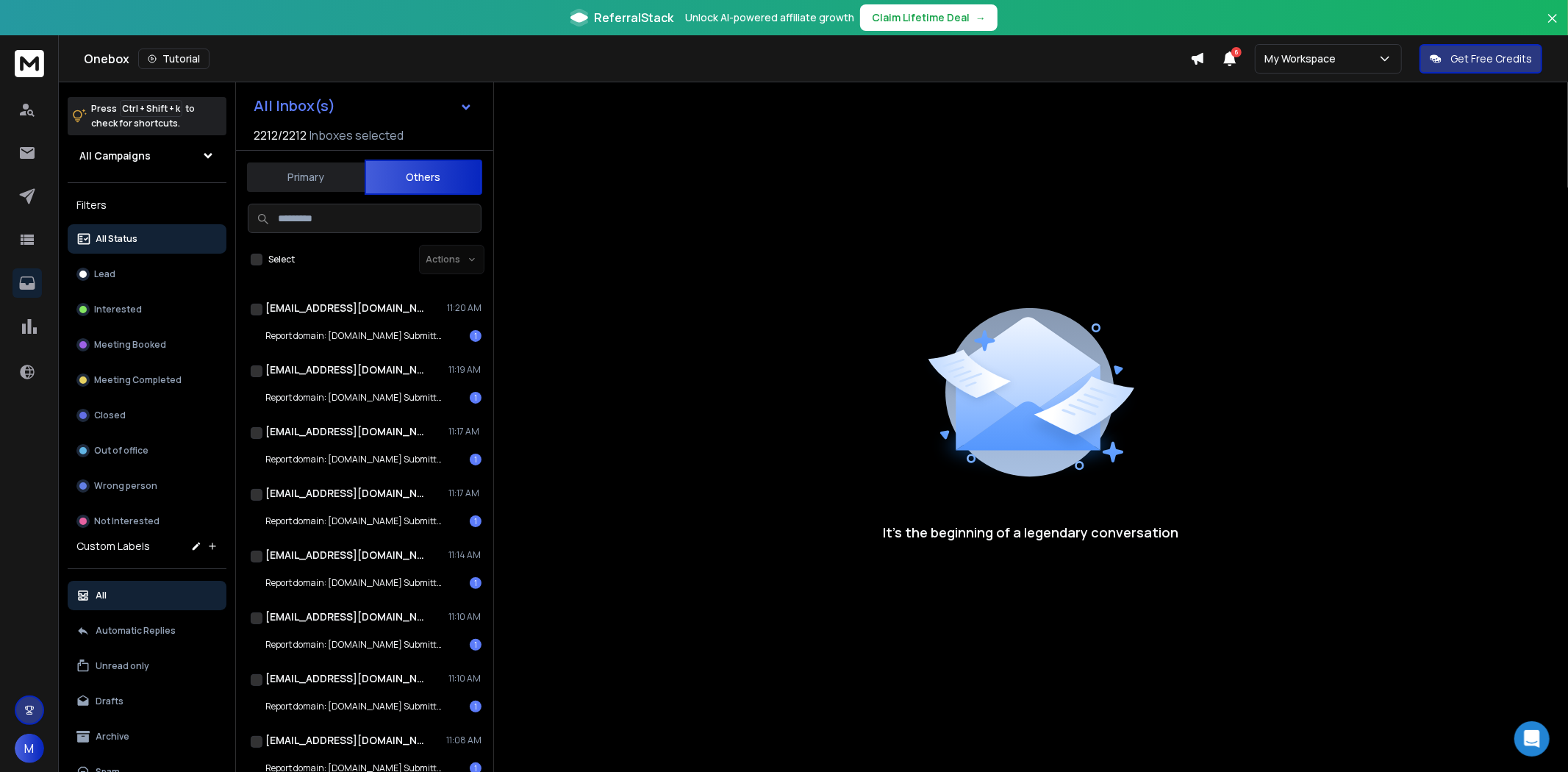
click at [302, 217] on input at bounding box center [365, 218] width 234 height 29
paste input "**********"
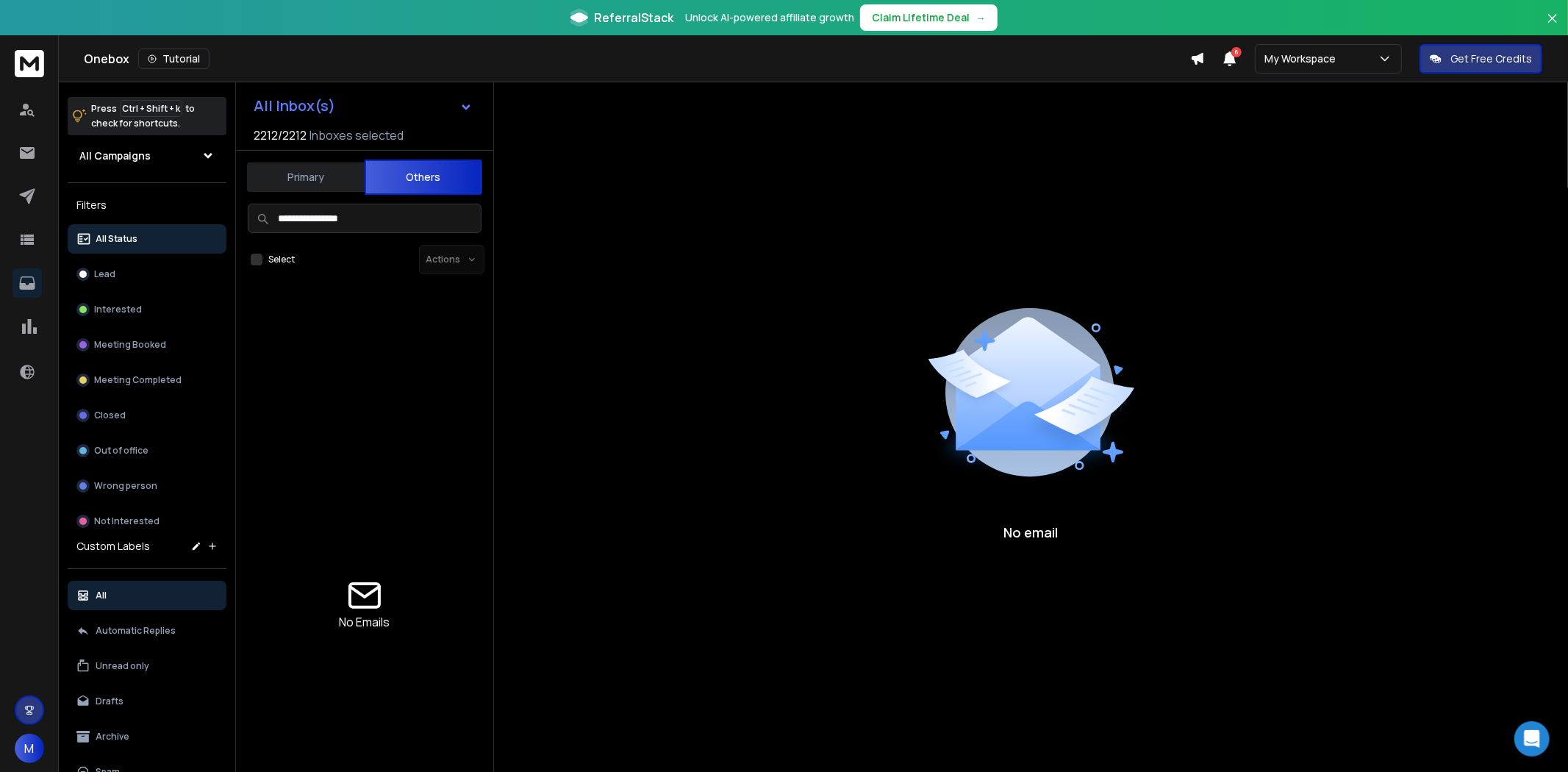
drag, startPoint x: 421, startPoint y: 211, endPoint x: 133, endPoint y: 255, distance: 291.3
click at [134, 253] on div "**********" at bounding box center [814, 469] width 1509 height 772
paste input
drag, startPoint x: 391, startPoint y: 229, endPoint x: 221, endPoint y: 253, distance: 171.7
click at [221, 253] on div "**********" at bounding box center [814, 469] width 1509 height 772
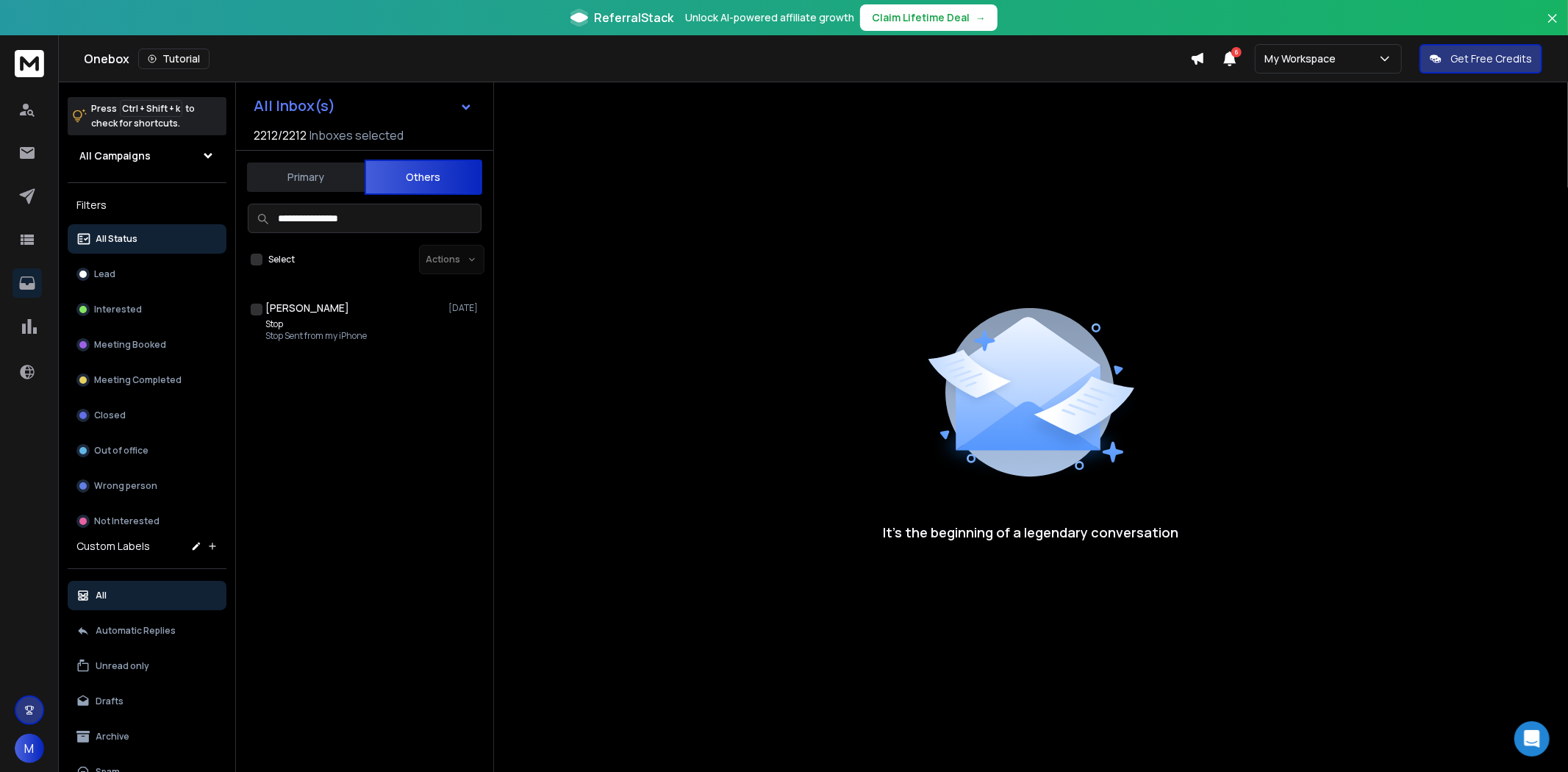
paste input
drag, startPoint x: 364, startPoint y: 211, endPoint x: 211, endPoint y: 234, distance: 154.7
click at [211, 234] on div "**********" at bounding box center [814, 469] width 1509 height 772
paste input
drag, startPoint x: 348, startPoint y: 214, endPoint x: 159, endPoint y: 230, distance: 189.7
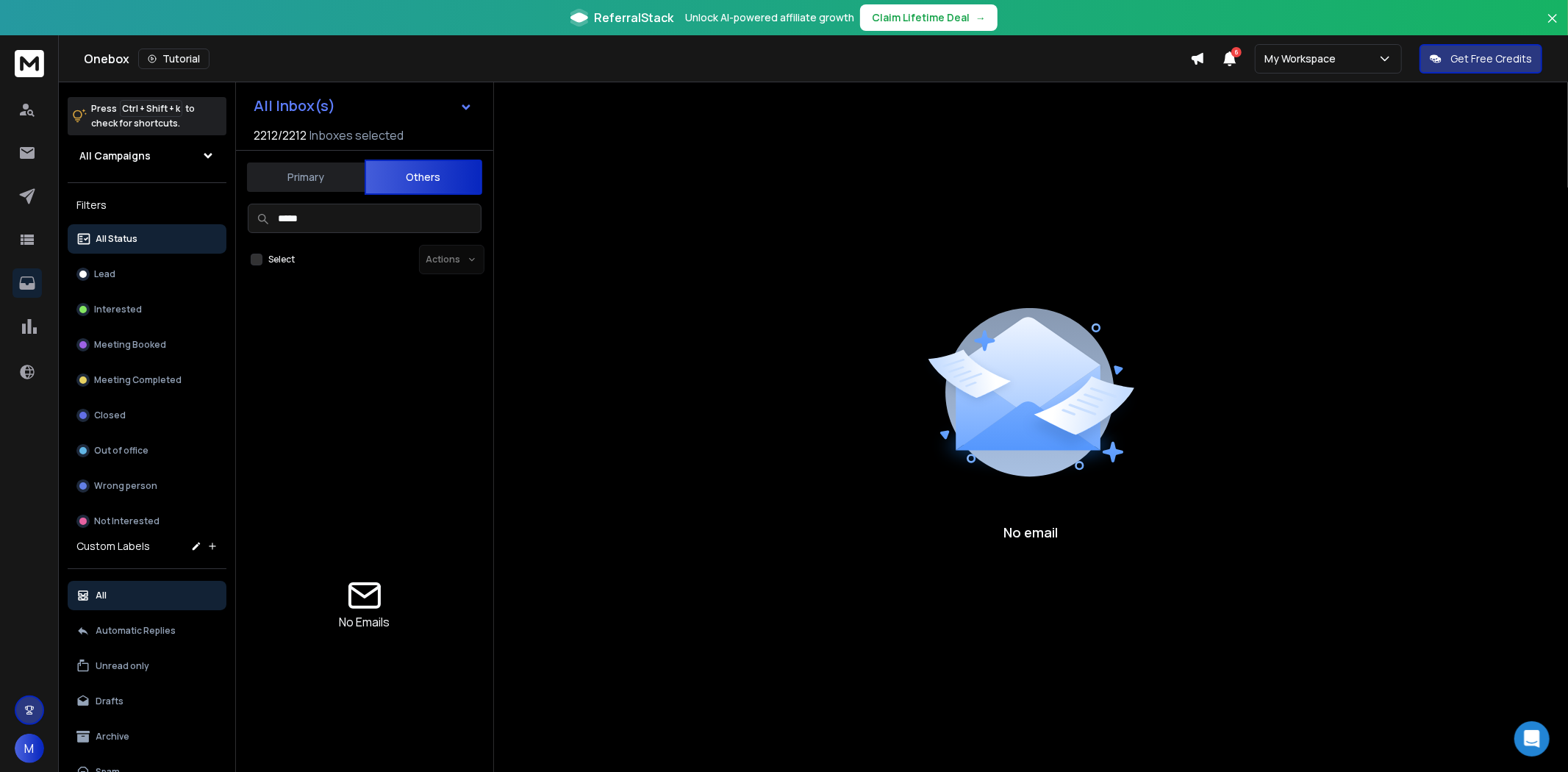
click at [159, 230] on div "Press Ctrl + Shift + k to check for shortcuts. All Campaigns All Campaigns Filt…" at bounding box center [814, 469] width 1509 height 772
paste input "********"
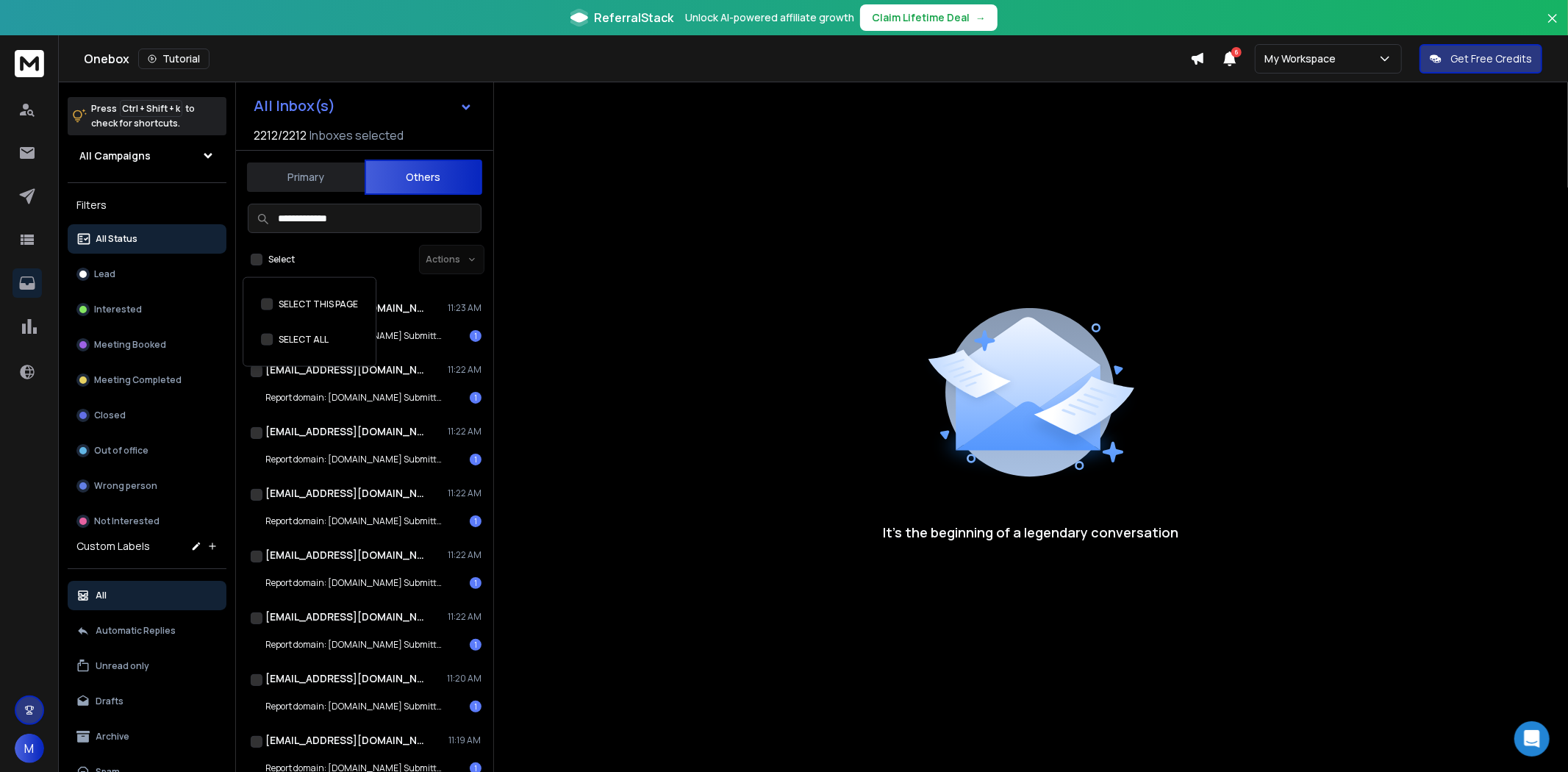
click at [269, 342] on button "SELECT THIS PAGE" at bounding box center [267, 339] width 12 height 12
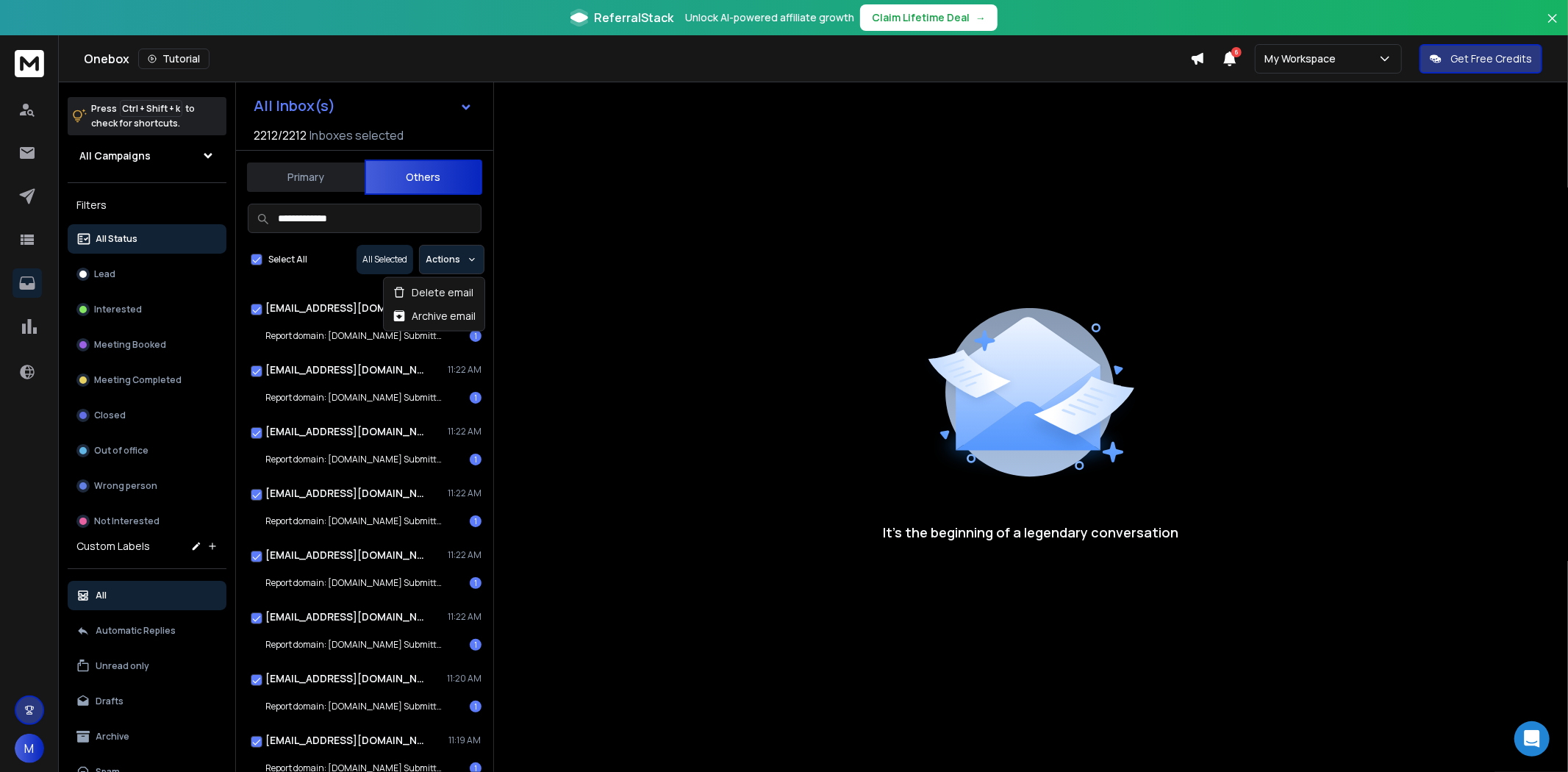
click at [456, 255] on p "Actions" at bounding box center [442, 259] width 35 height 12
click at [446, 295] on div "Delete email" at bounding box center [433, 293] width 81 height 15
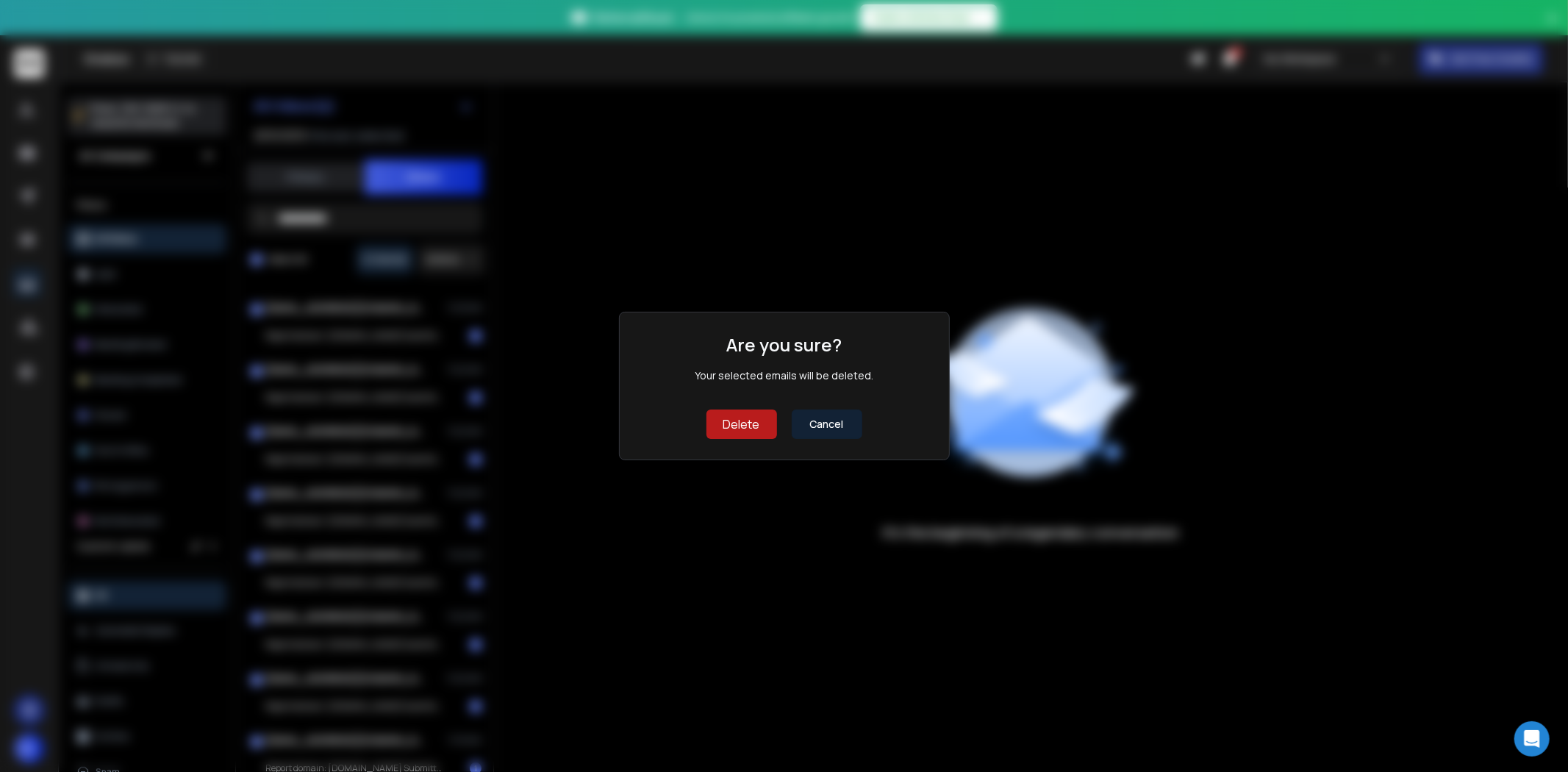
click at [737, 423] on button "Delete" at bounding box center [741, 424] width 70 height 29
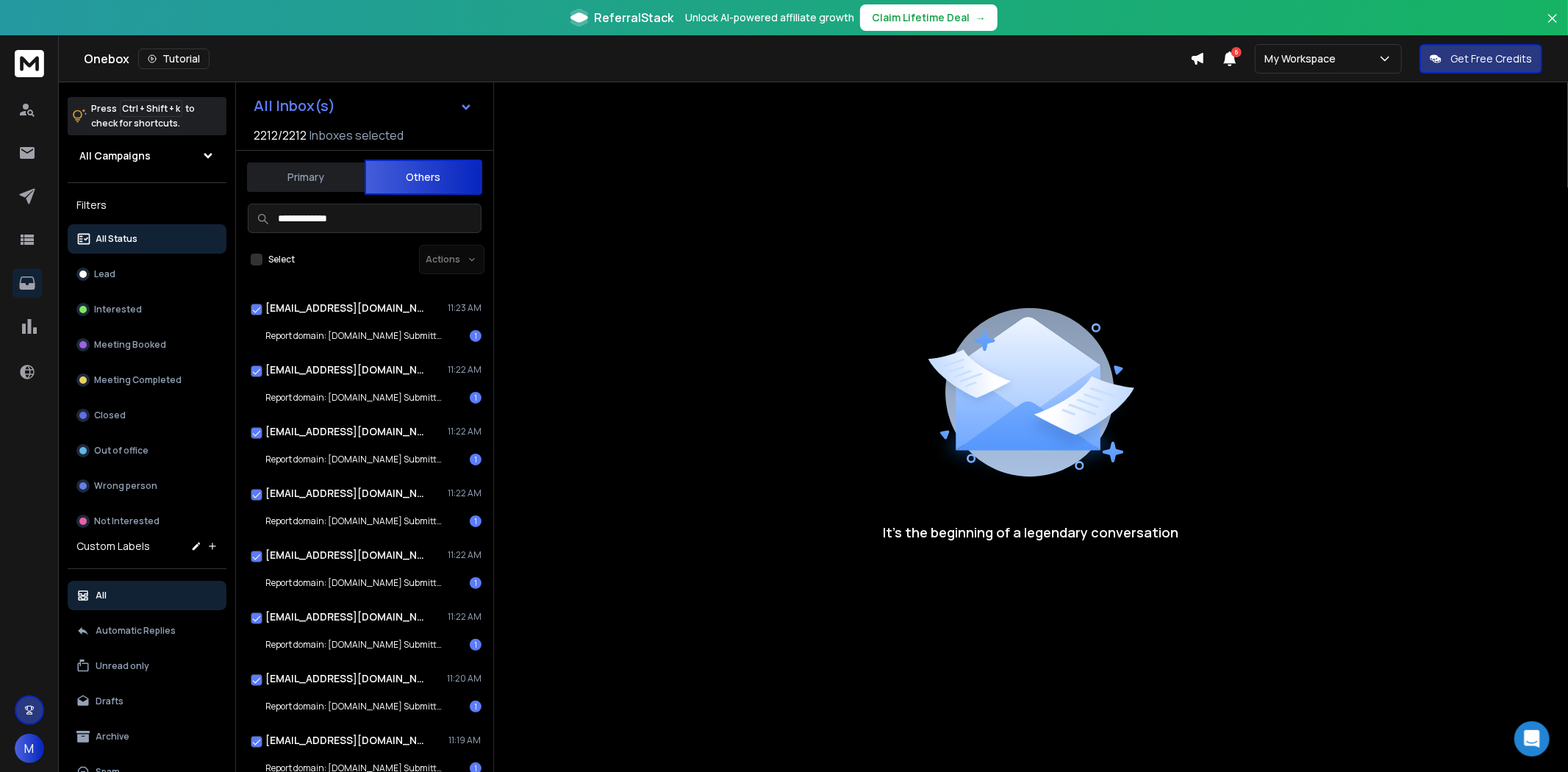
click at [365, 222] on input "**********" at bounding box center [365, 218] width 234 height 29
type input "**********"
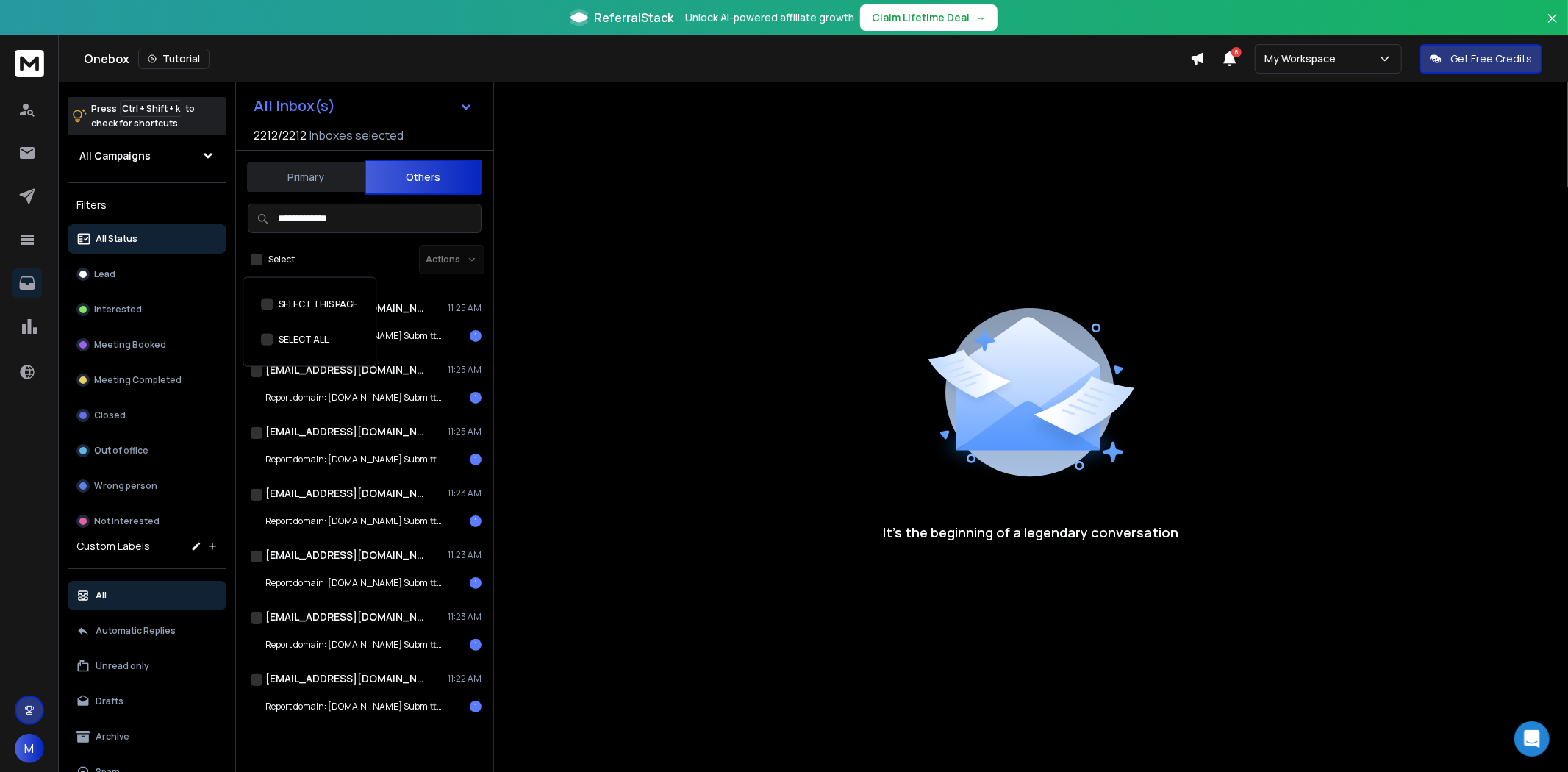
click at [256, 259] on button "SELECT THIS PAGE" at bounding box center [256, 259] width 12 height 12
click at [292, 335] on button "SELECT THIS PAGE" at bounding box center [287, 339] width 12 height 12
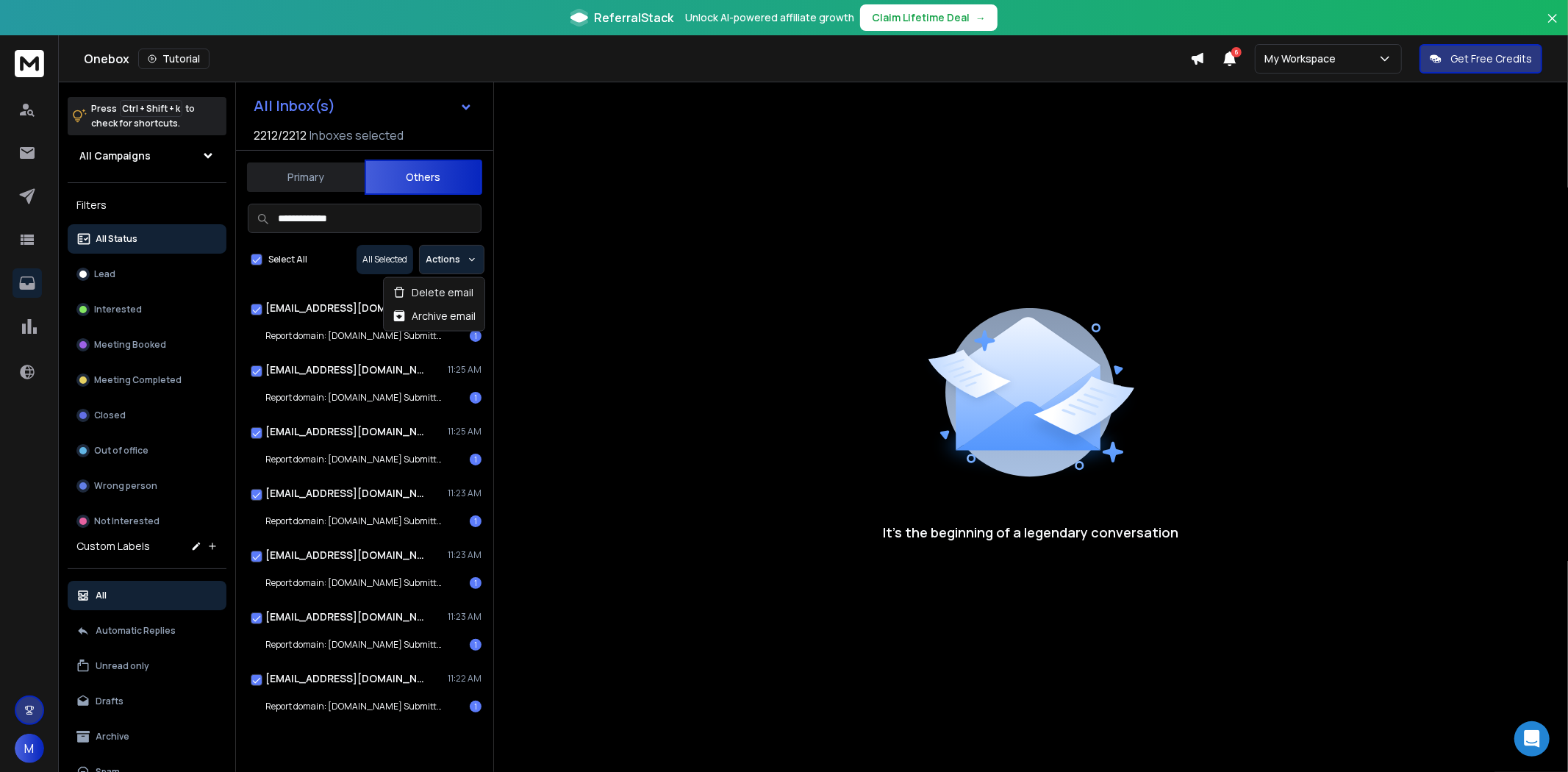
click at [479, 267] on button "Actions" at bounding box center [452, 259] width 66 height 29
click at [458, 287] on div "Delete email" at bounding box center [433, 293] width 81 height 15
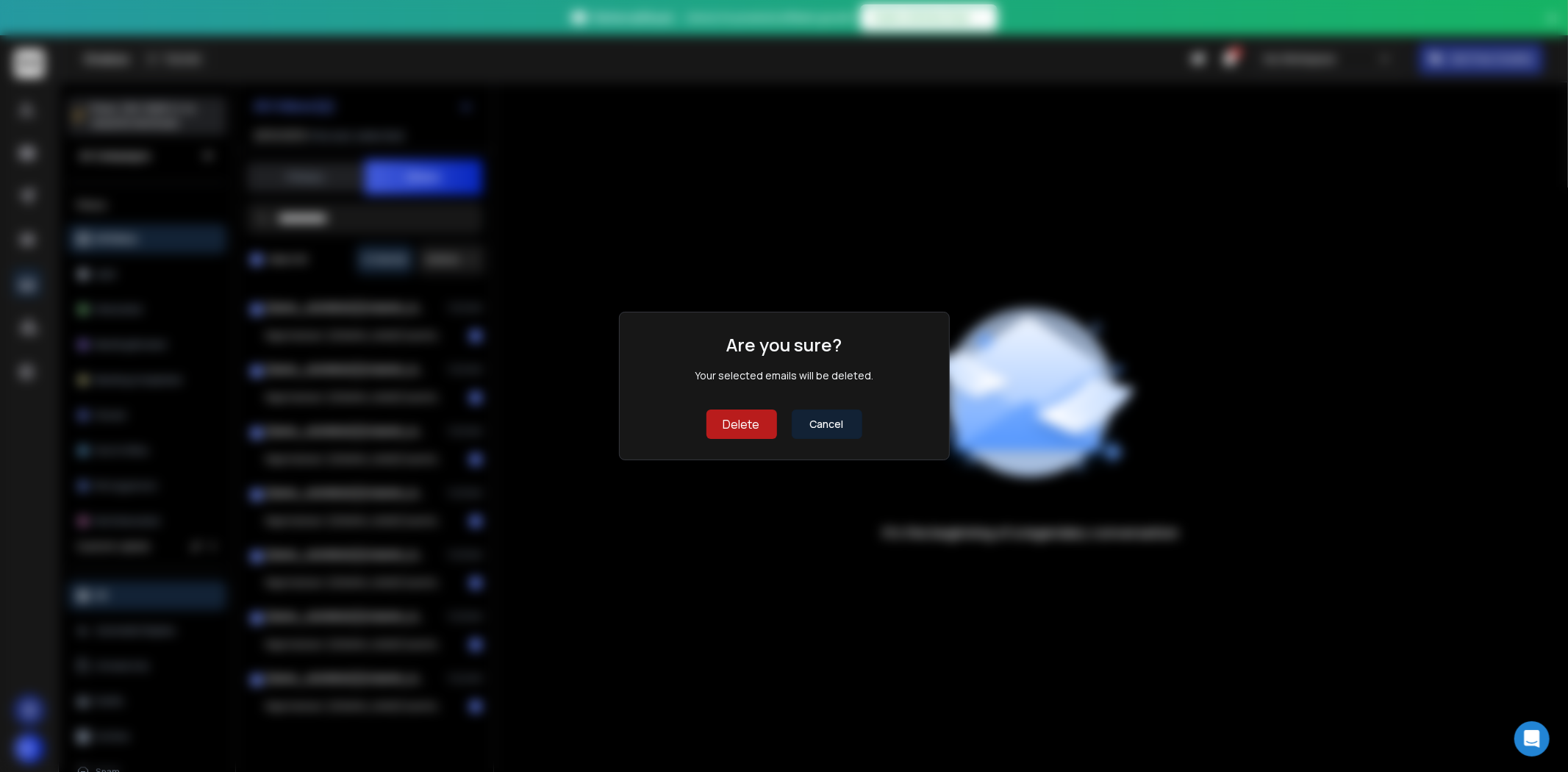
click at [741, 425] on button "Delete" at bounding box center [741, 424] width 70 height 29
